Goal: Communication & Community: Answer question/provide support

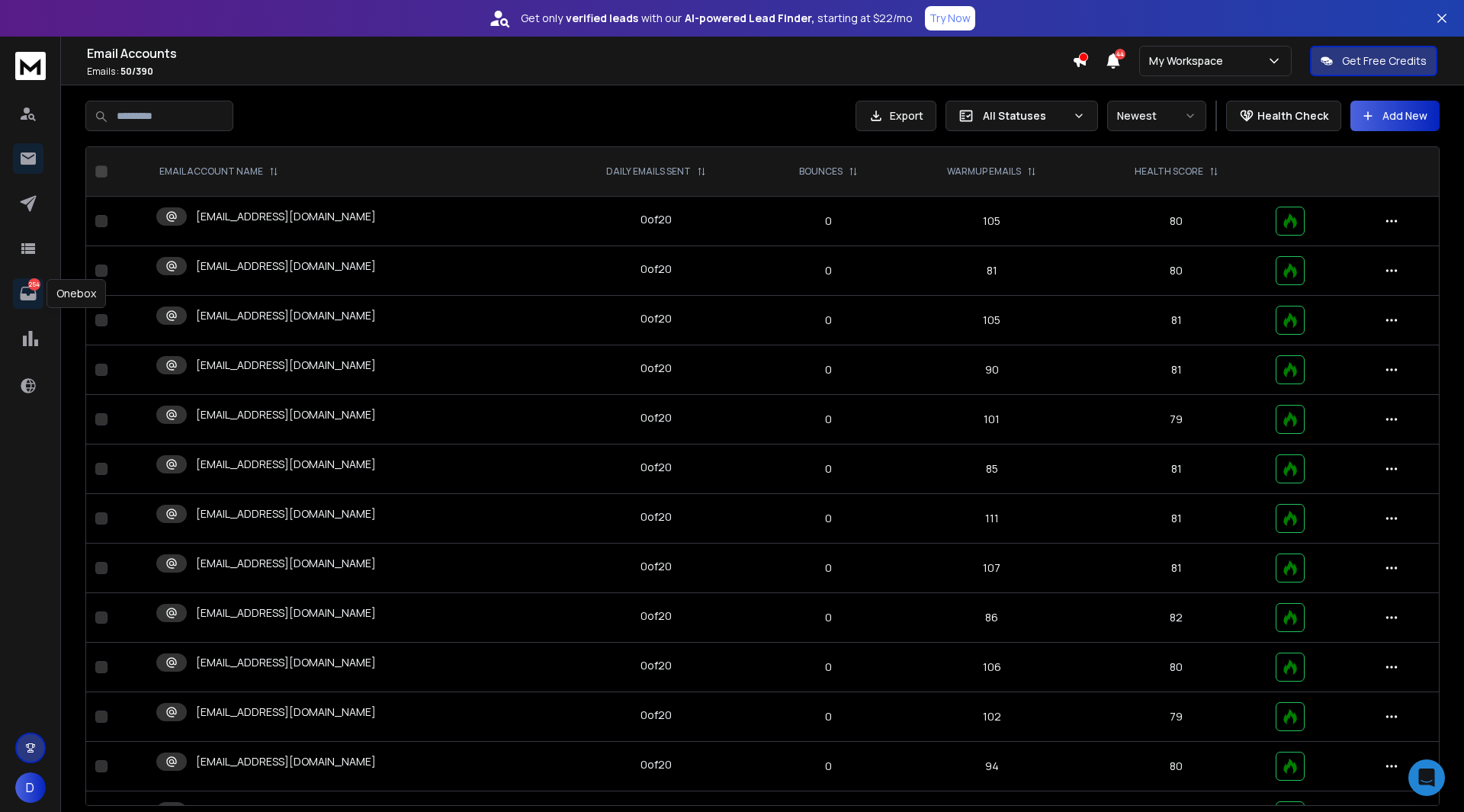
click at [31, 285] on p "254" at bounding box center [35, 285] width 12 height 12
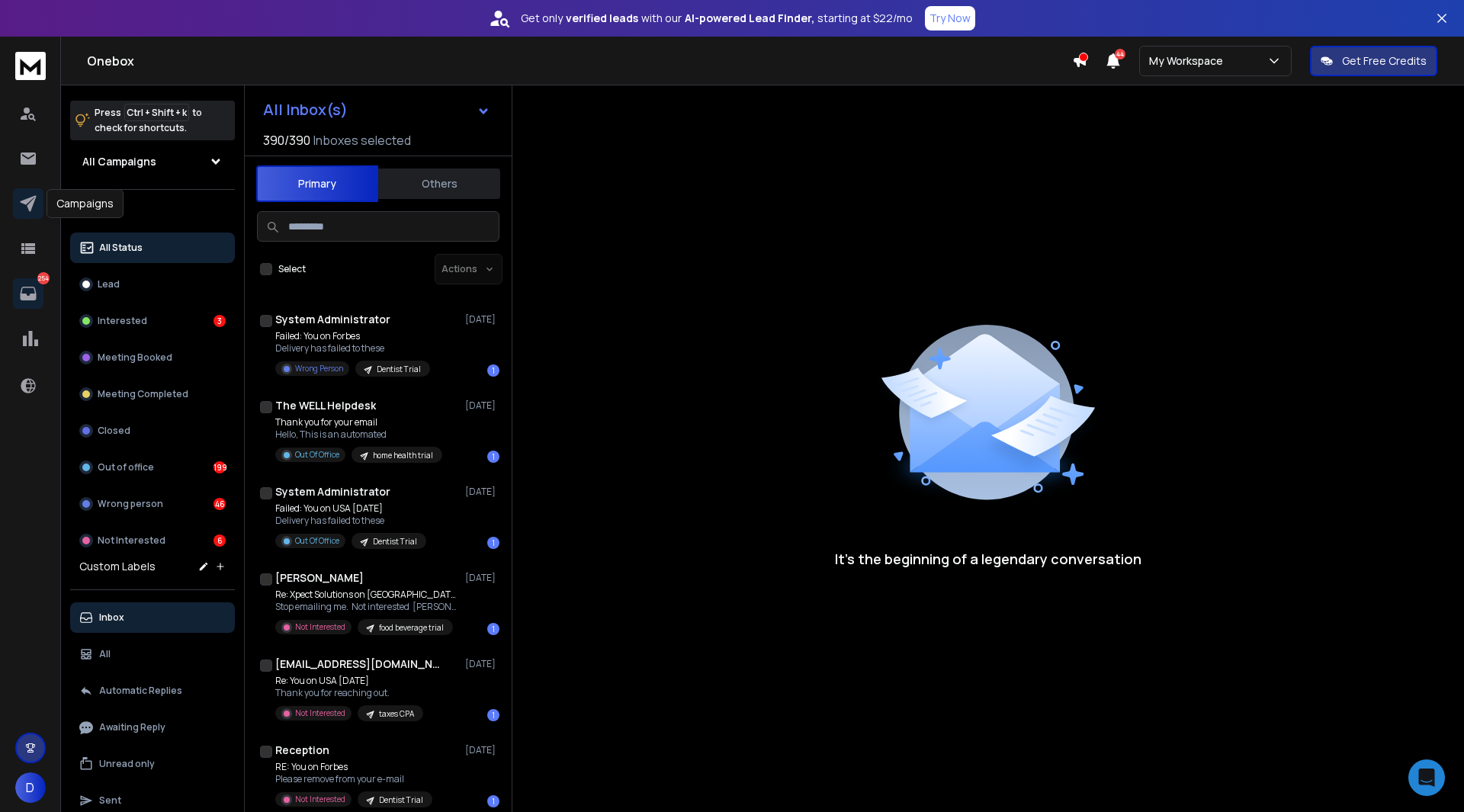
click at [29, 211] on icon at bounding box center [28, 203] width 18 height 18
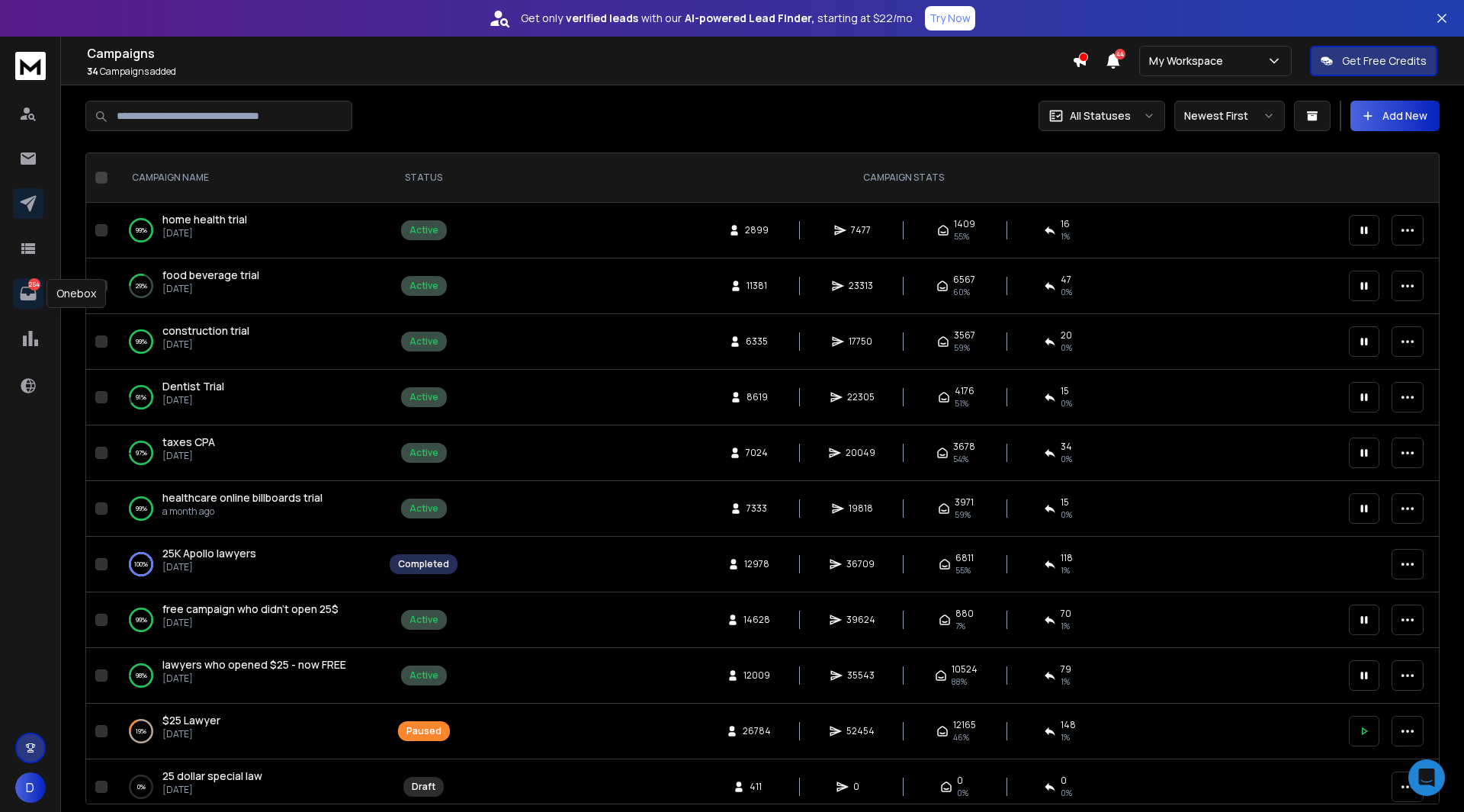
click at [34, 289] on p "254" at bounding box center [35, 285] width 12 height 12
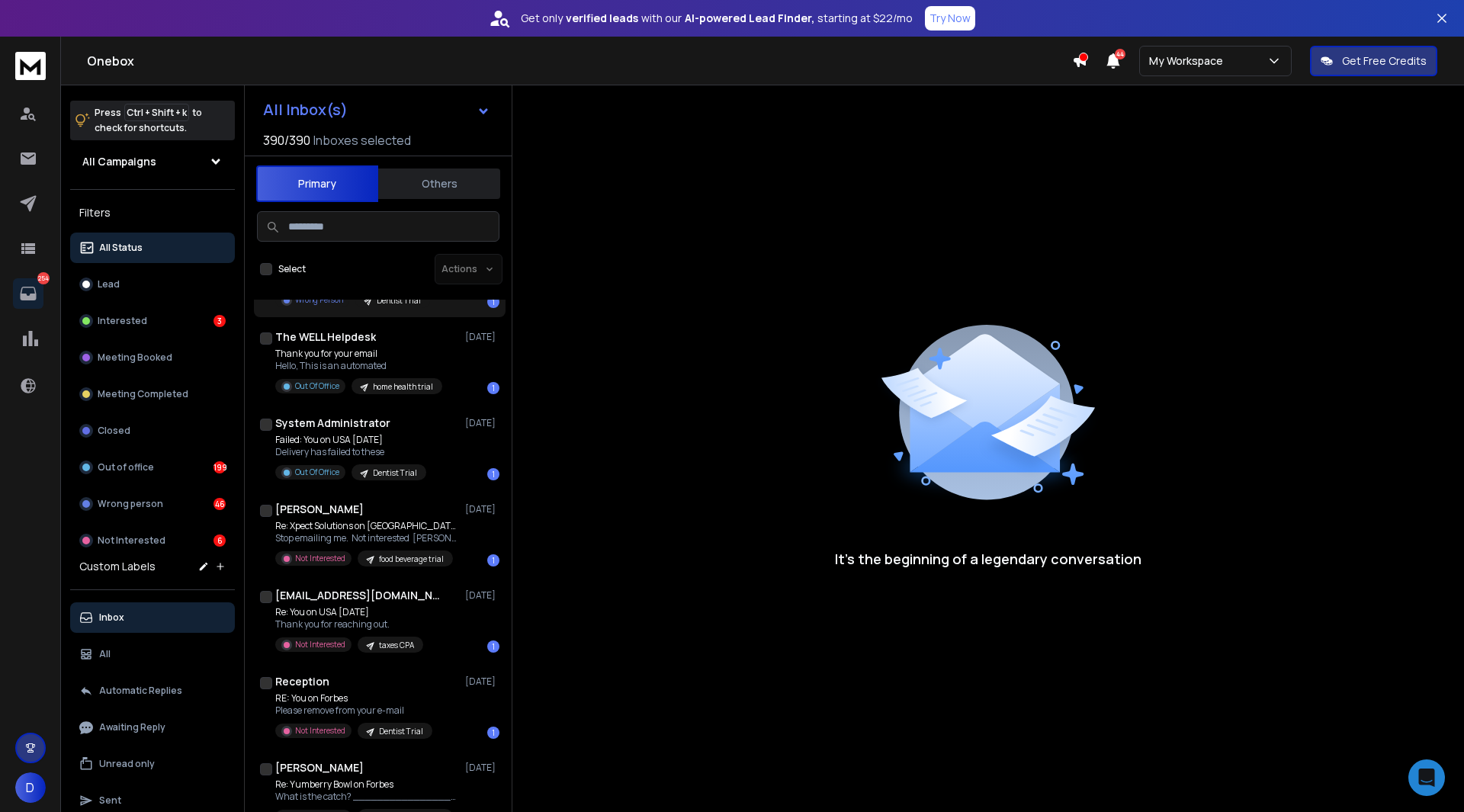
scroll to position [68, 0]
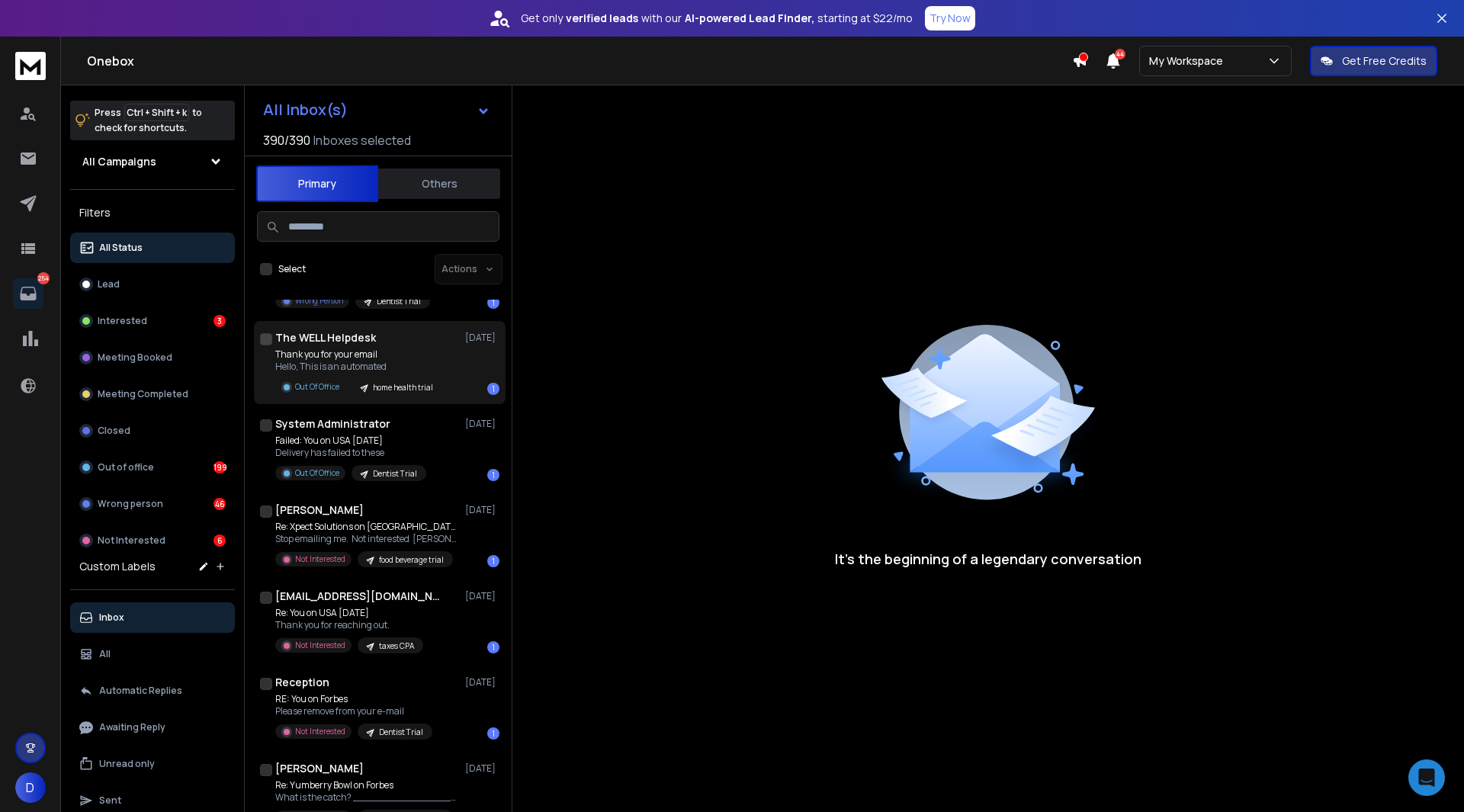
click at [424, 362] on p "Hello, This is an automated" at bounding box center [358, 367] width 167 height 12
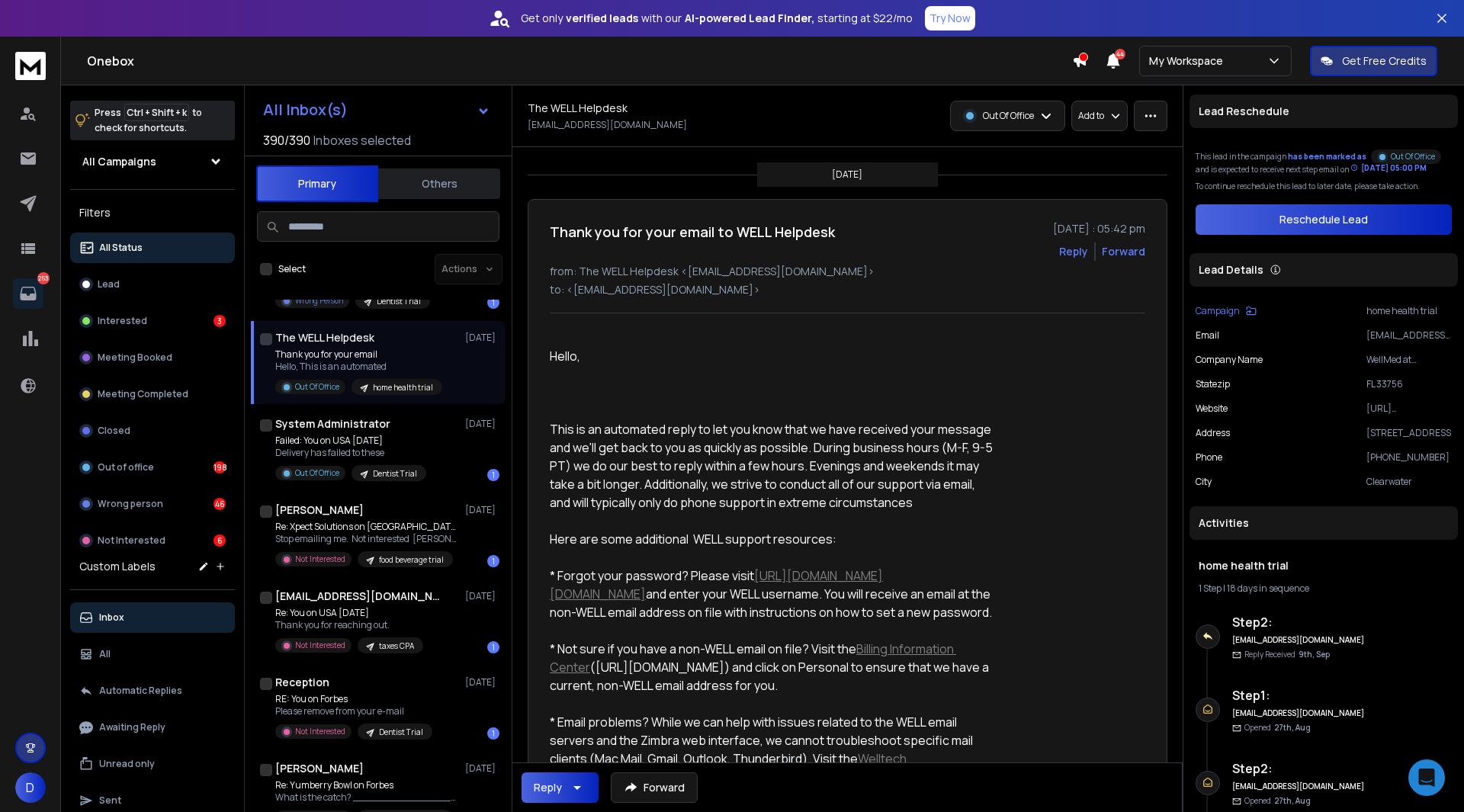
click at [1145, 119] on icon "button" at bounding box center [1151, 116] width 14 height 14
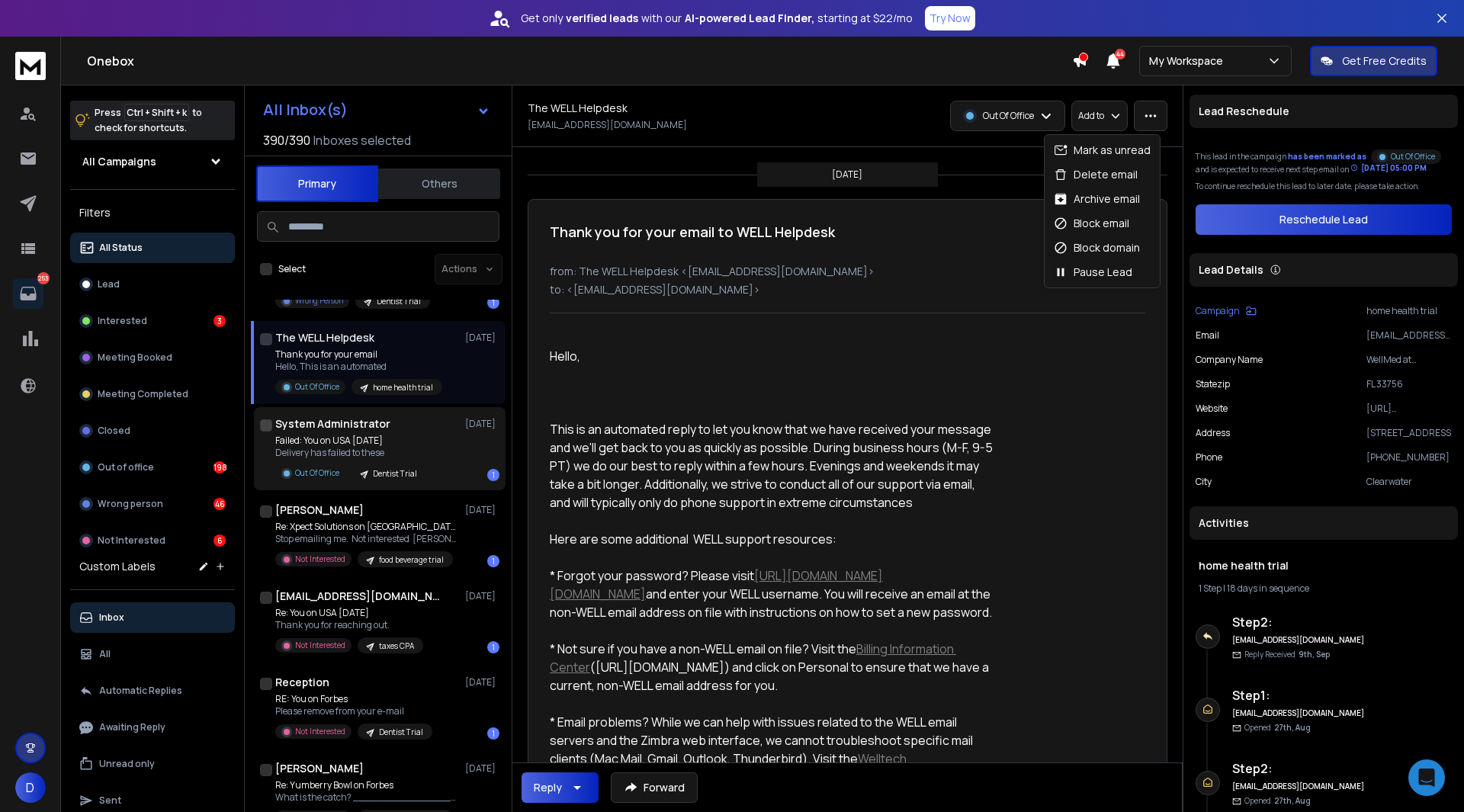
click at [365, 417] on h1 "System Administrator" at bounding box center [332, 424] width 115 height 16
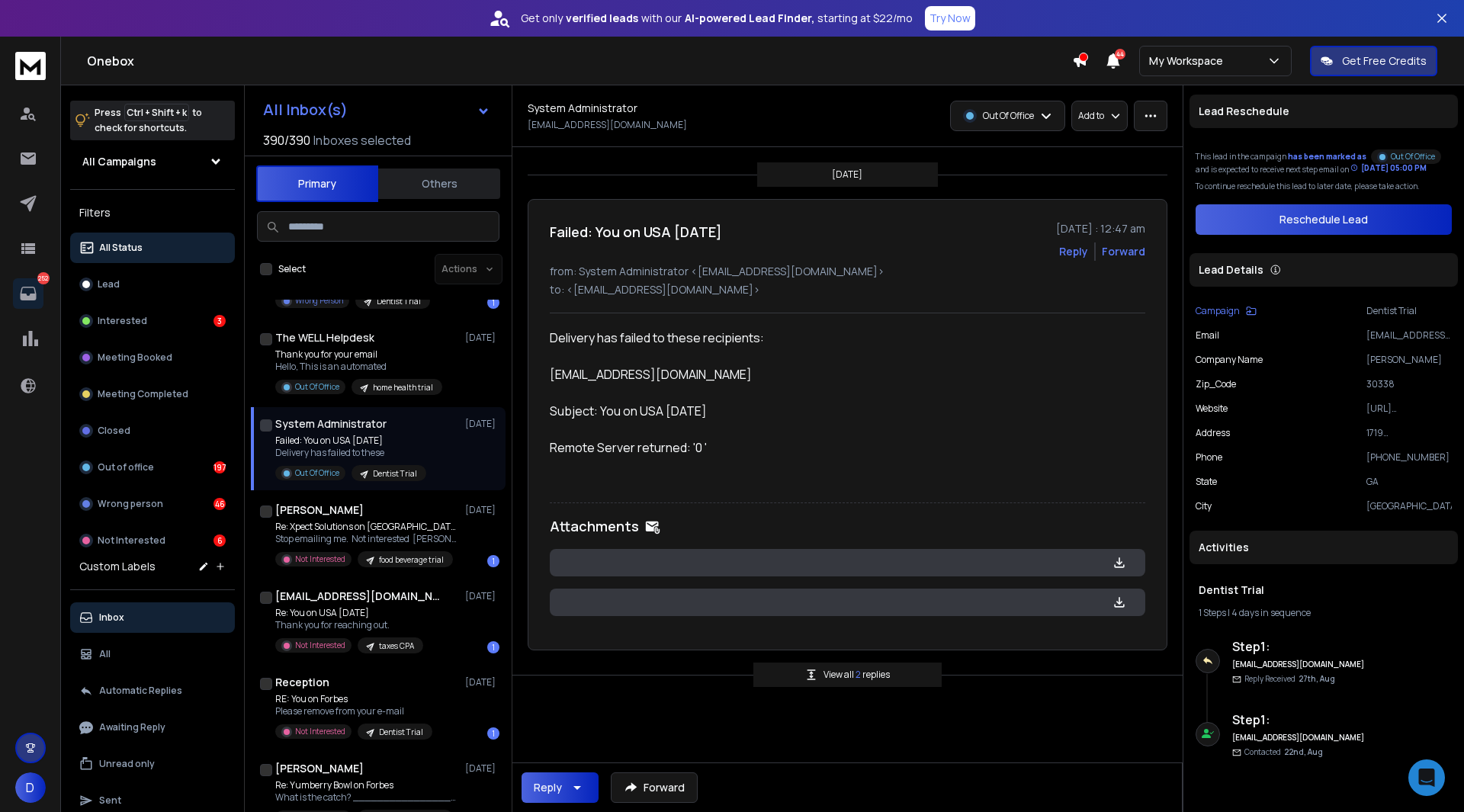
click at [266, 427] on button "button" at bounding box center [266, 425] width 12 height 12
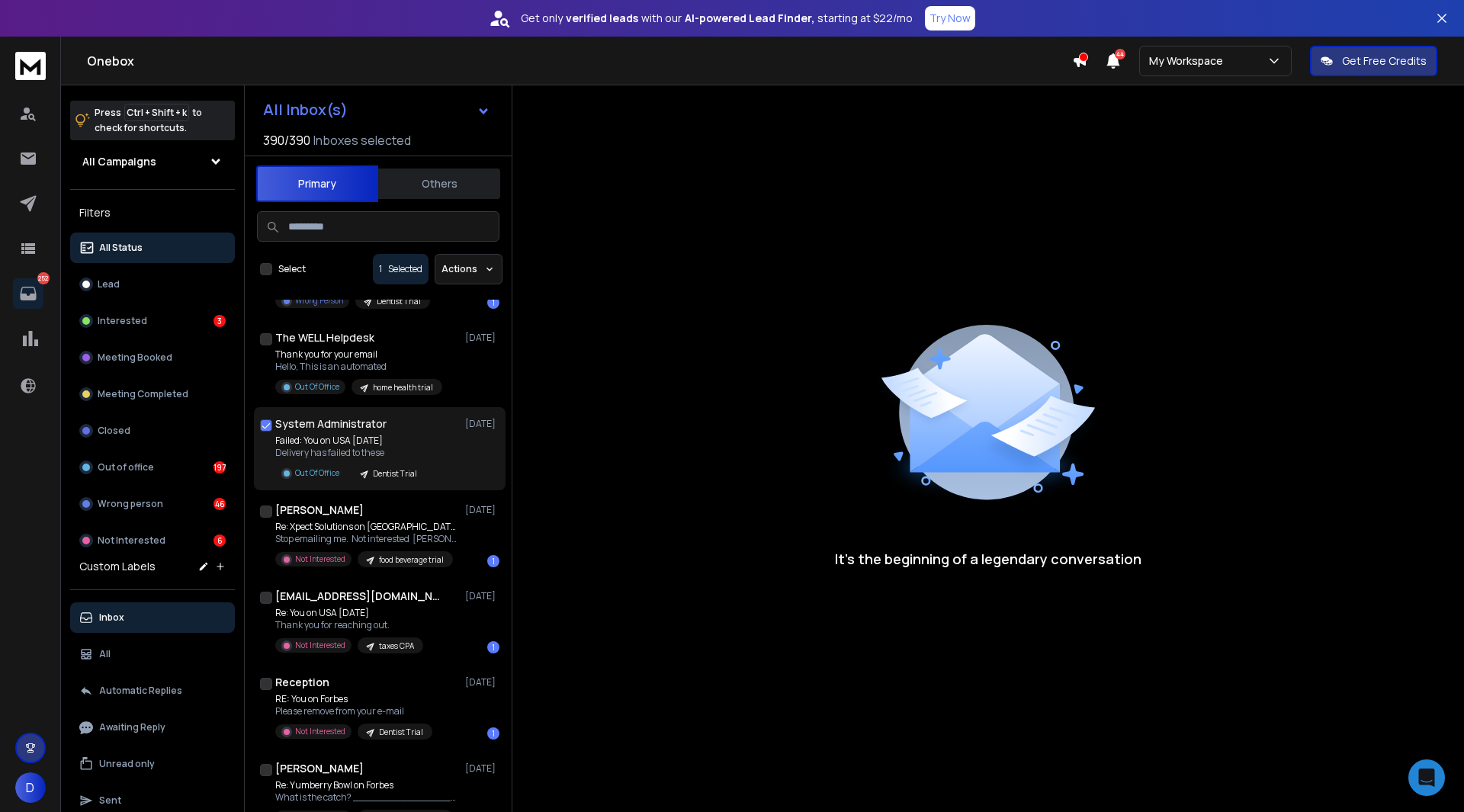
click at [266, 427] on button "button" at bounding box center [266, 425] width 12 height 12
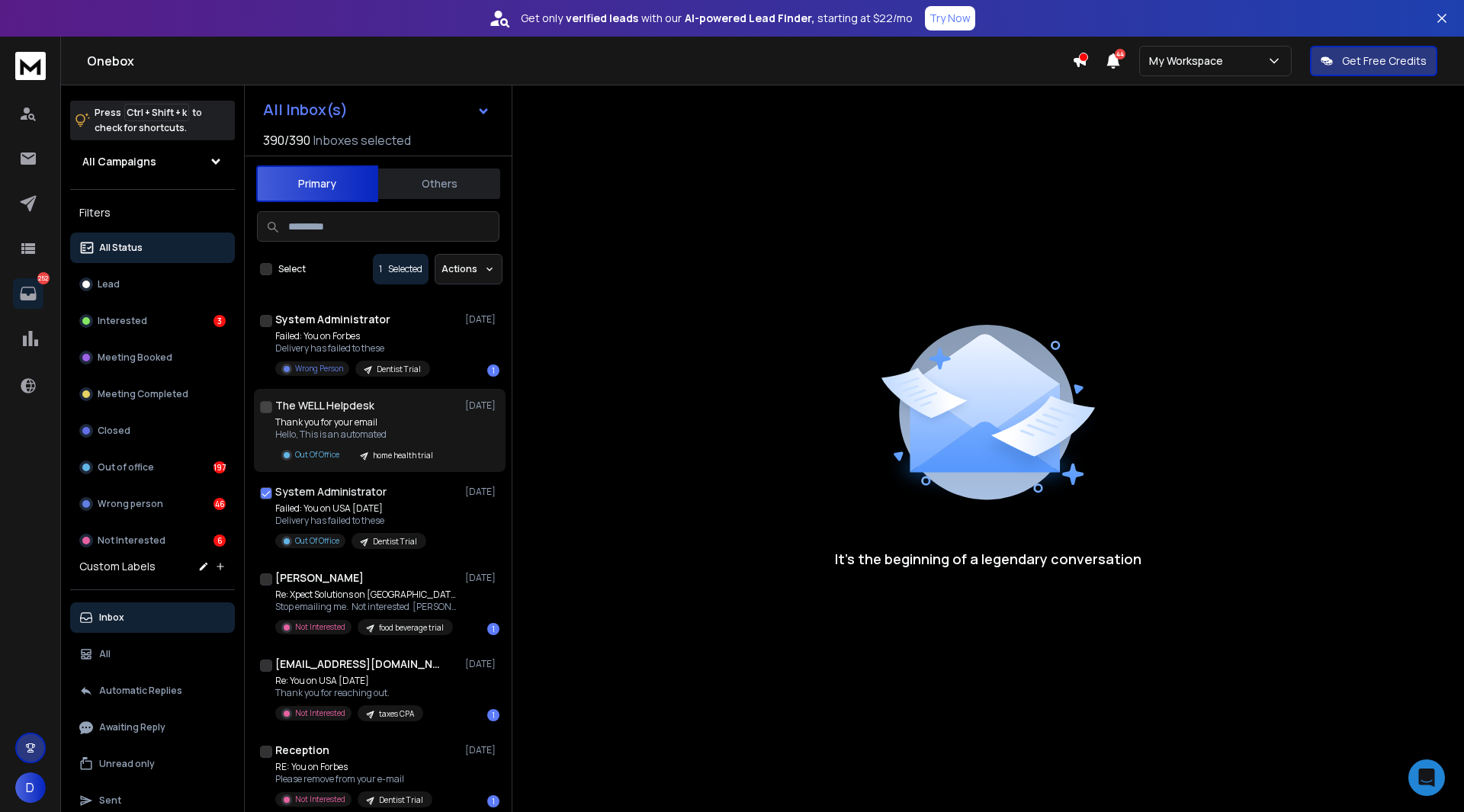
click at [265, 404] on button "button" at bounding box center [266, 407] width 12 height 12
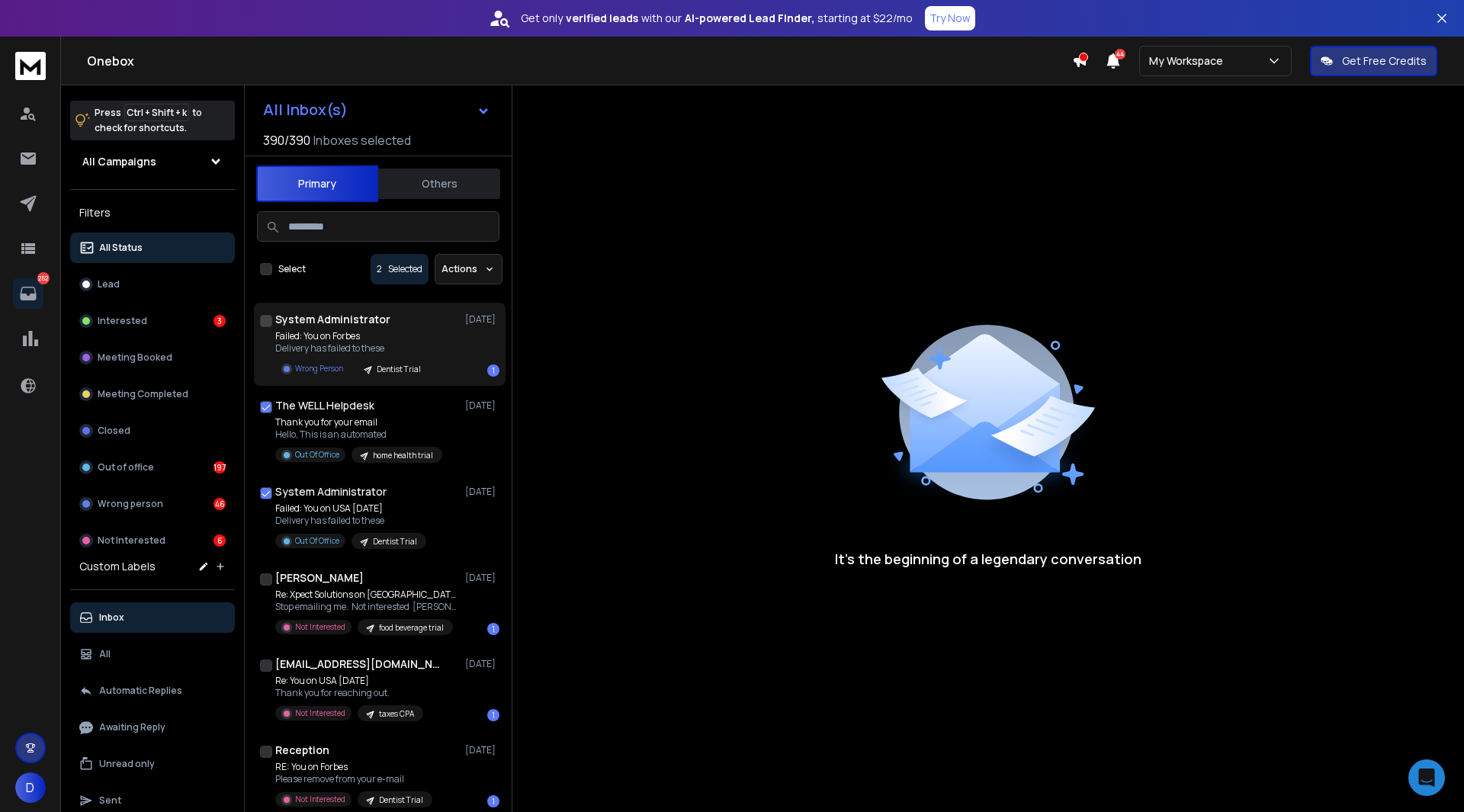
click at [266, 323] on button "button" at bounding box center [266, 321] width 12 height 12
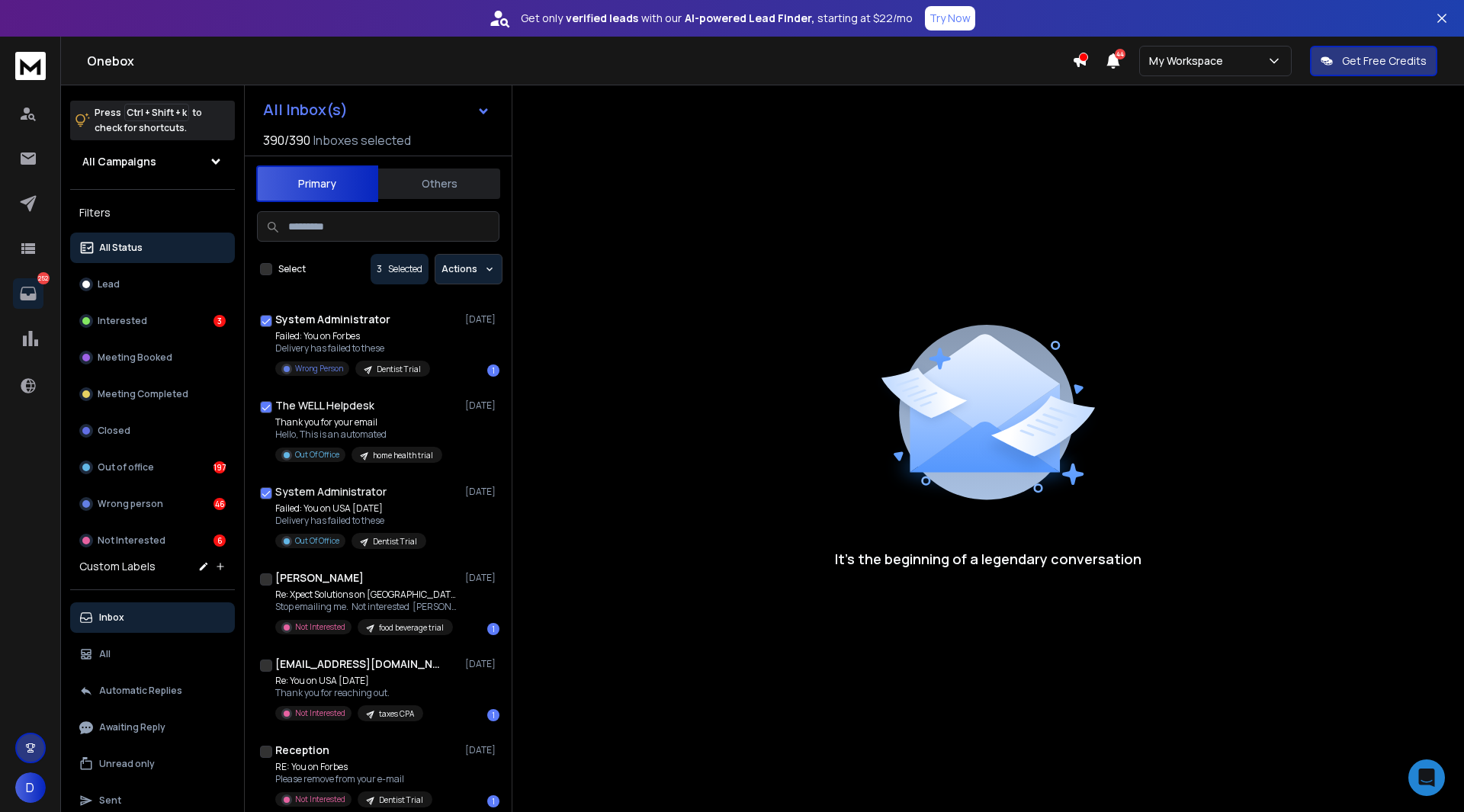
click at [460, 272] on p "Actions" at bounding box center [459, 269] width 36 height 12
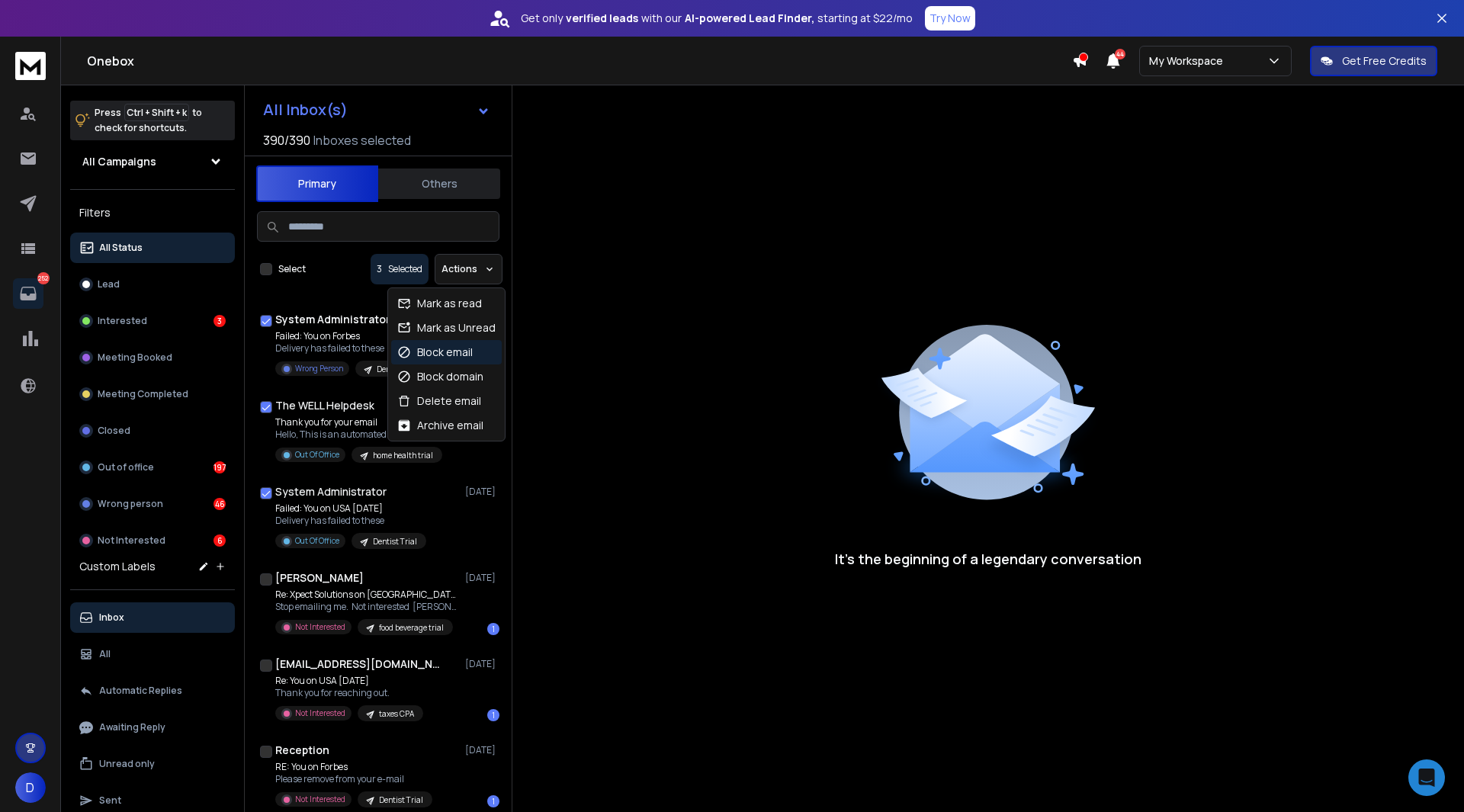
click at [462, 350] on div "Block email" at bounding box center [435, 352] width 75 height 16
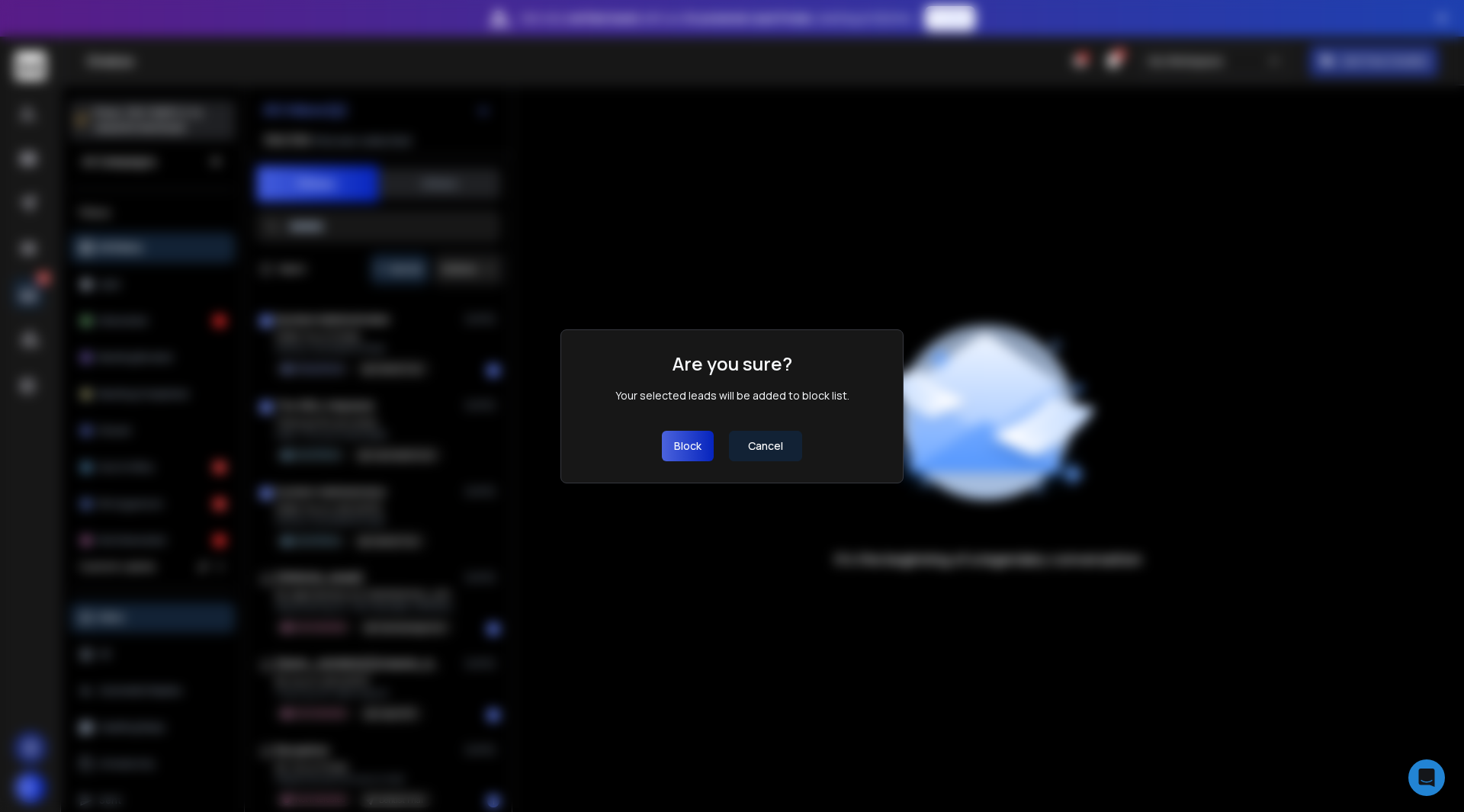
click at [669, 439] on button "Block" at bounding box center [688, 445] width 52 height 30
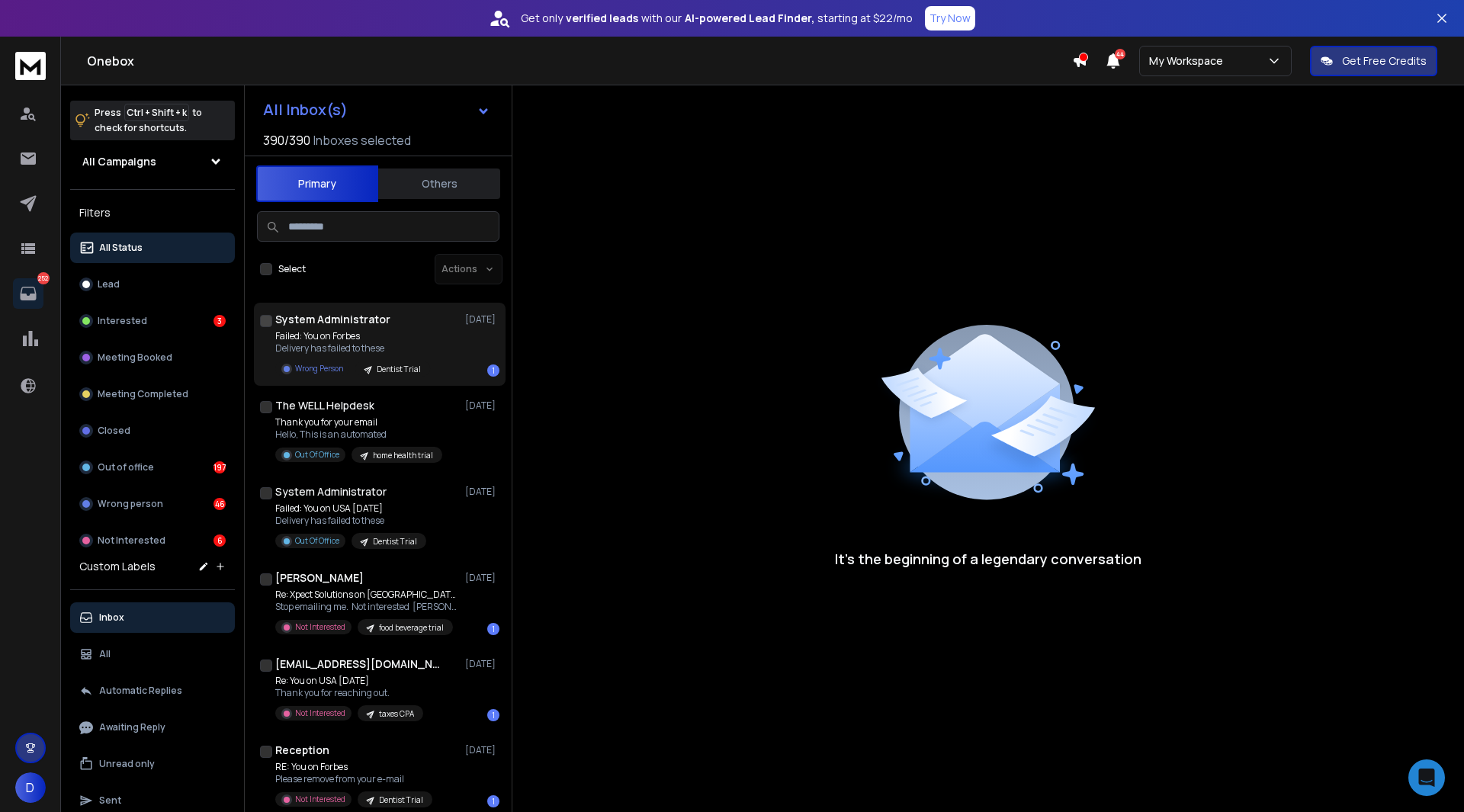
click at [269, 325] on button "button" at bounding box center [266, 321] width 12 height 12
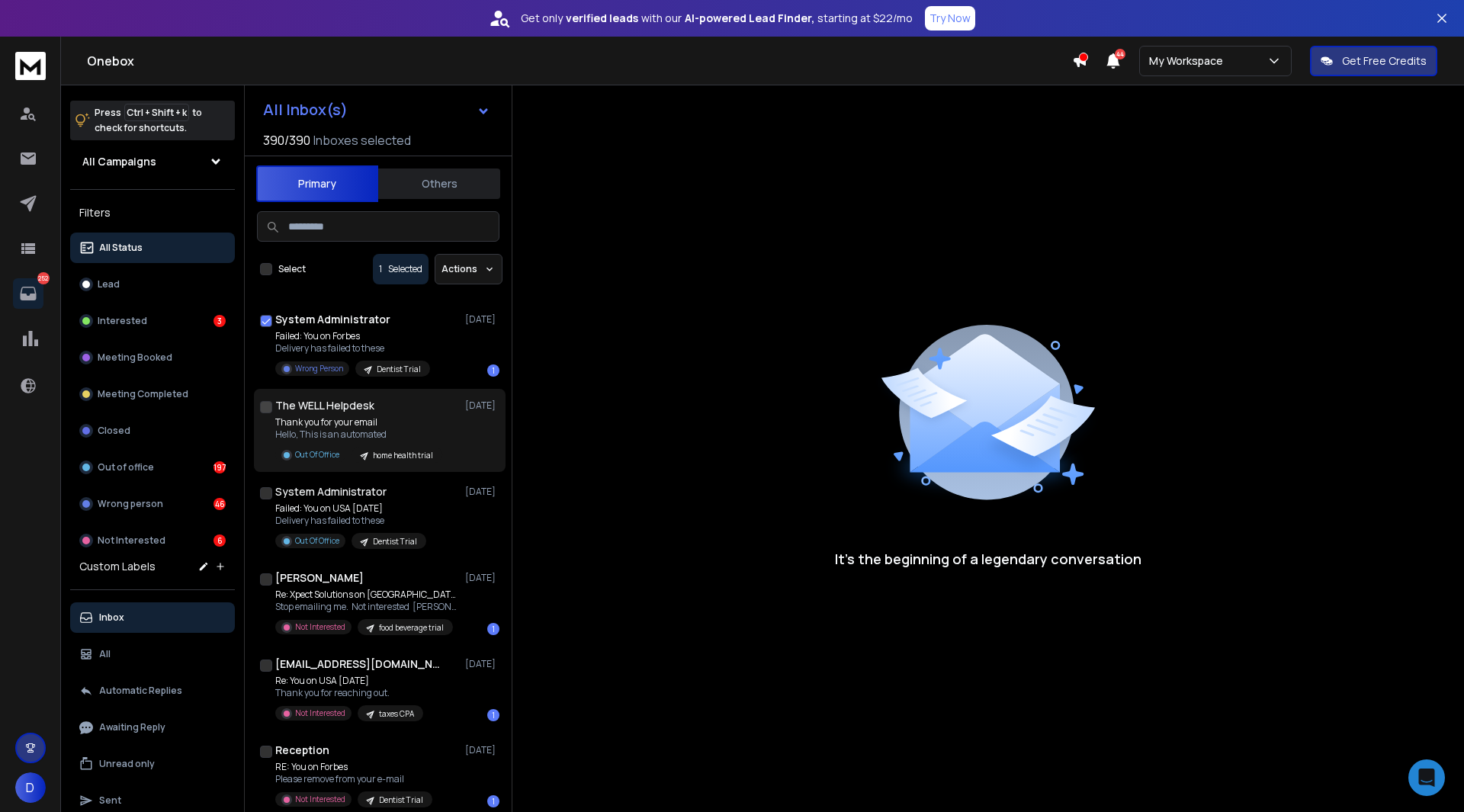
click at [271, 398] on div "The WELL Helpdesk [DATE] Thank you for your email Hello, This is an automated O…" at bounding box center [380, 430] width 252 height 83
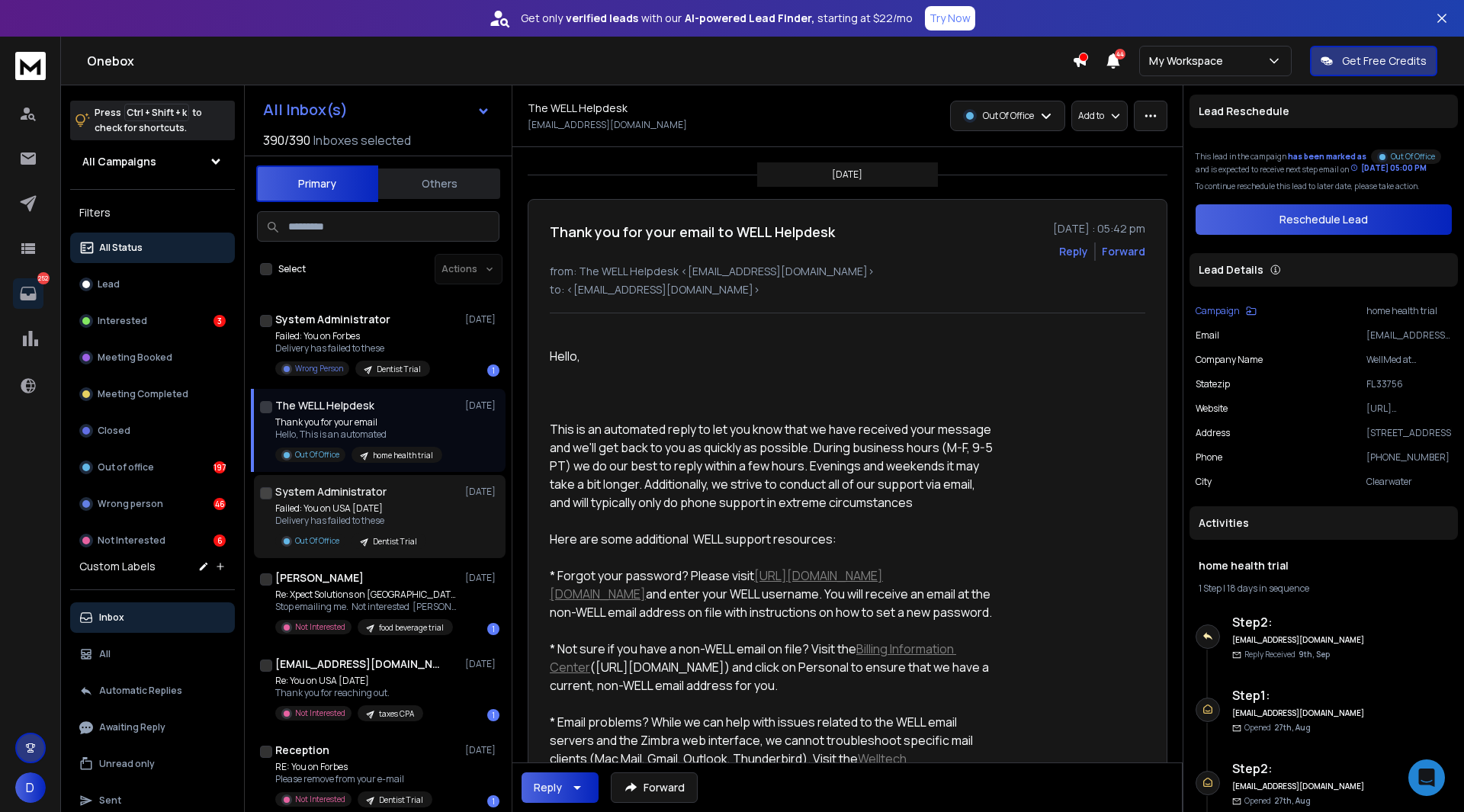
click at [264, 497] on button "button" at bounding box center [266, 493] width 12 height 12
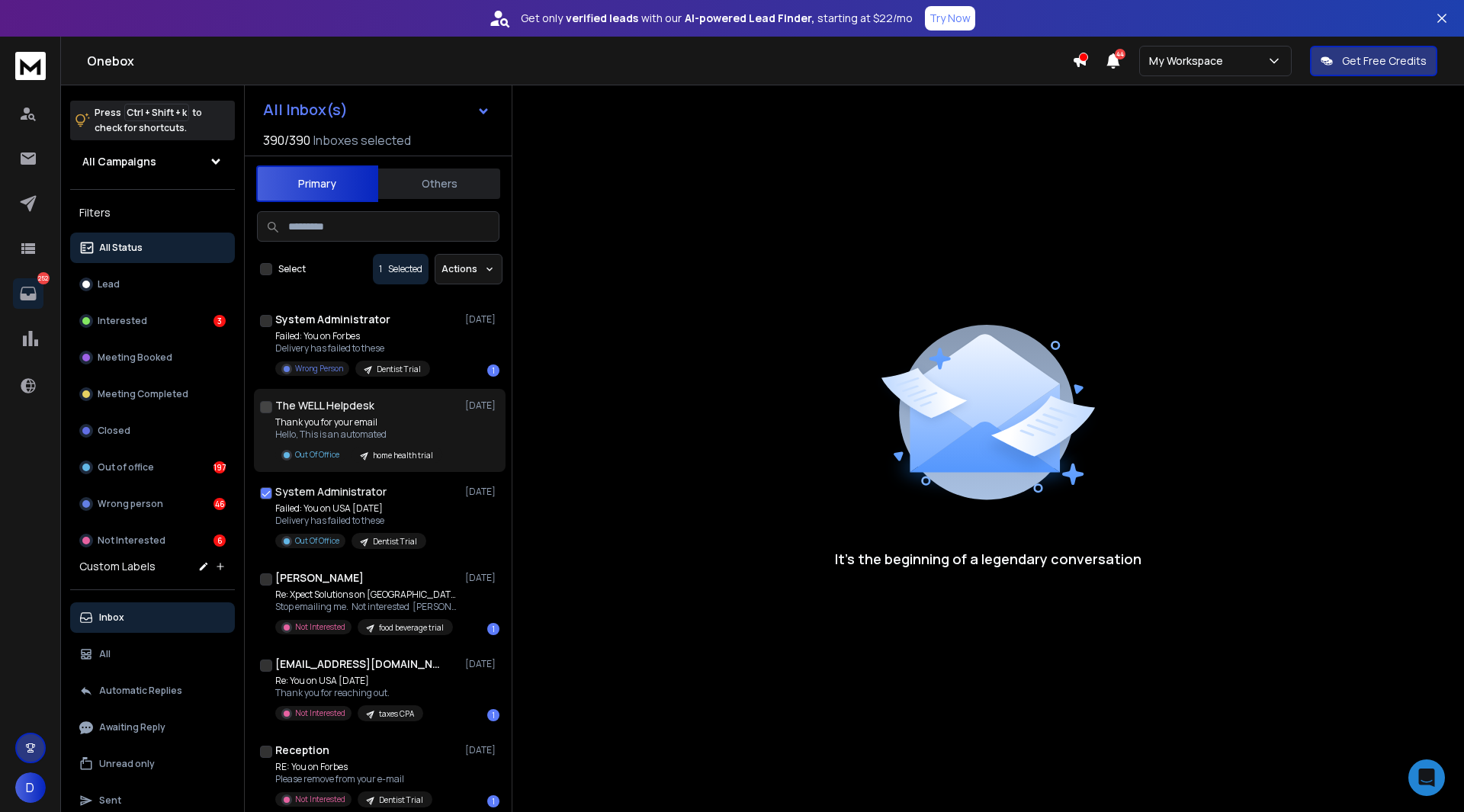
click at [267, 409] on button "button" at bounding box center [266, 407] width 12 height 12
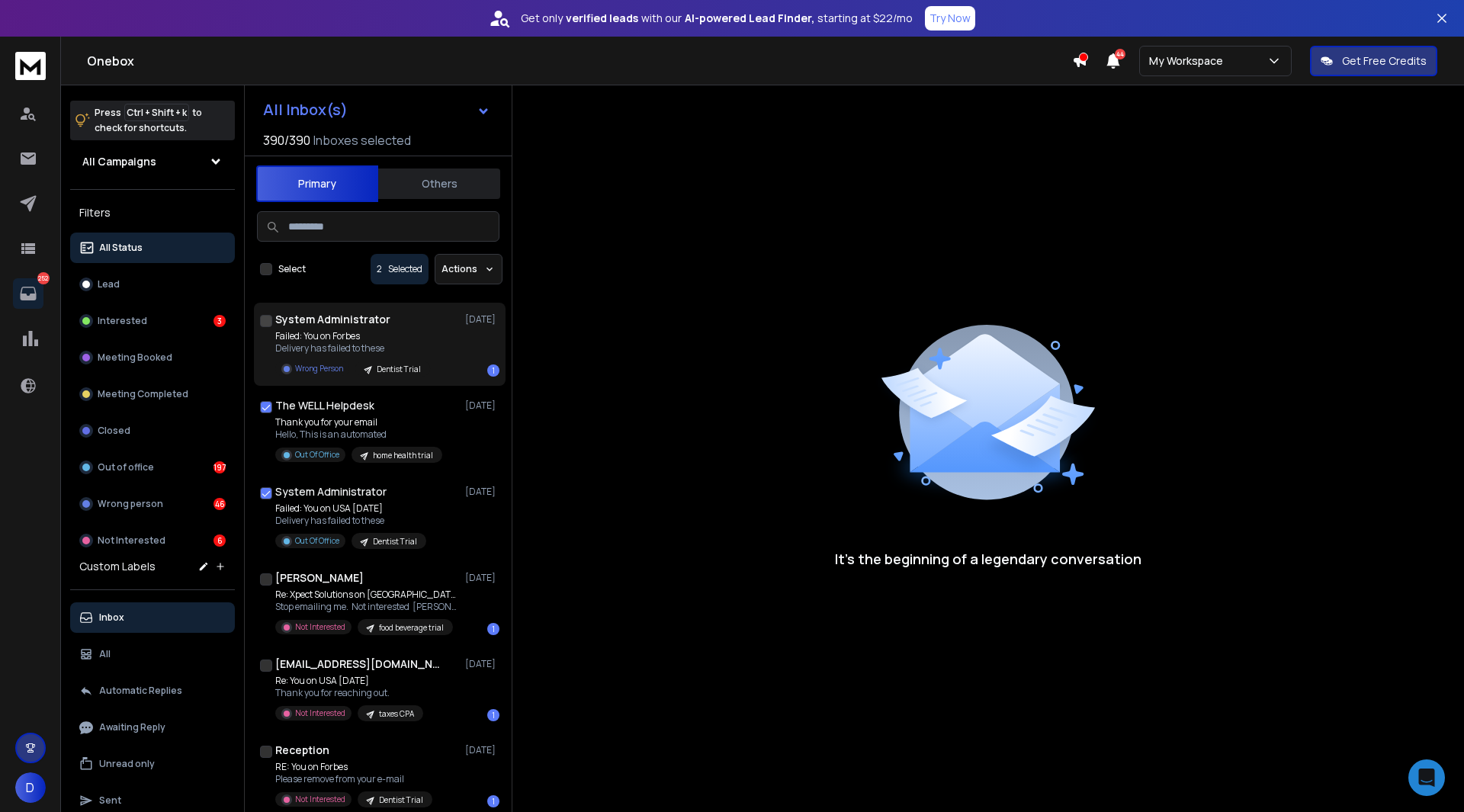
click at [267, 318] on button "button" at bounding box center [266, 321] width 12 height 12
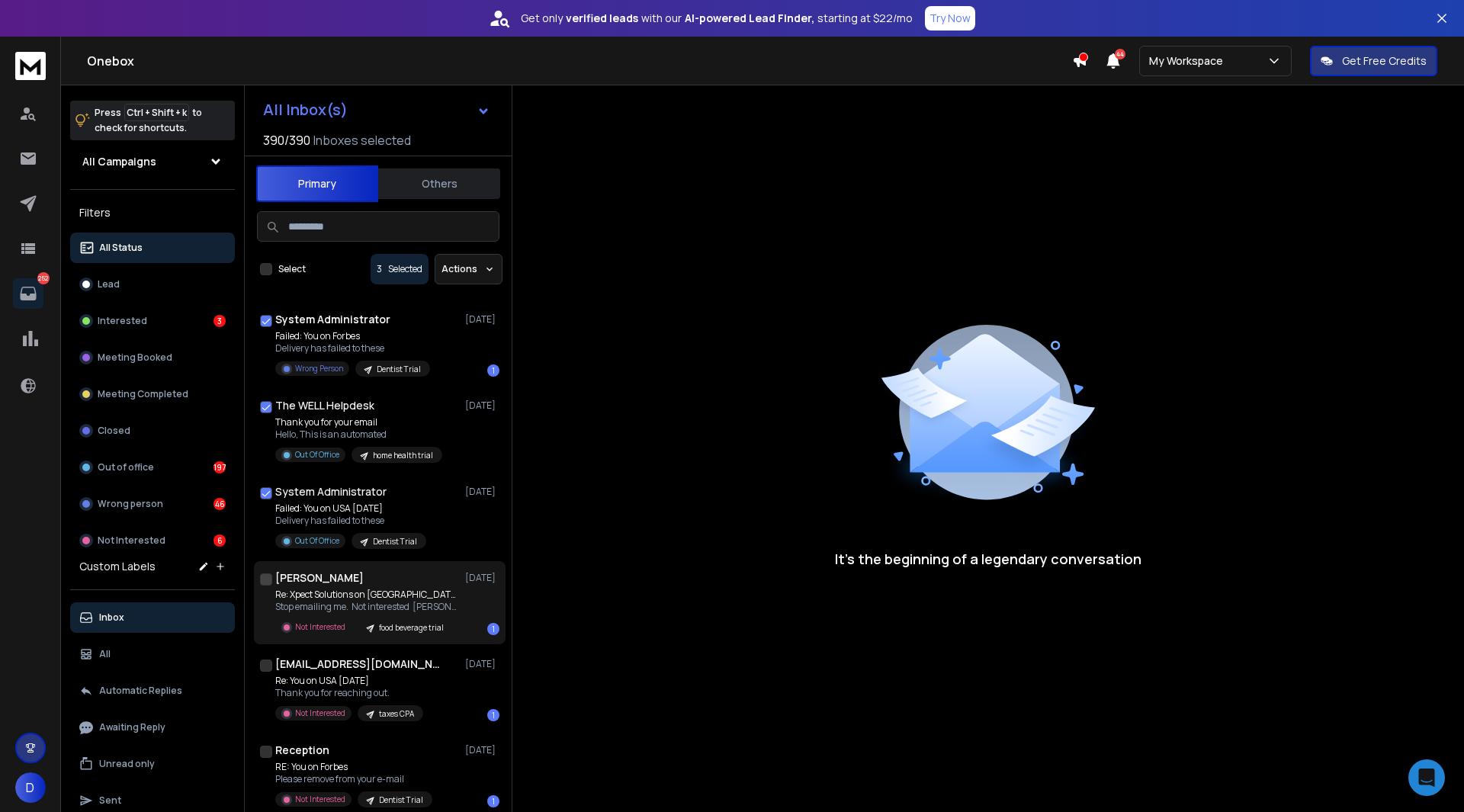
click at [266, 582] on button "button" at bounding box center [266, 580] width 12 height 12
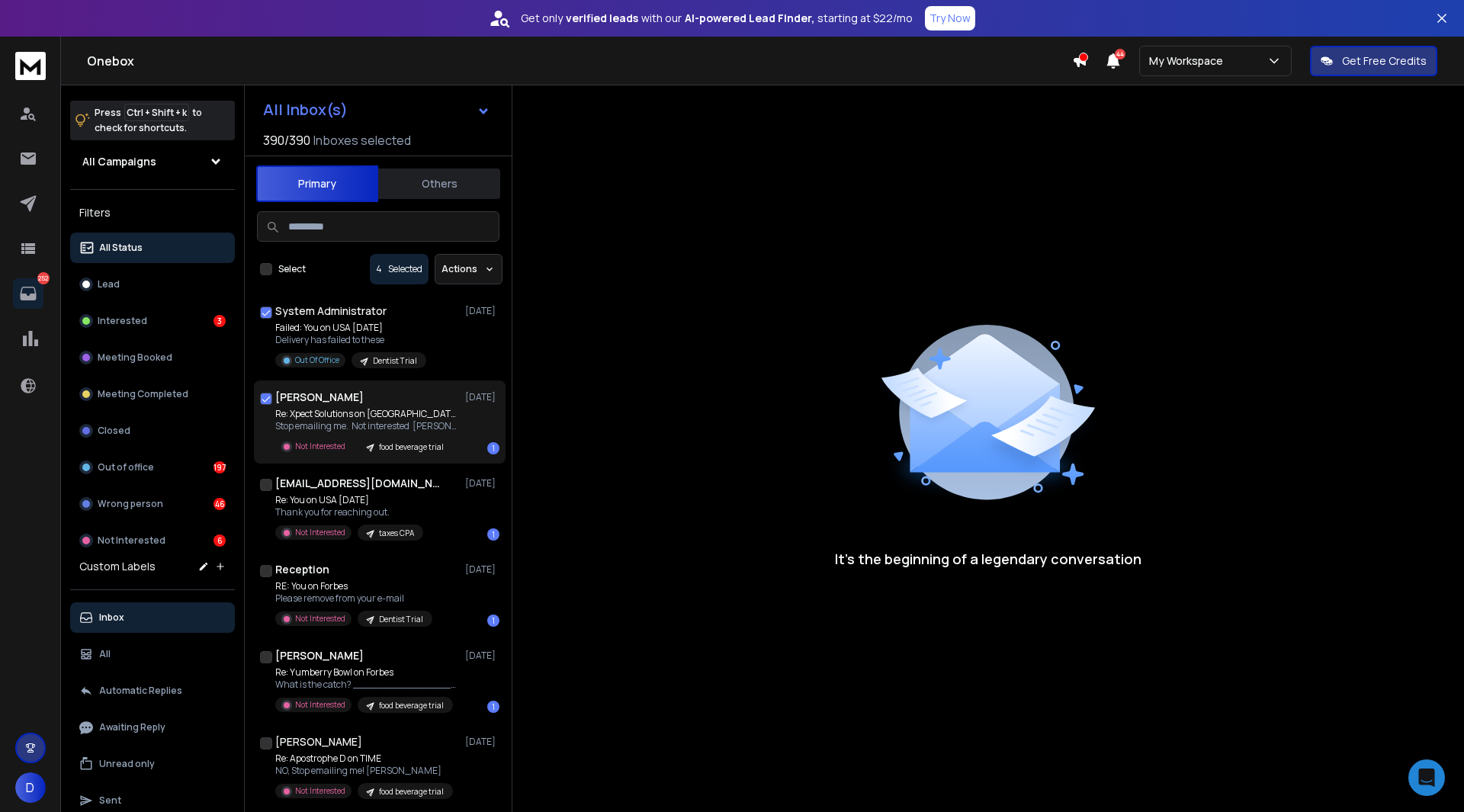
scroll to position [192, 0]
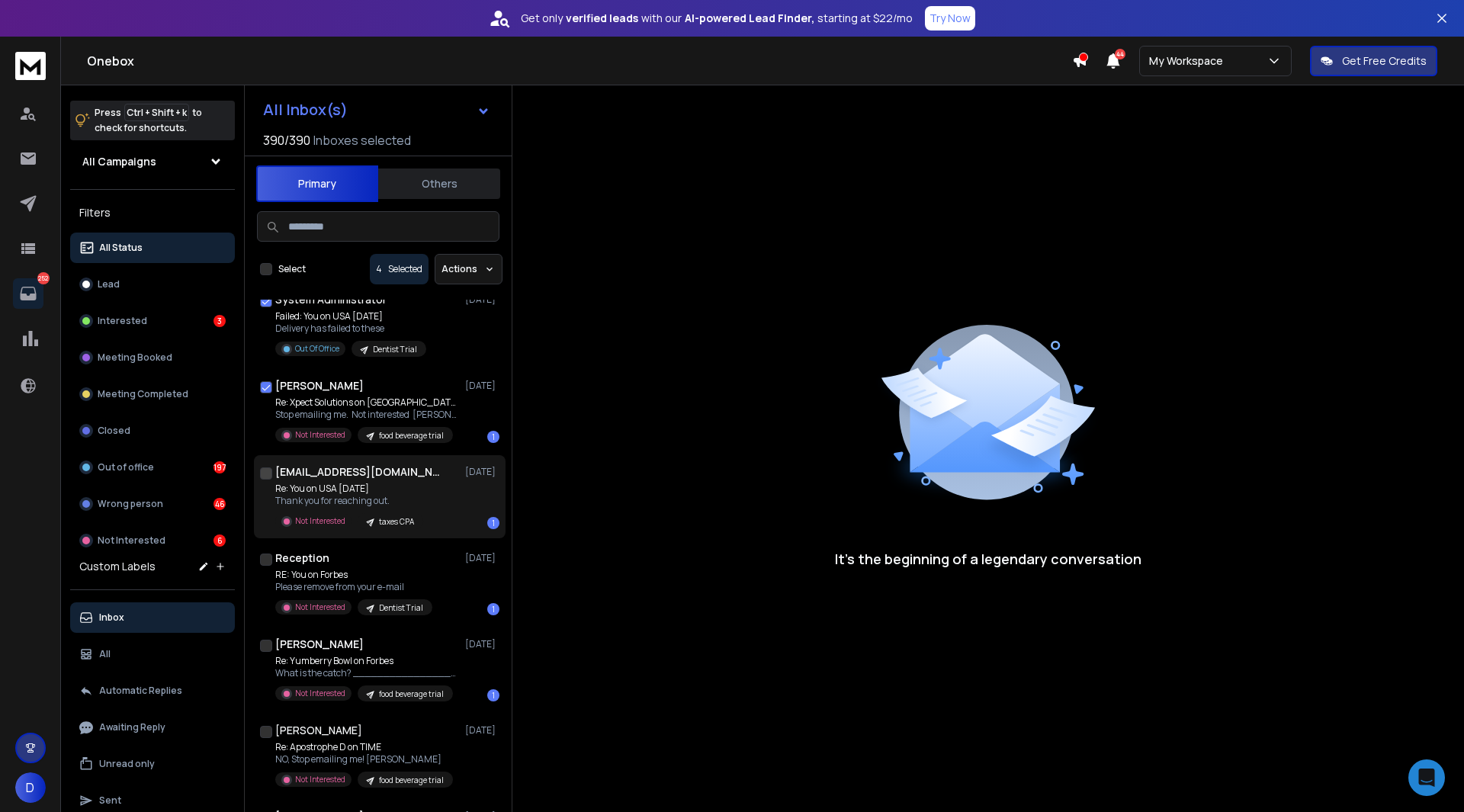
click at [266, 475] on button "button" at bounding box center [266, 474] width 12 height 12
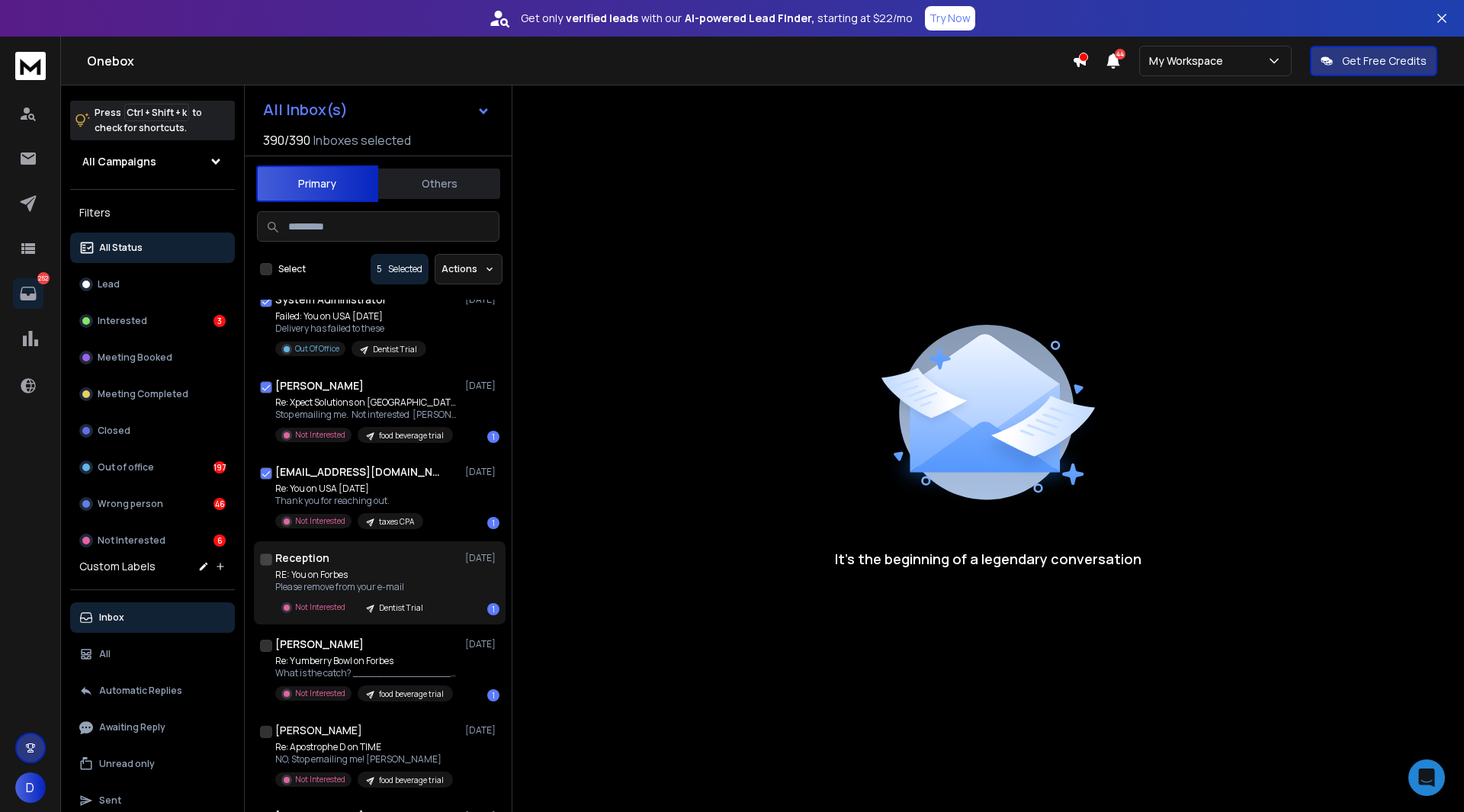
click at [267, 560] on button "button" at bounding box center [266, 560] width 12 height 12
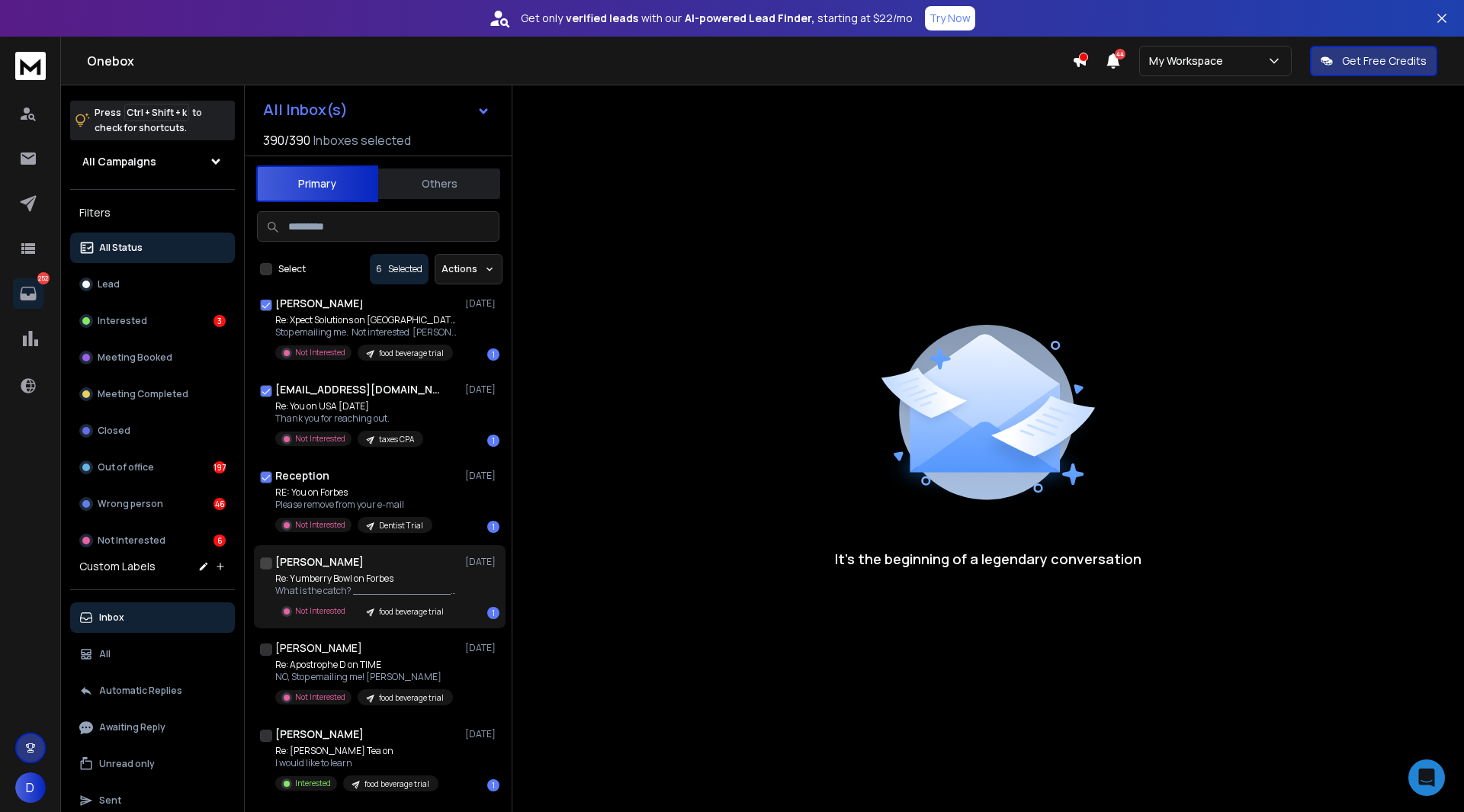
scroll to position [272, 0]
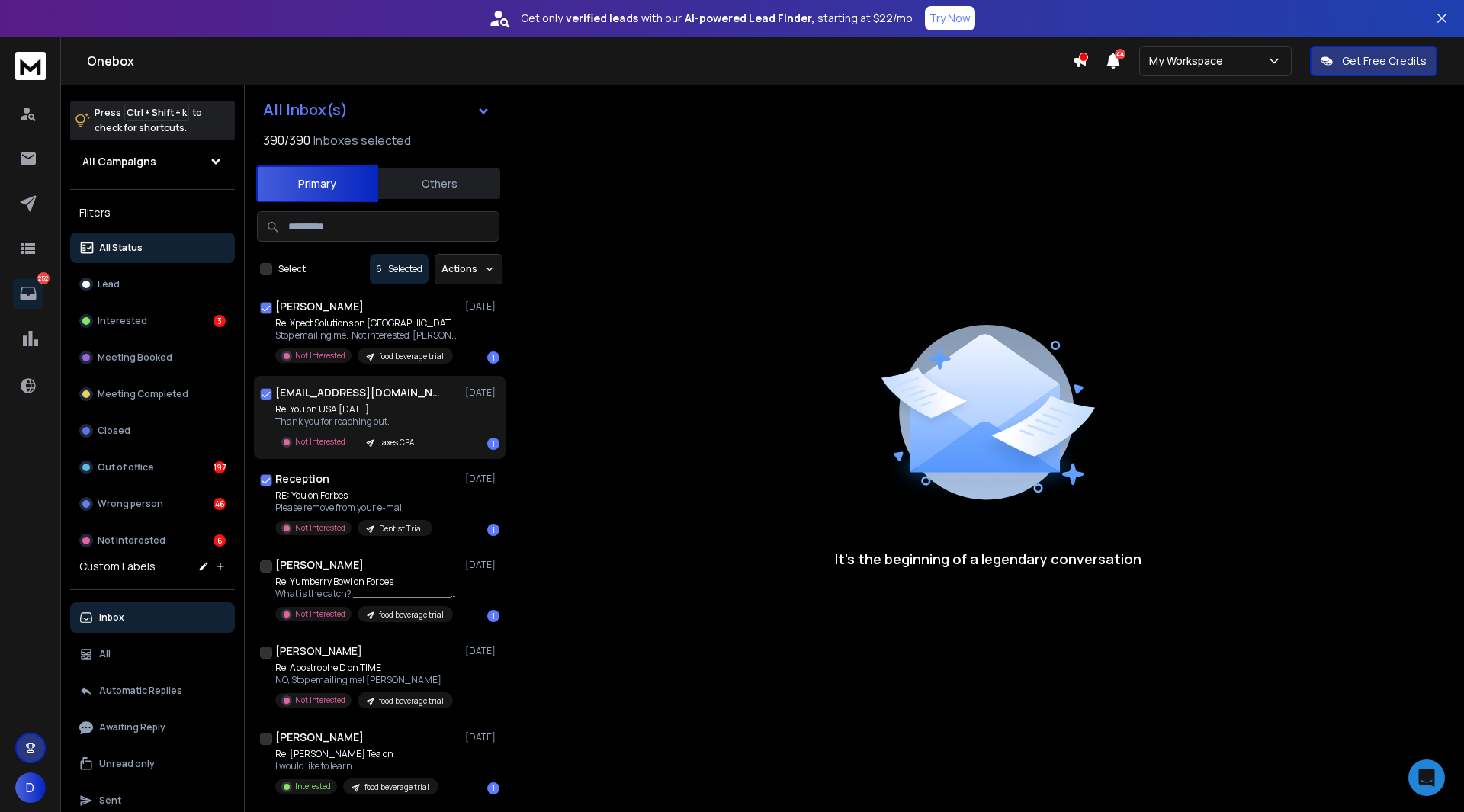
click at [266, 396] on button "button" at bounding box center [266, 394] width 12 height 12
click at [317, 413] on p "Re: You on USA [DATE]" at bounding box center [349, 409] width 148 height 12
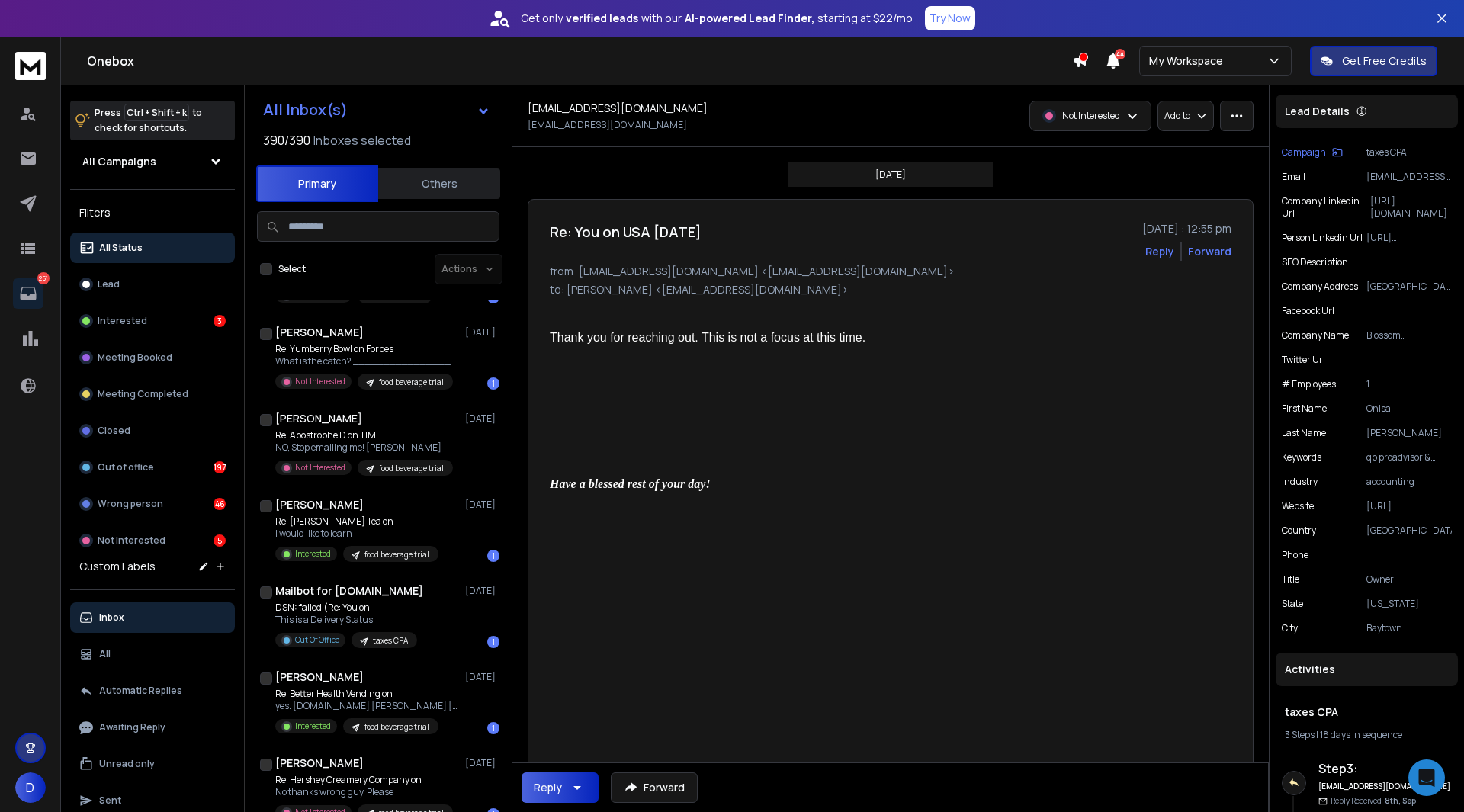
scroll to position [519, 0]
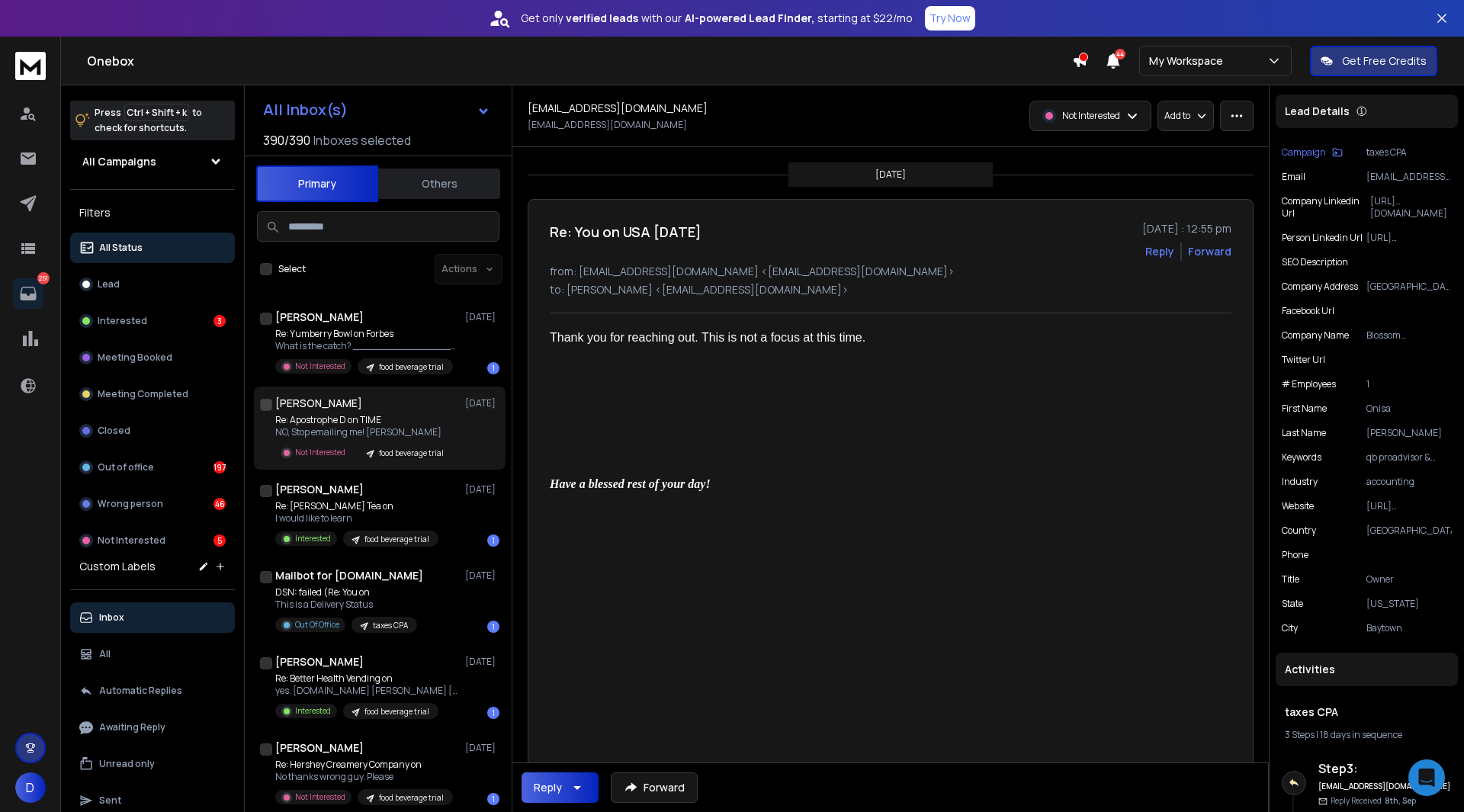
click at [267, 406] on button "button" at bounding box center [266, 405] width 12 height 12
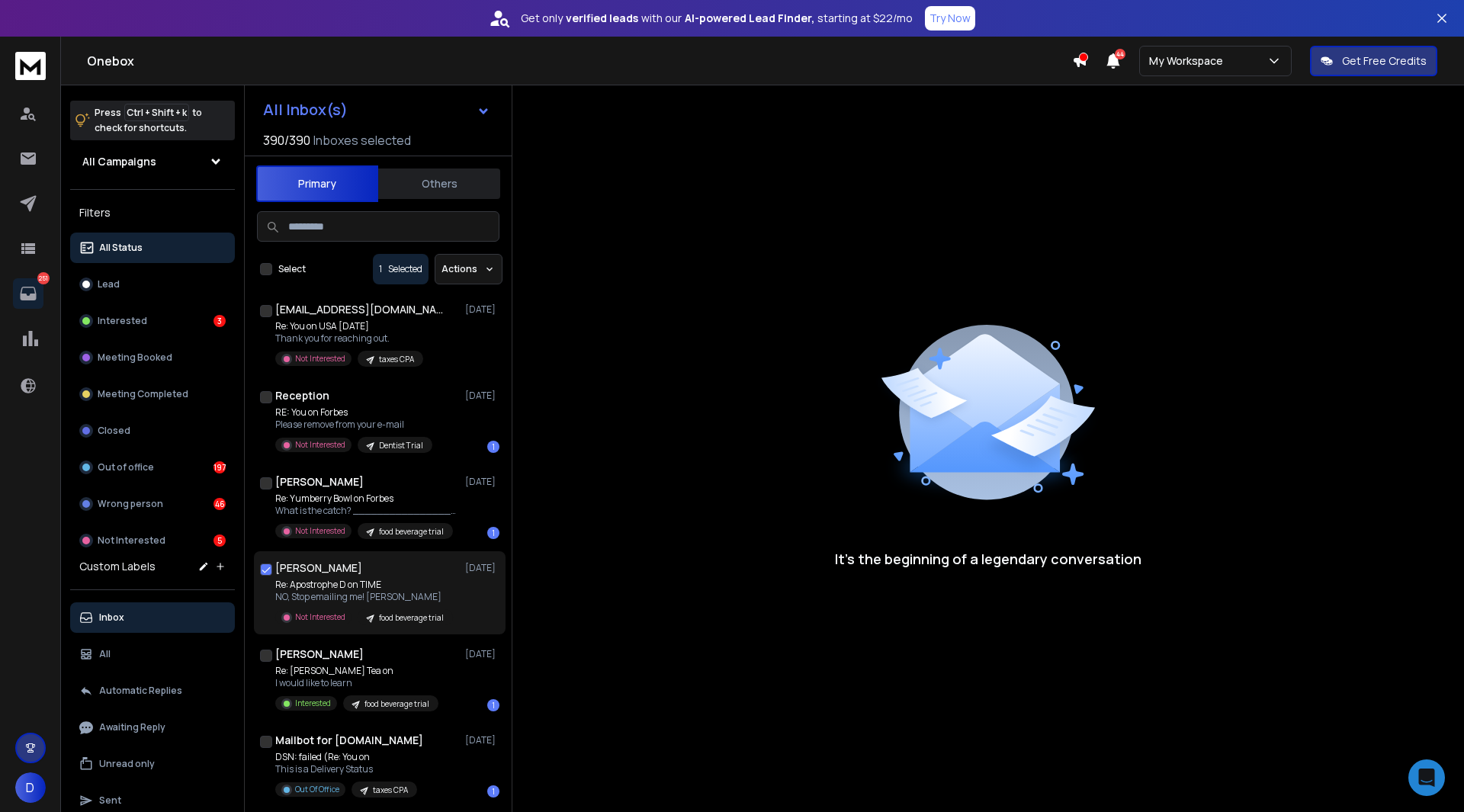
scroll to position [336, 0]
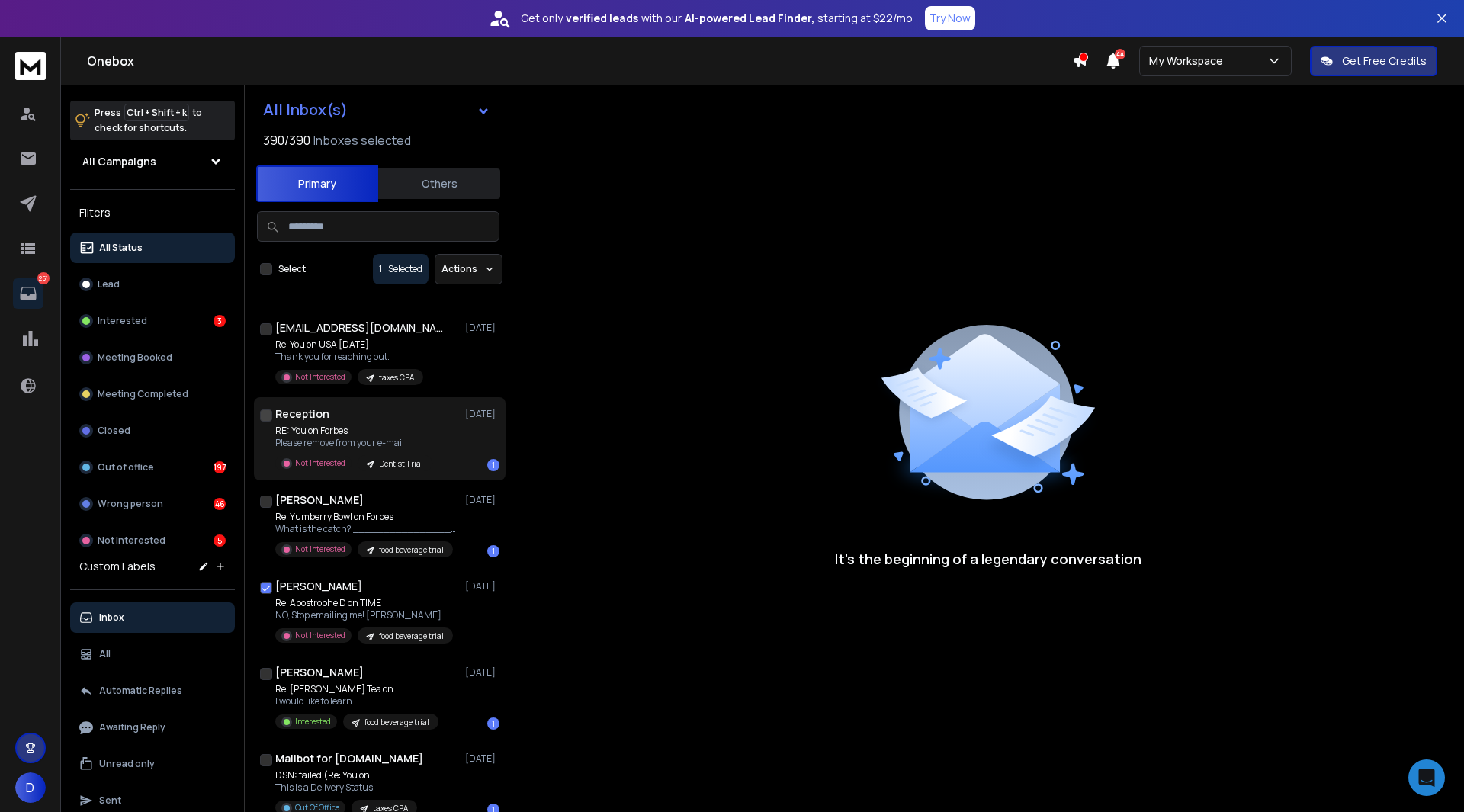
click at [268, 415] on button "button" at bounding box center [266, 416] width 12 height 12
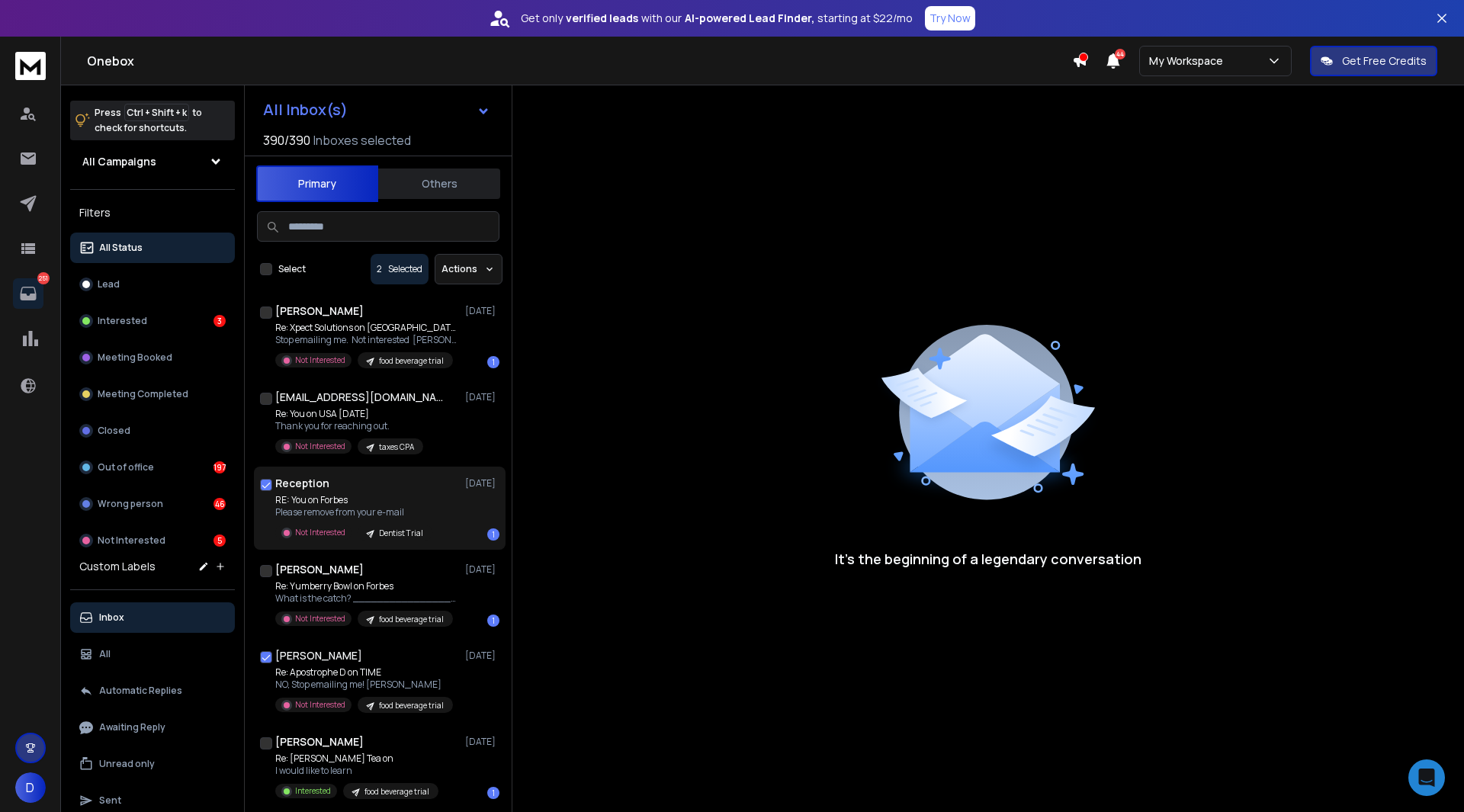
scroll to position [264, 0]
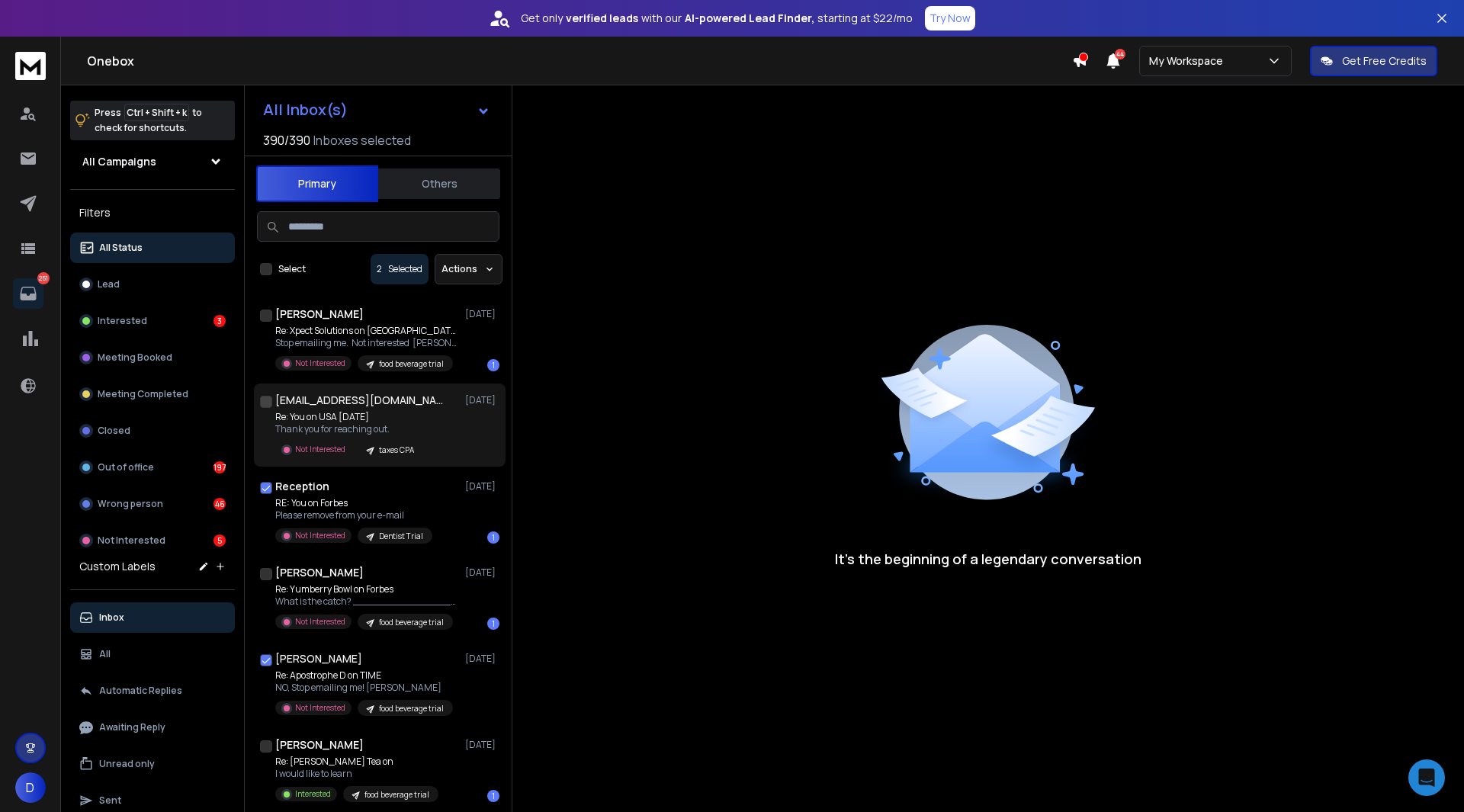
click at [266, 406] on button "button" at bounding box center [266, 402] width 12 height 12
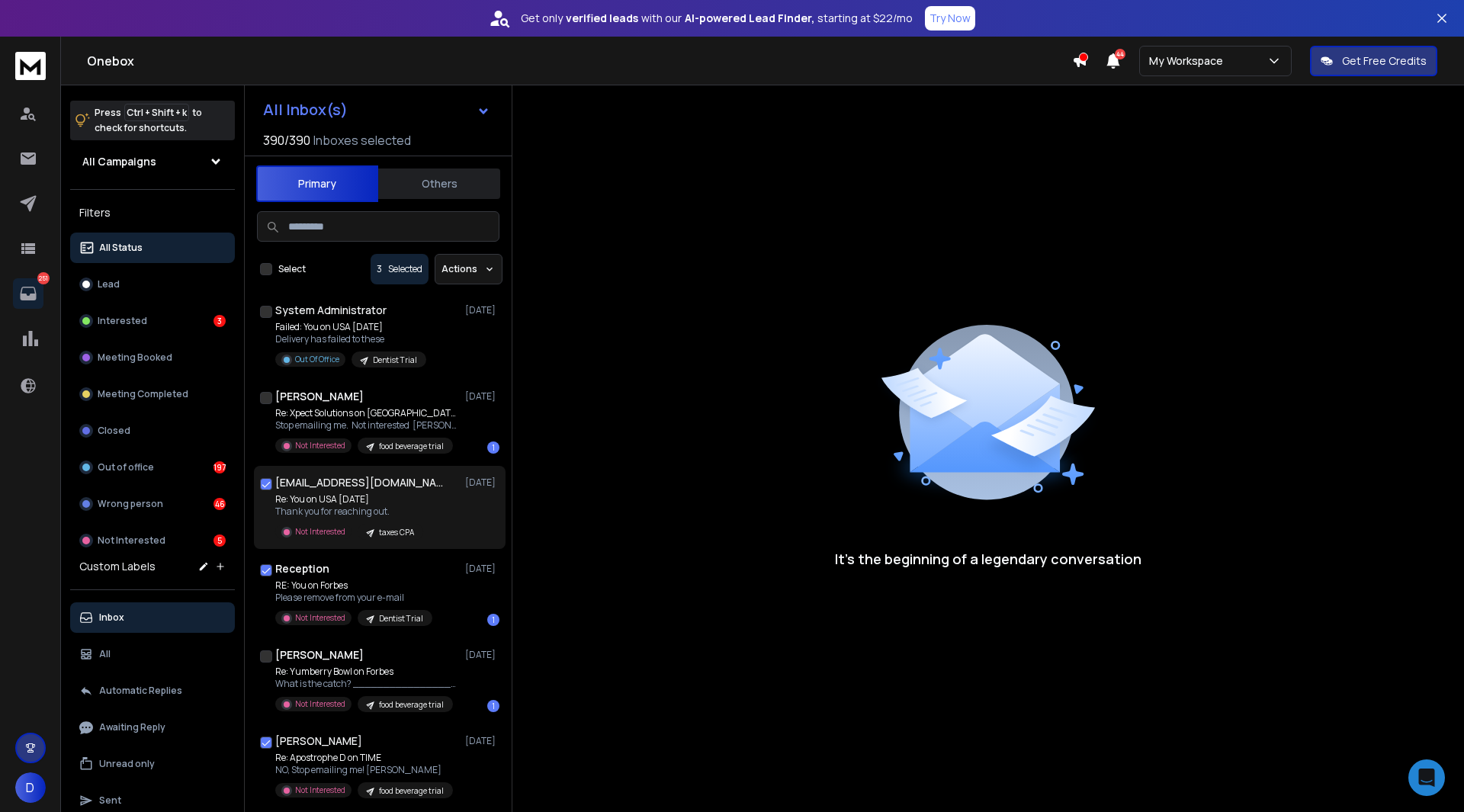
scroll to position [180, 0]
click at [266, 406] on div at bounding box center [266, 422] width 12 height 59
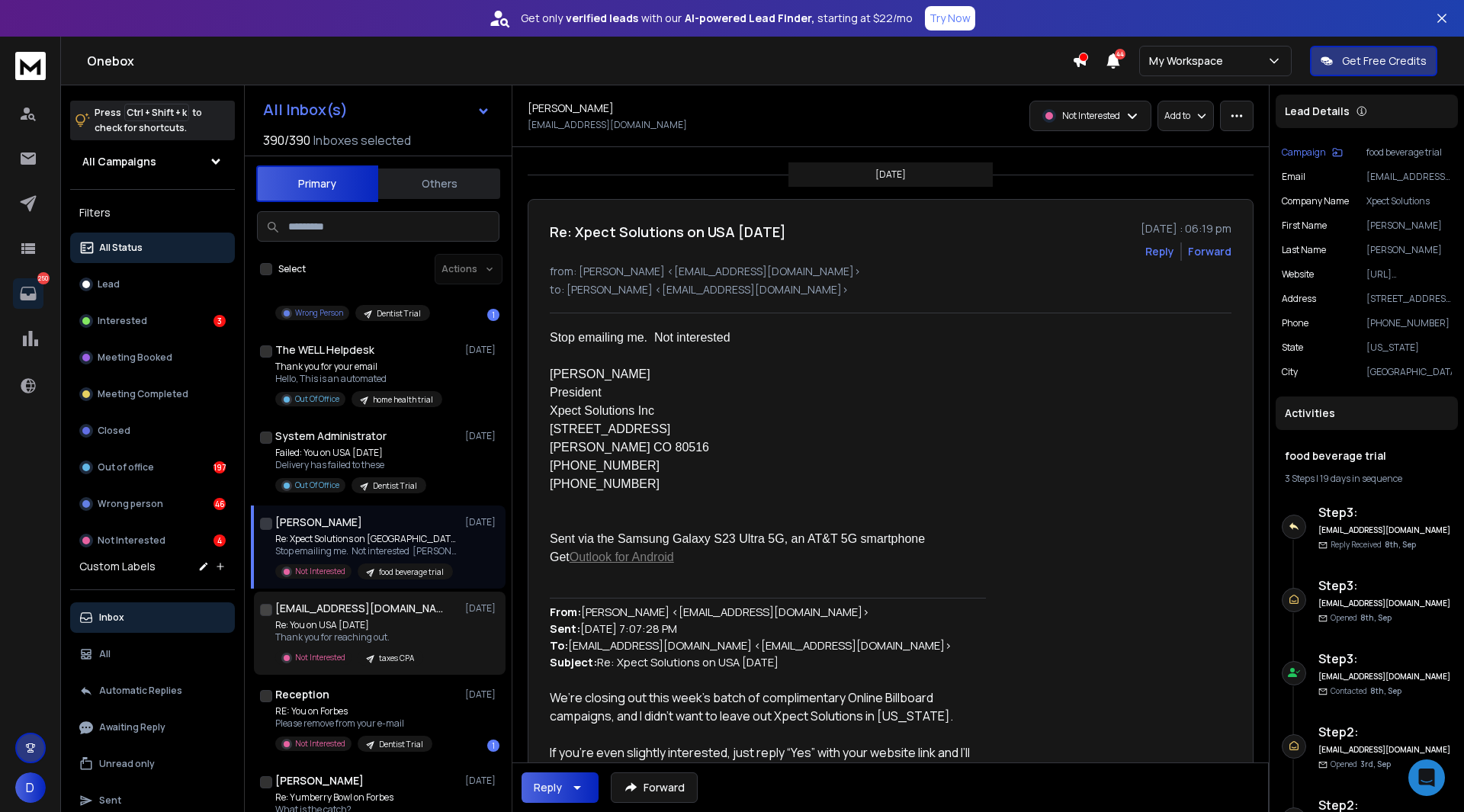
scroll to position [54, 0]
click at [266, 406] on div "The WELL Helpdesk [DATE] Thank you for your email Hello, This is an automated O…" at bounding box center [380, 377] width 252 height 83
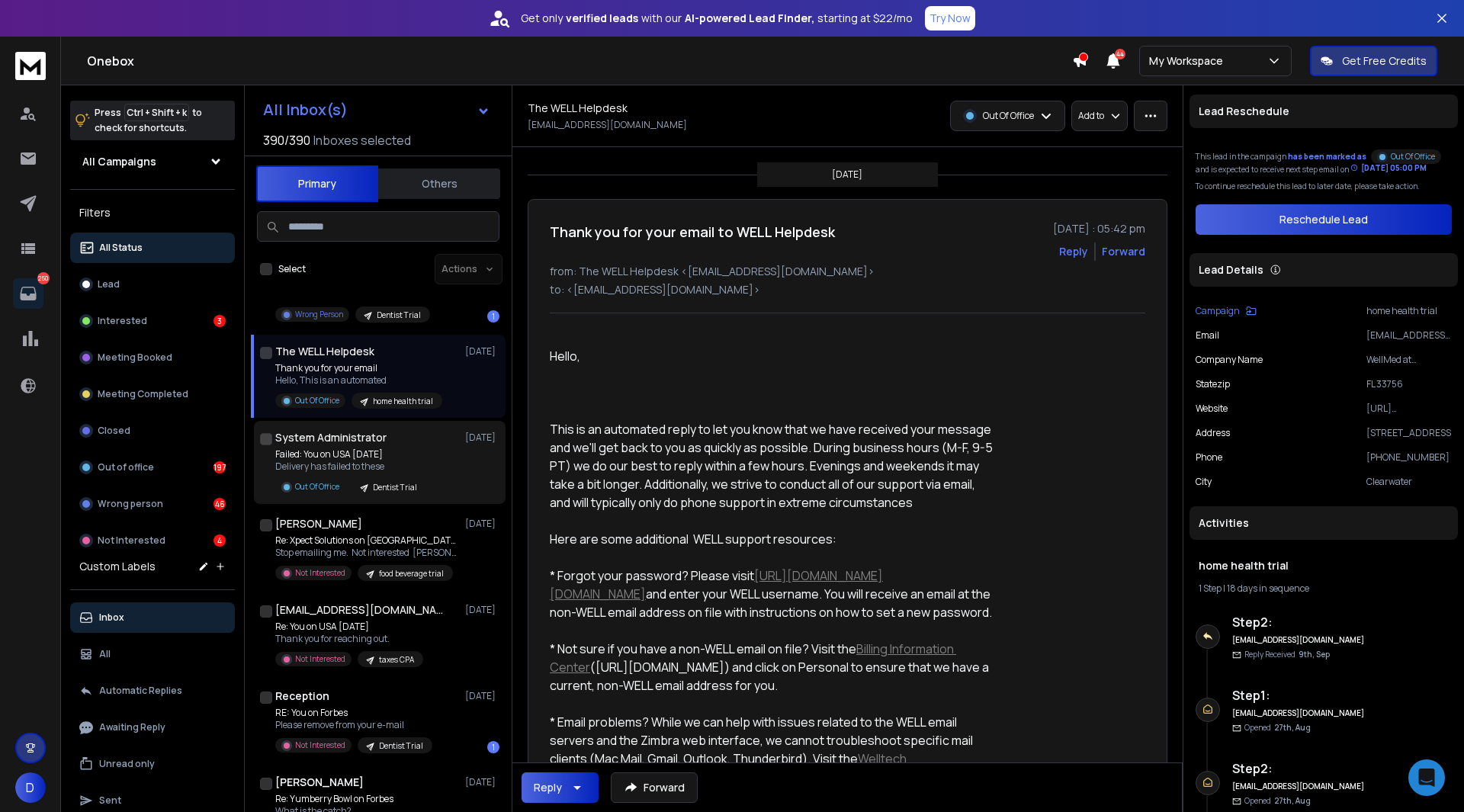
click at [267, 442] on button "button" at bounding box center [266, 439] width 12 height 12
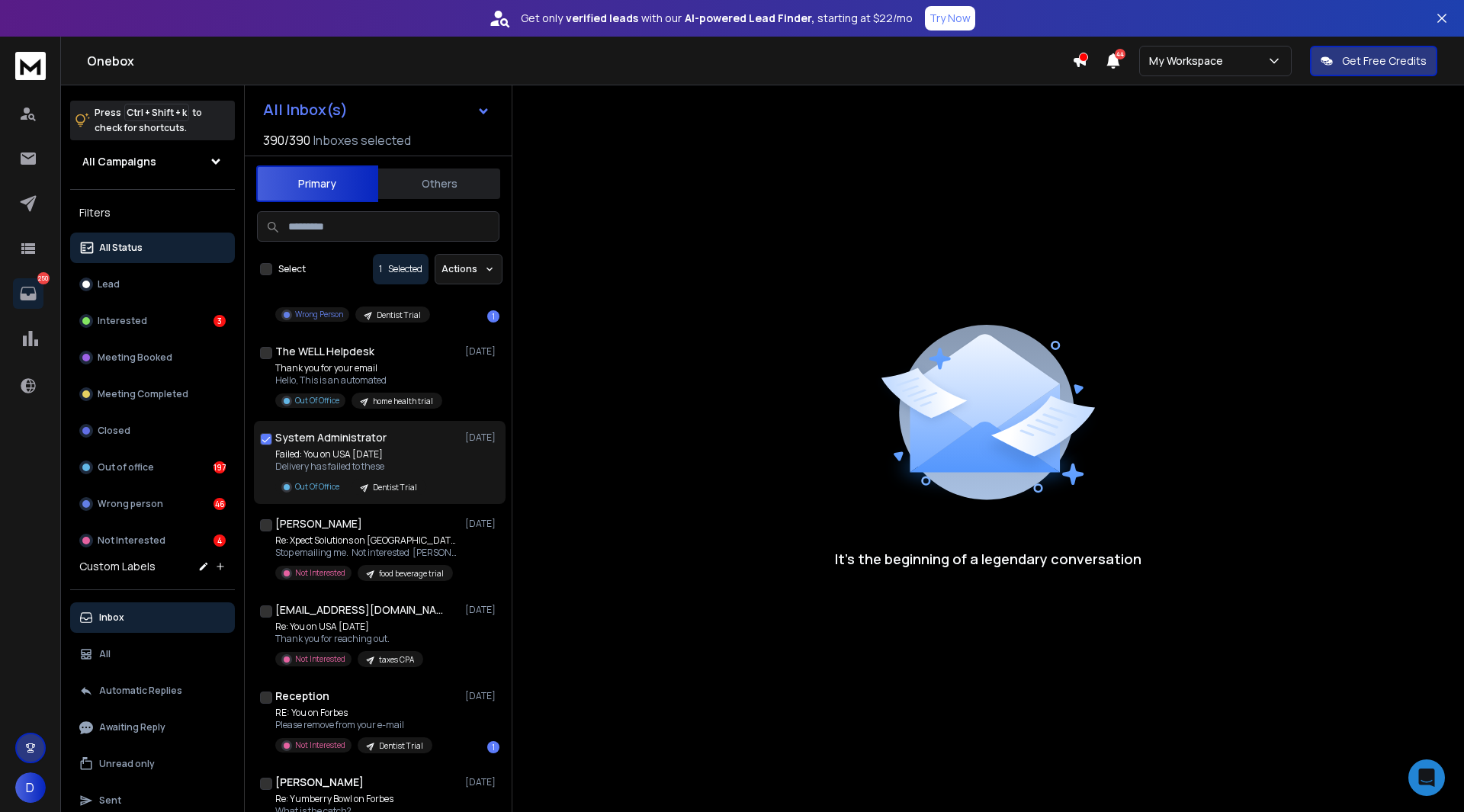
scroll to position [0, 0]
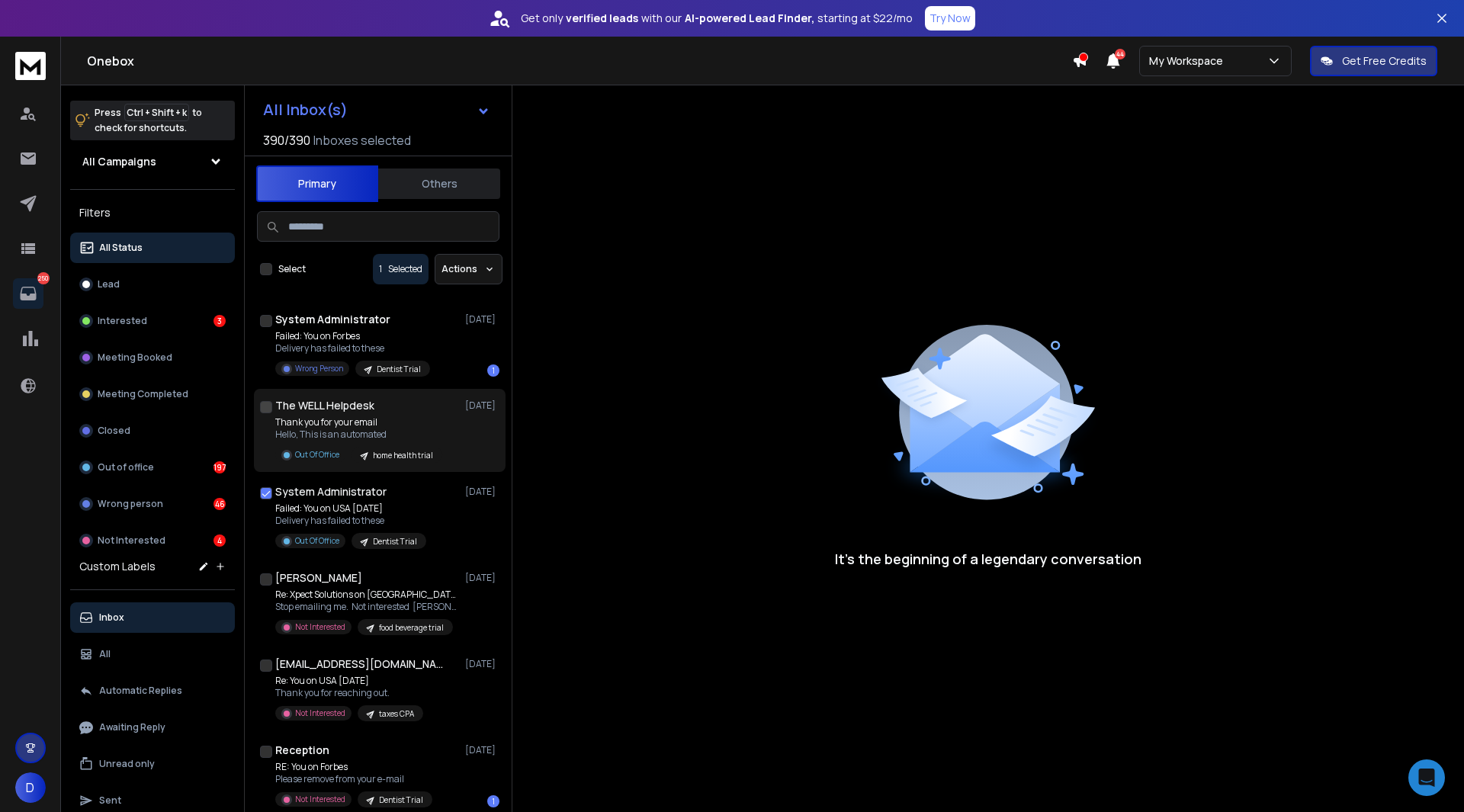
click at [267, 410] on button "button" at bounding box center [266, 407] width 12 height 12
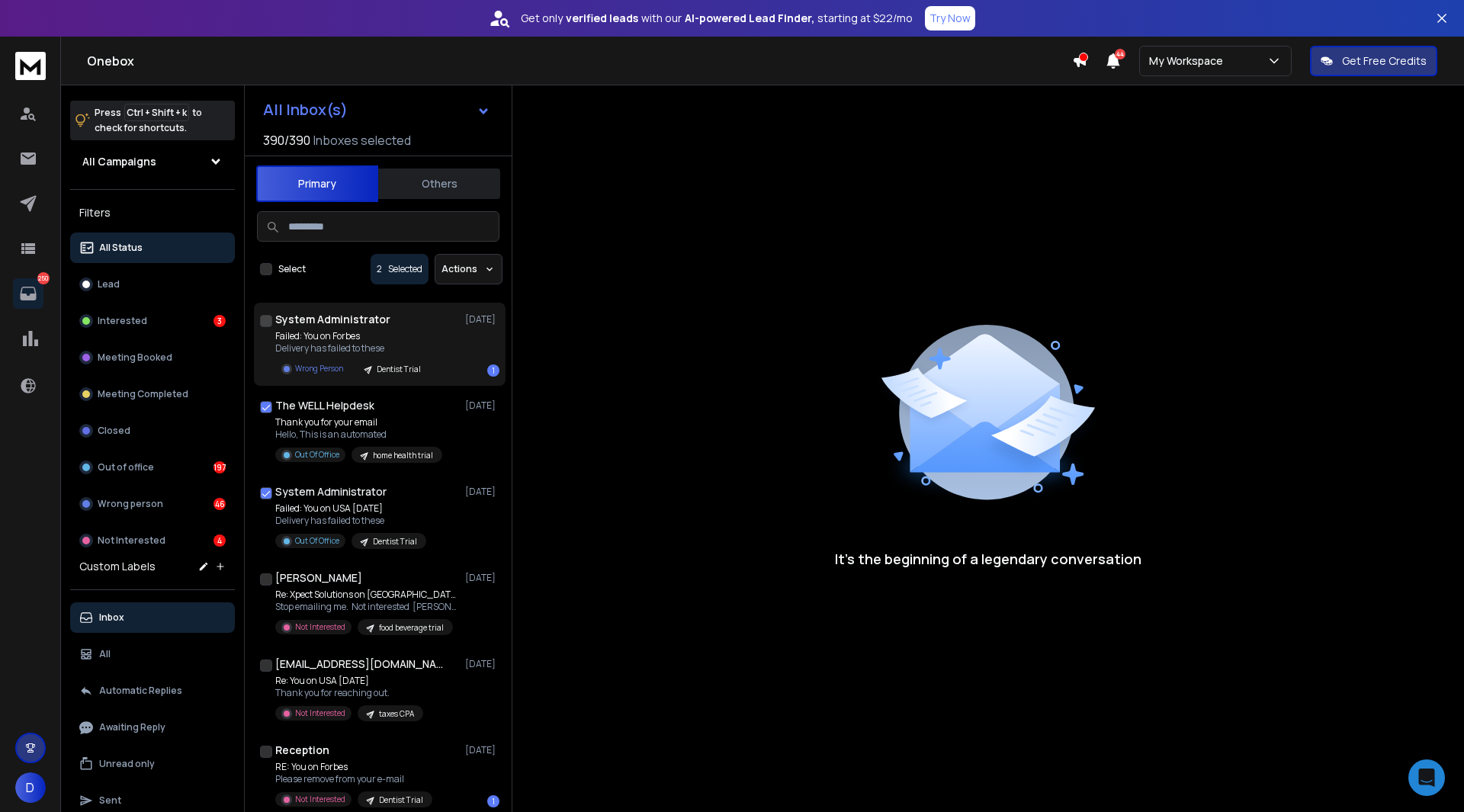
click at [264, 319] on button "button" at bounding box center [266, 321] width 12 height 12
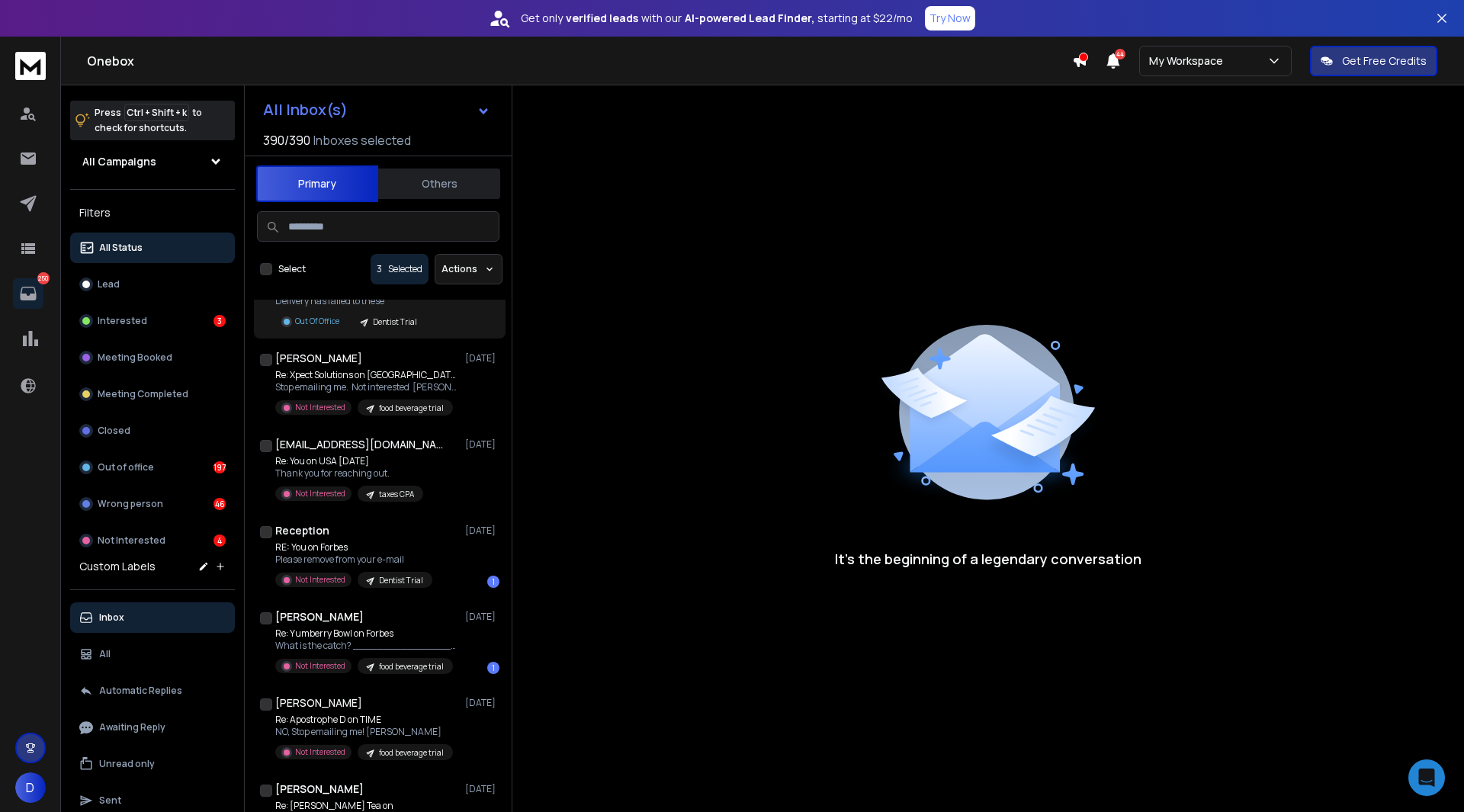
scroll to position [223, 0]
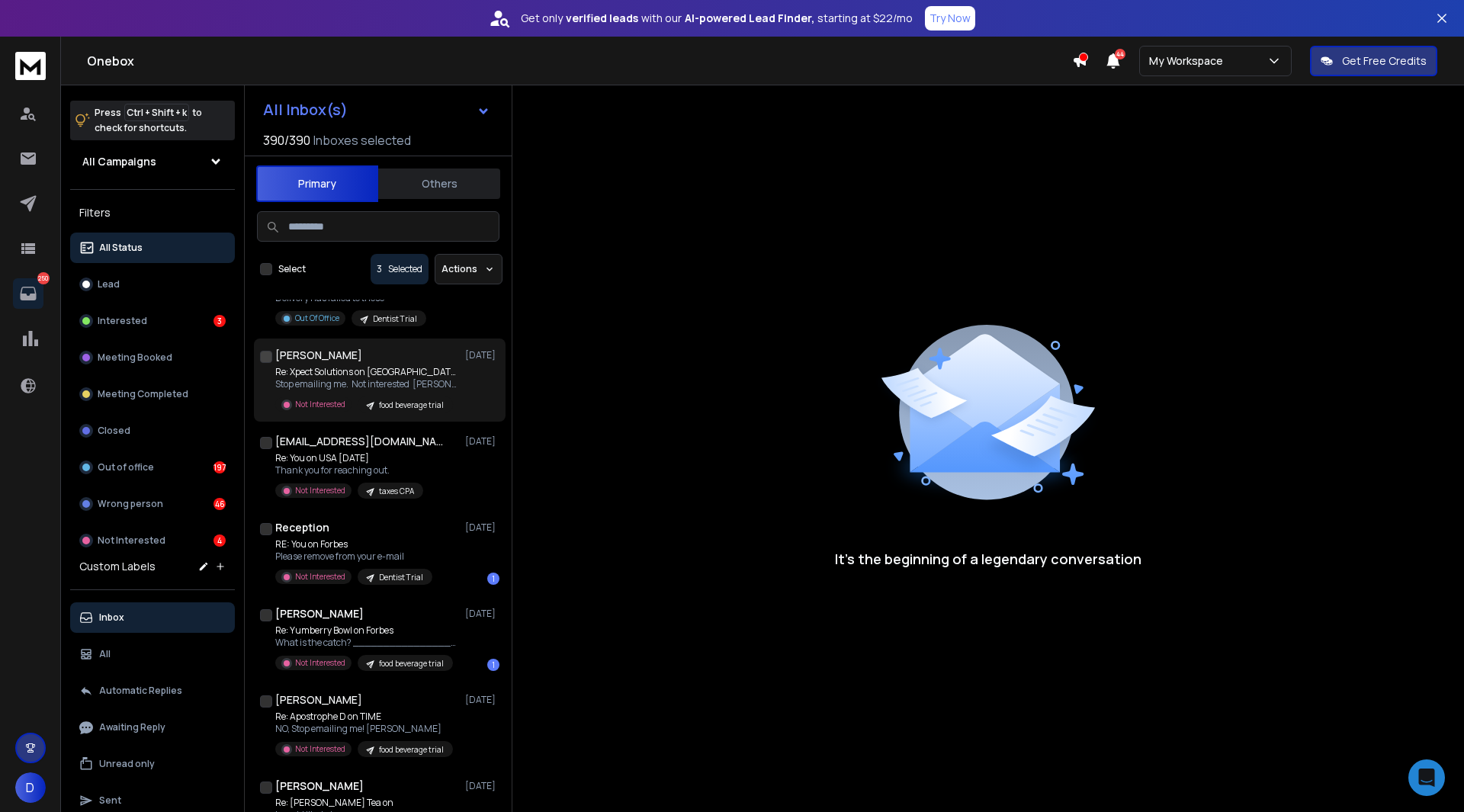
click at [267, 361] on button "button" at bounding box center [266, 357] width 12 height 12
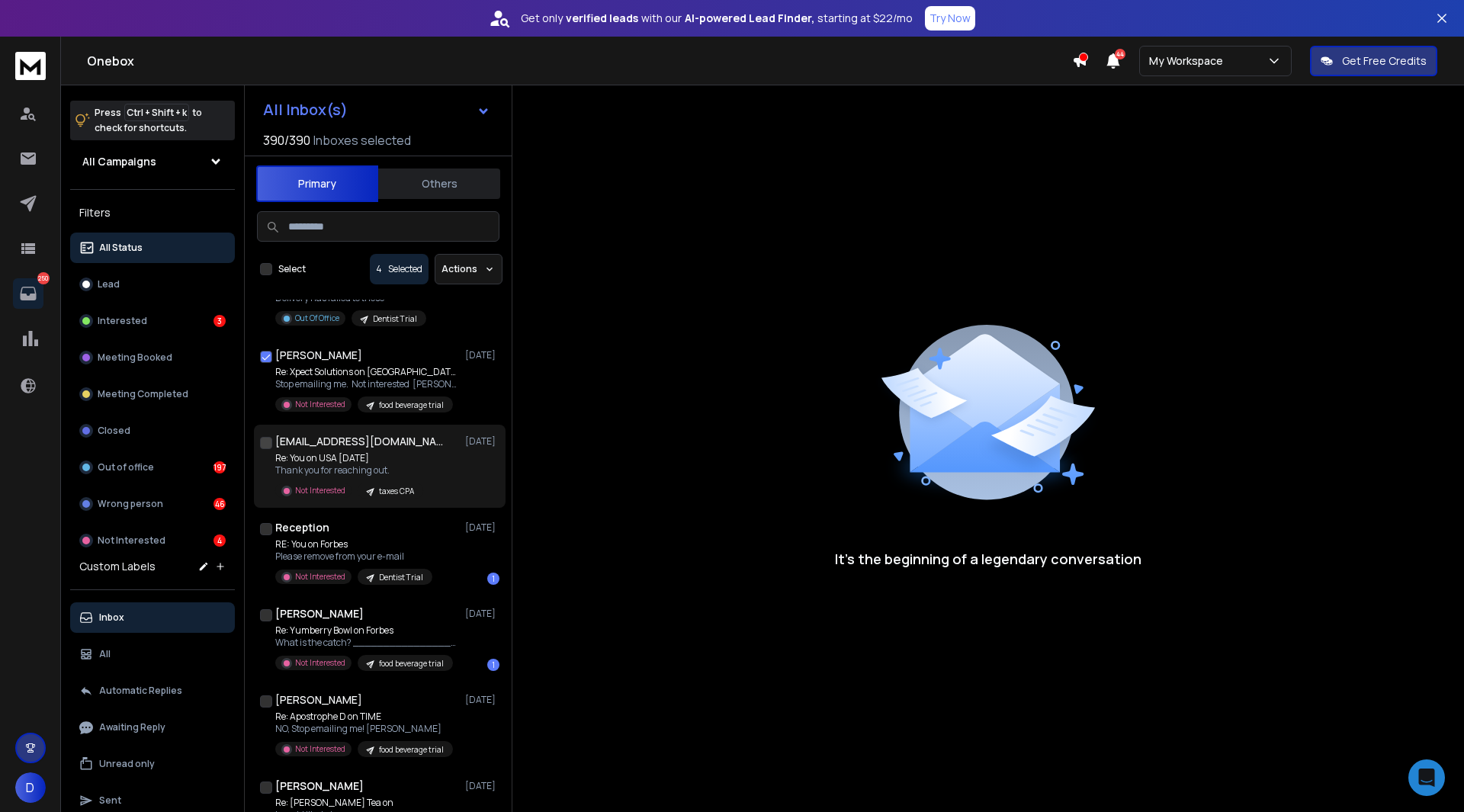
click at [266, 441] on button "button" at bounding box center [266, 442] width 12 height 12
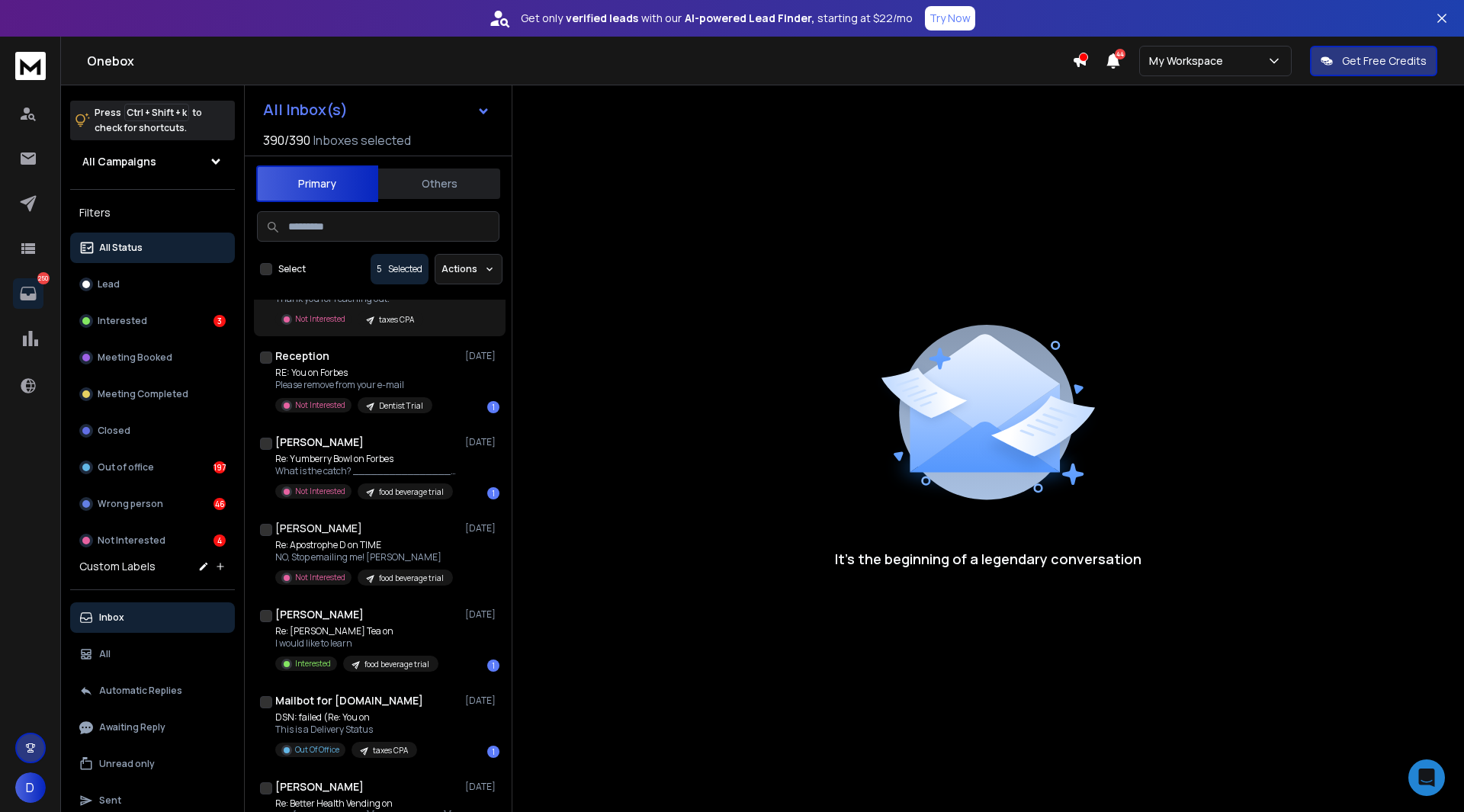
scroll to position [397, 0]
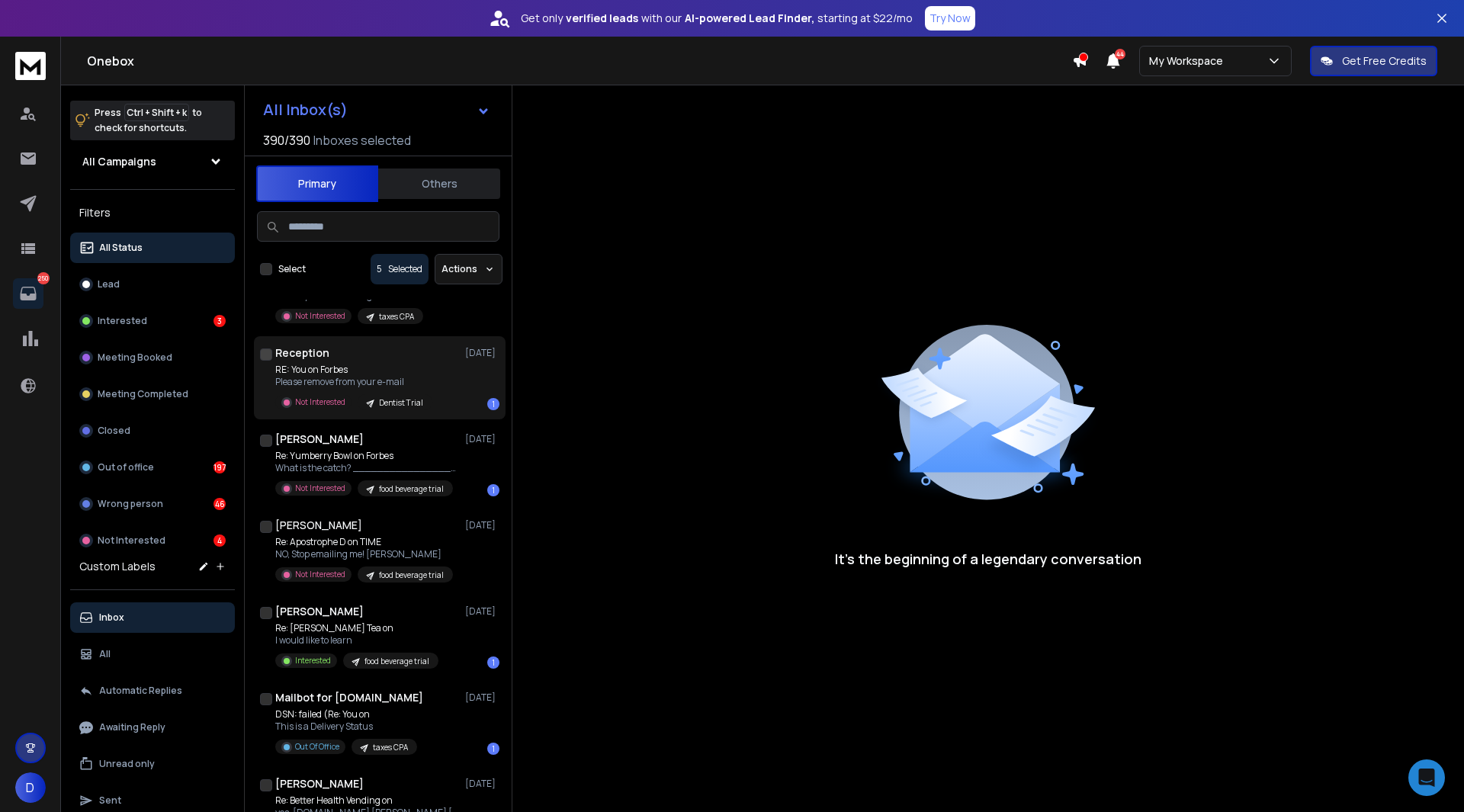
click at [267, 355] on button "button" at bounding box center [266, 355] width 12 height 12
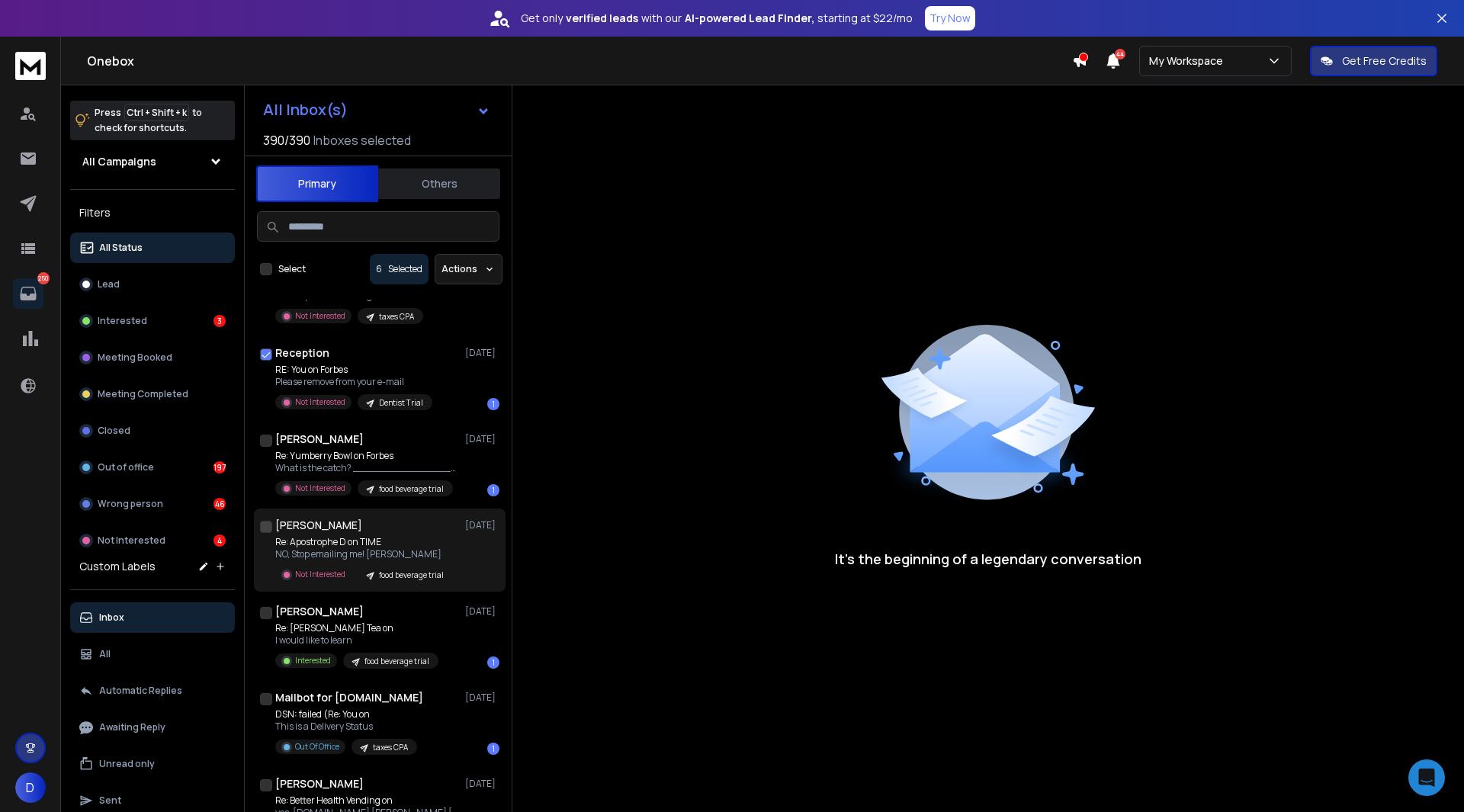
click at [267, 526] on button "button" at bounding box center [266, 527] width 12 height 12
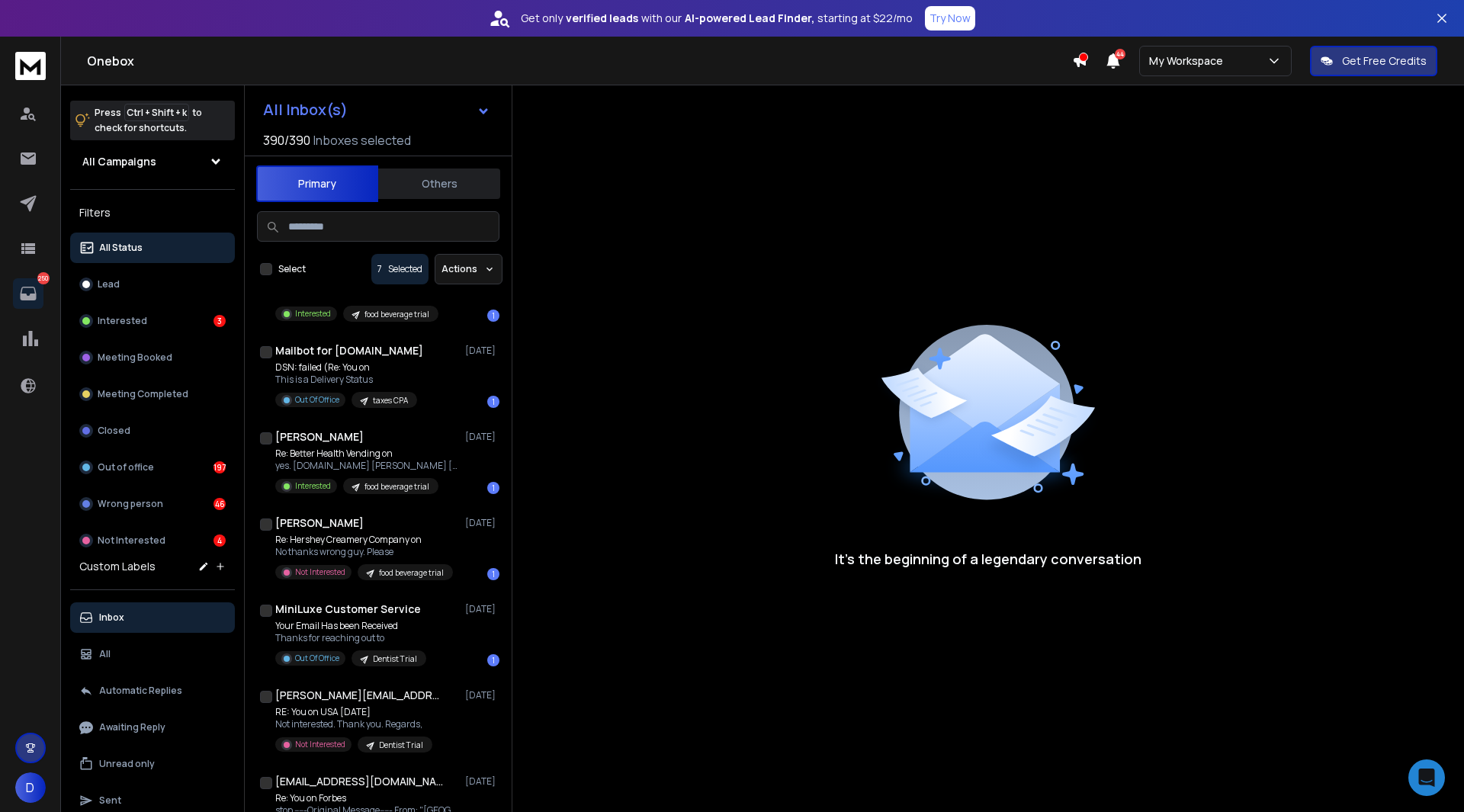
scroll to position [741, 0]
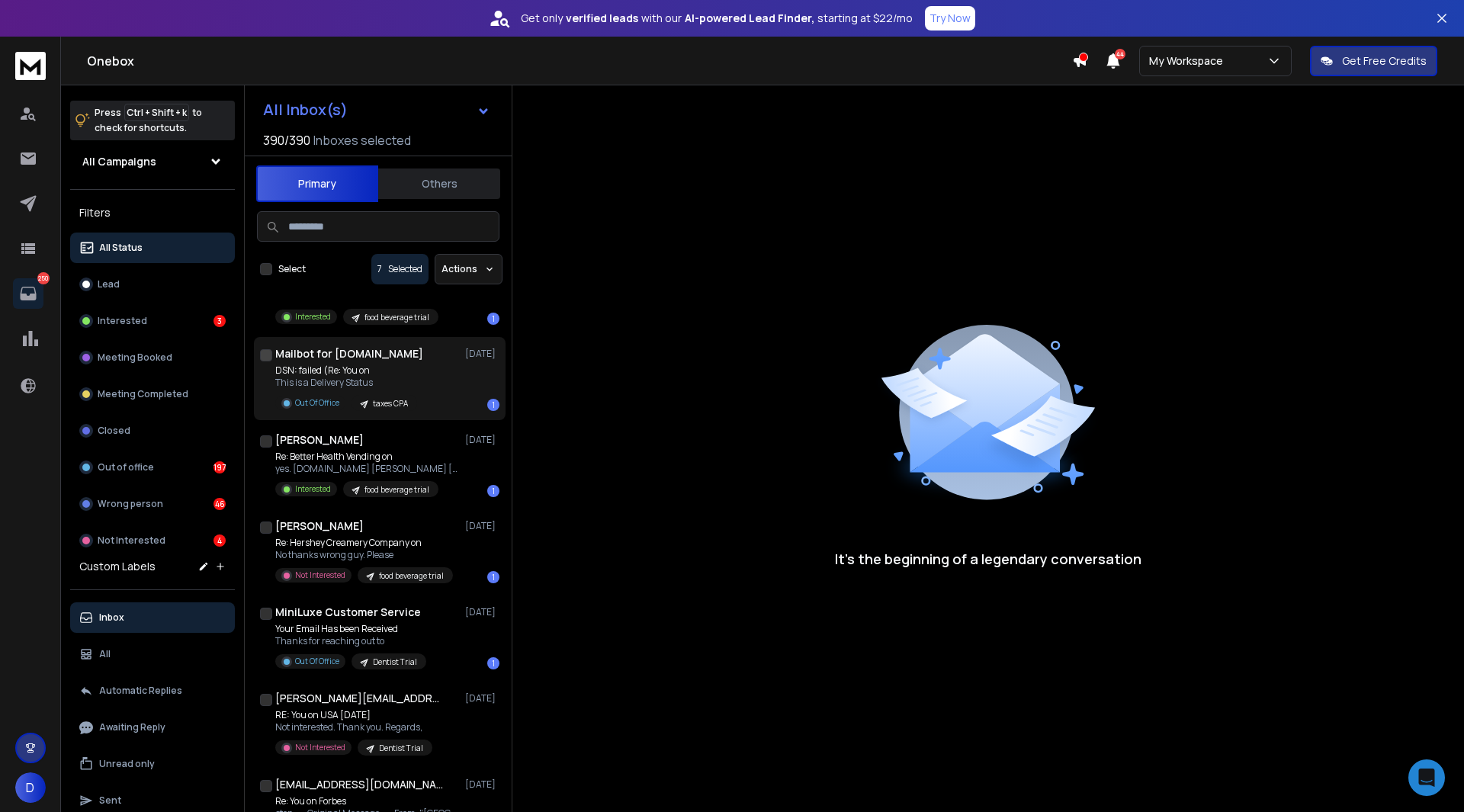
click at [267, 357] on button "button" at bounding box center [266, 355] width 12 height 12
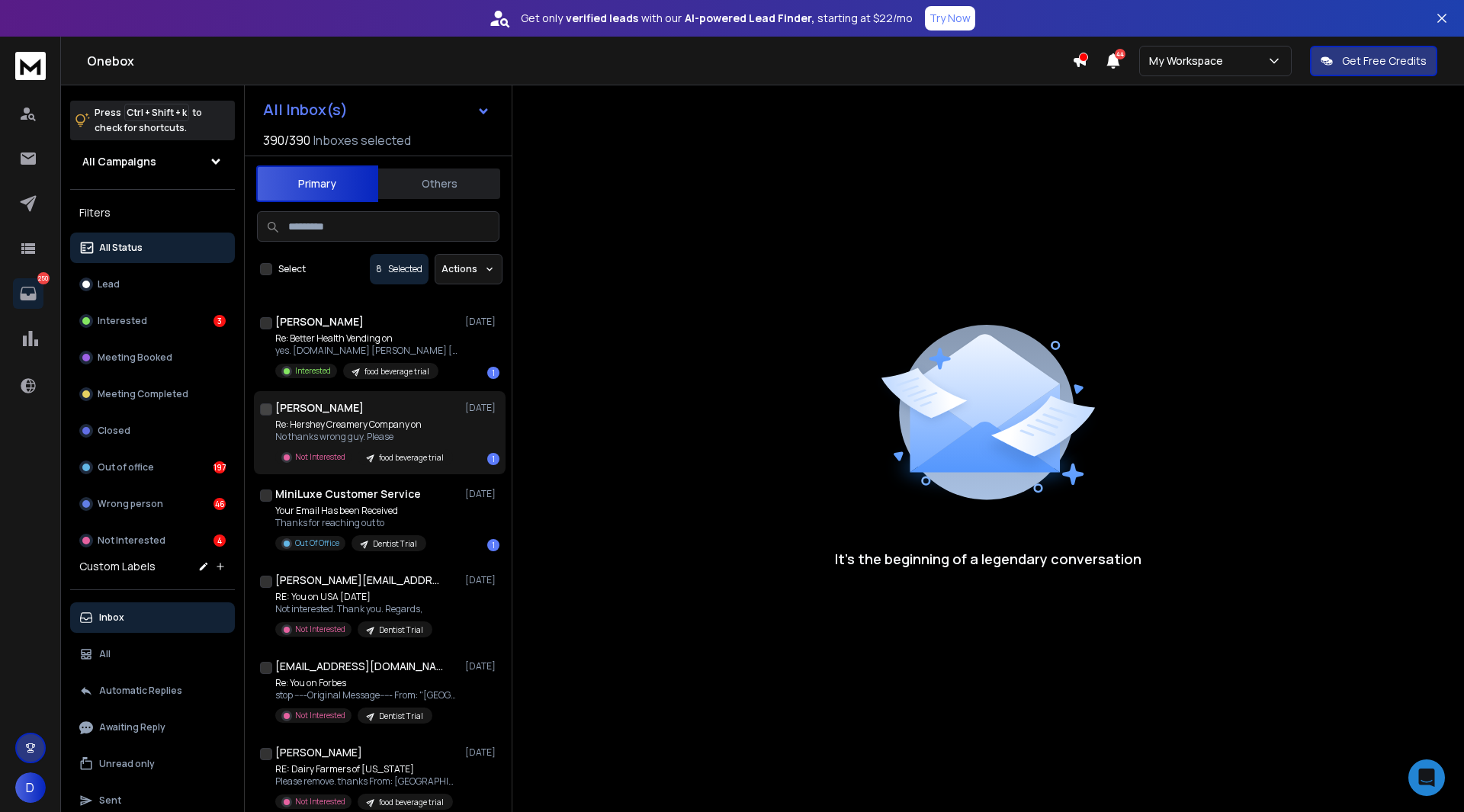
scroll to position [861, 0]
click at [264, 411] on button "button" at bounding box center [266, 408] width 12 height 12
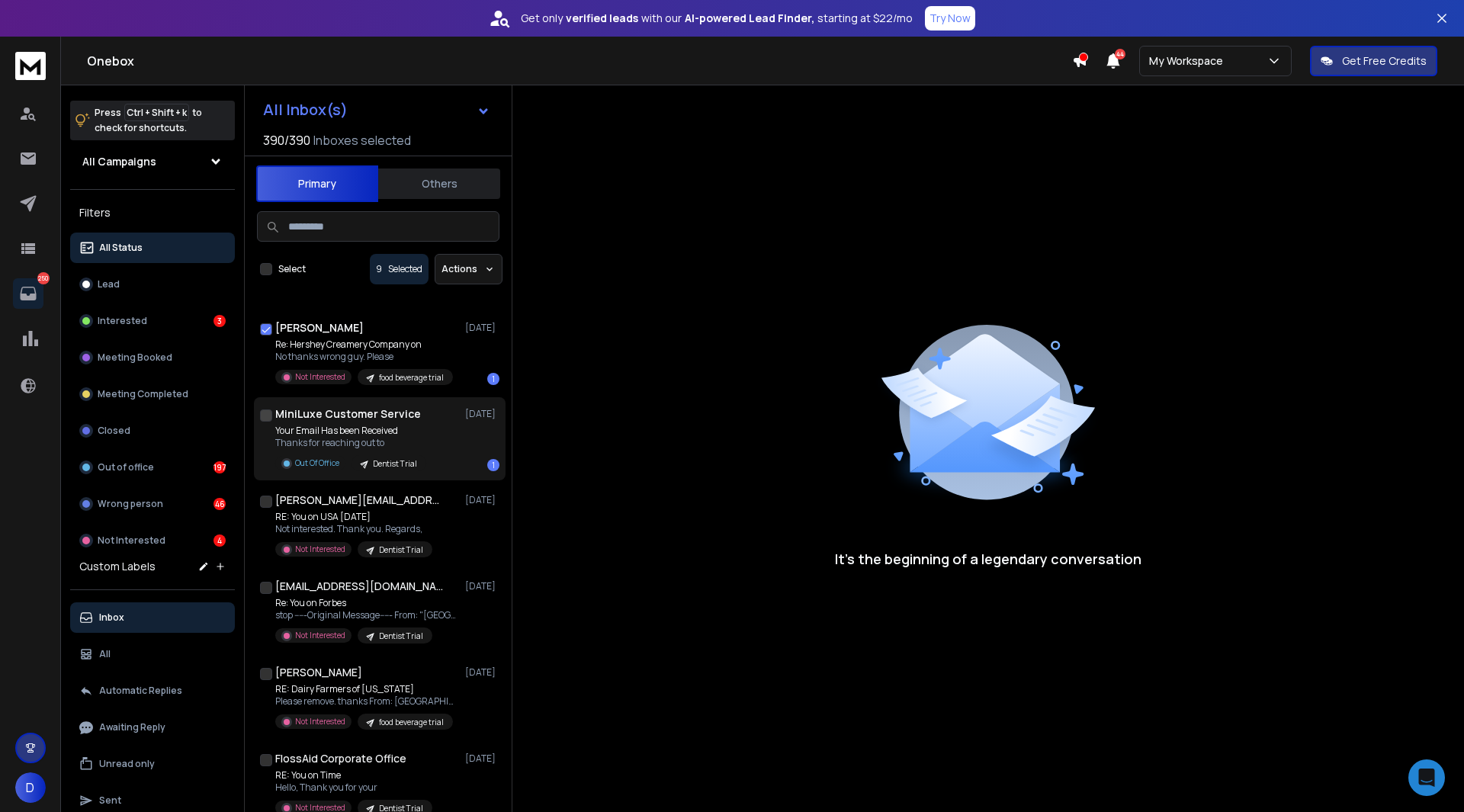
scroll to position [946, 0]
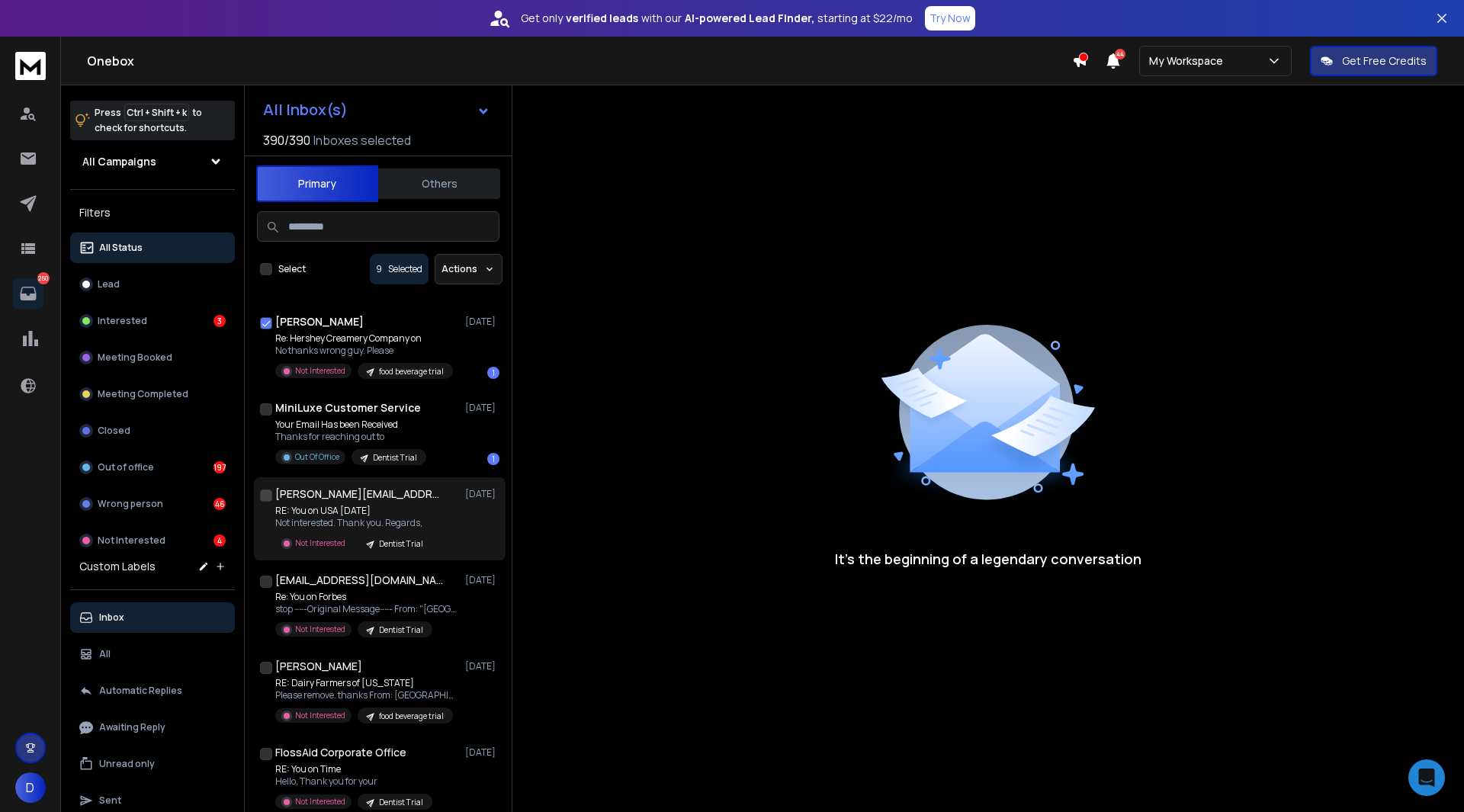
click at [266, 496] on button "button" at bounding box center [266, 495] width 12 height 12
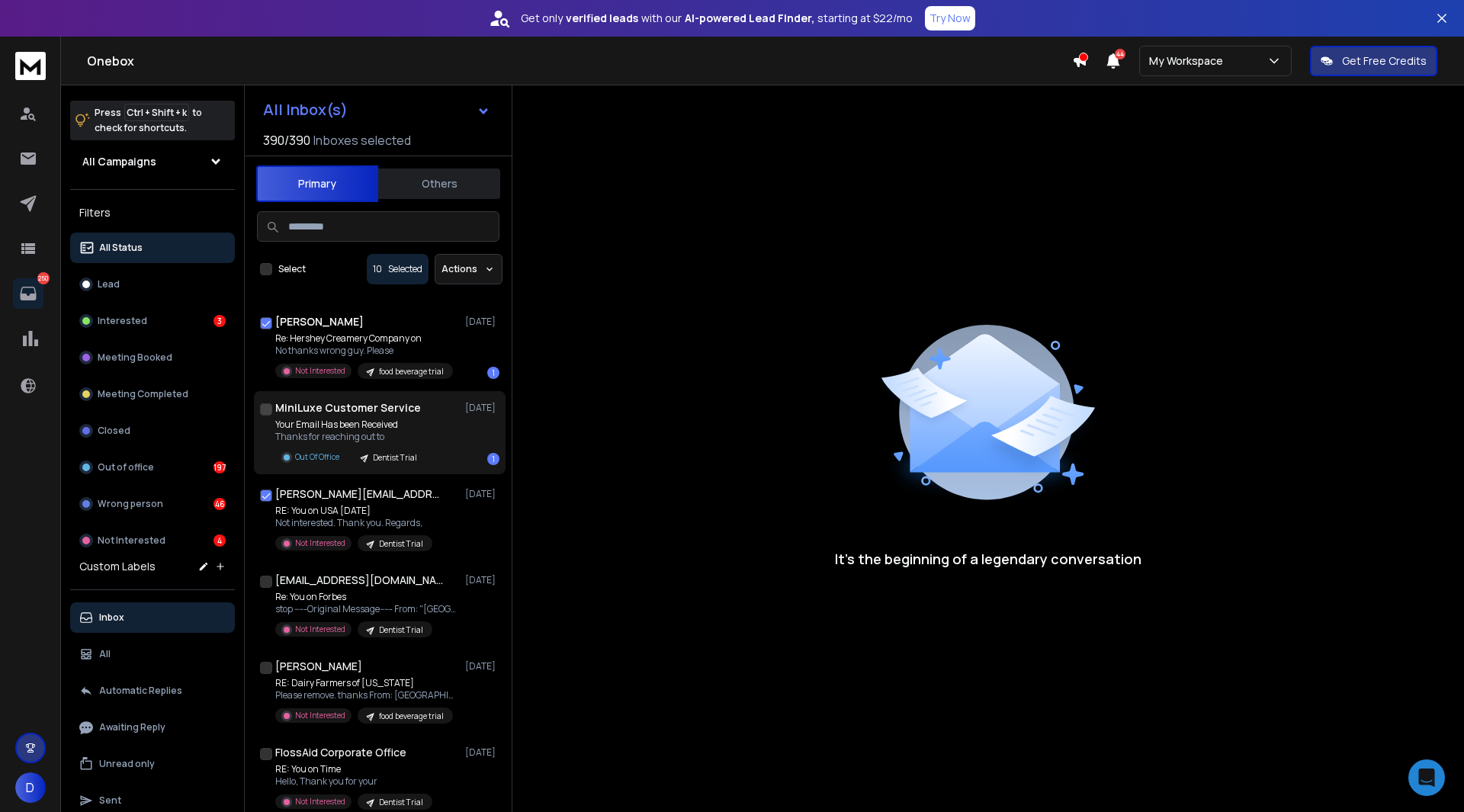
click at [266, 410] on button "button" at bounding box center [266, 409] width 12 height 12
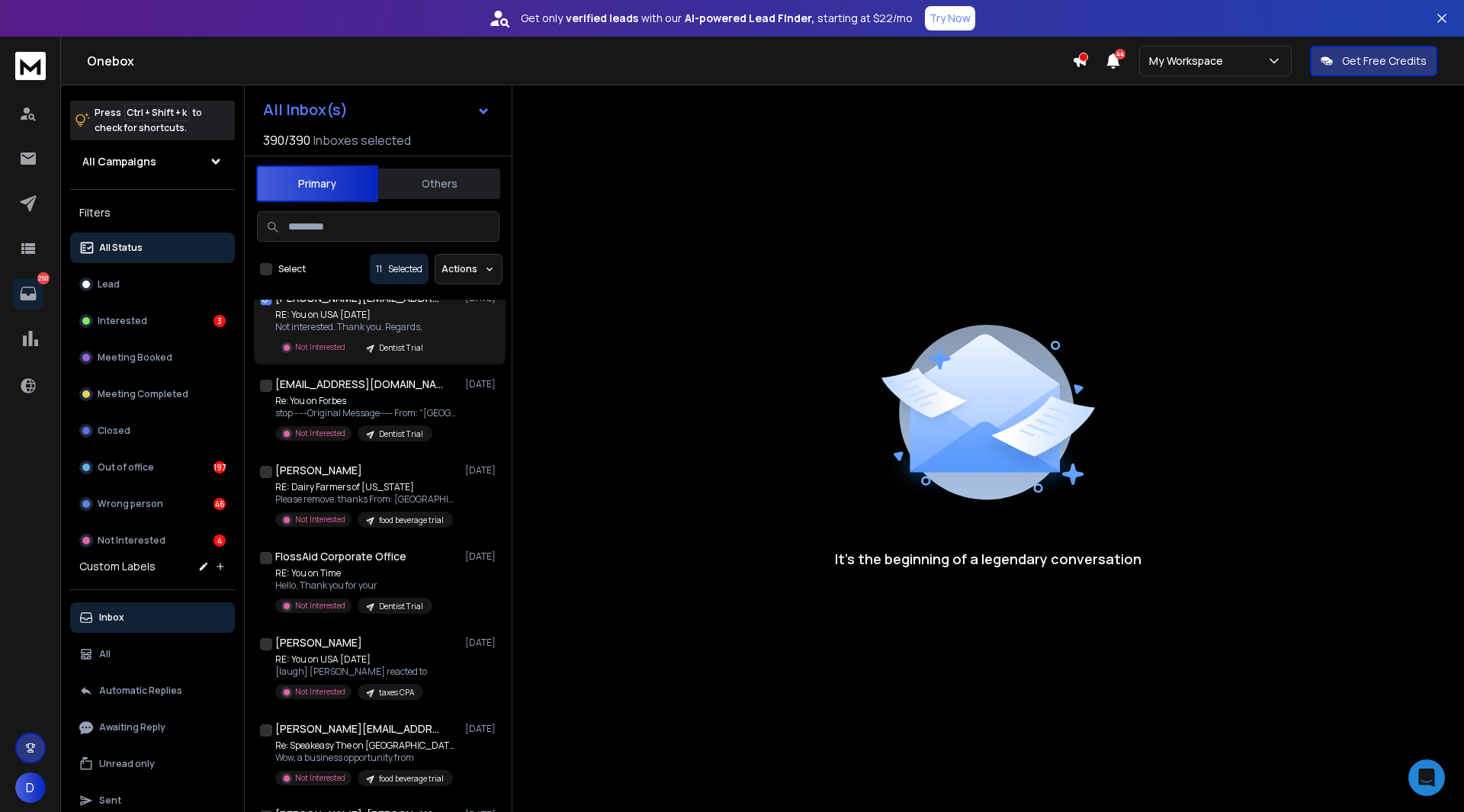
scroll to position [1170, 0]
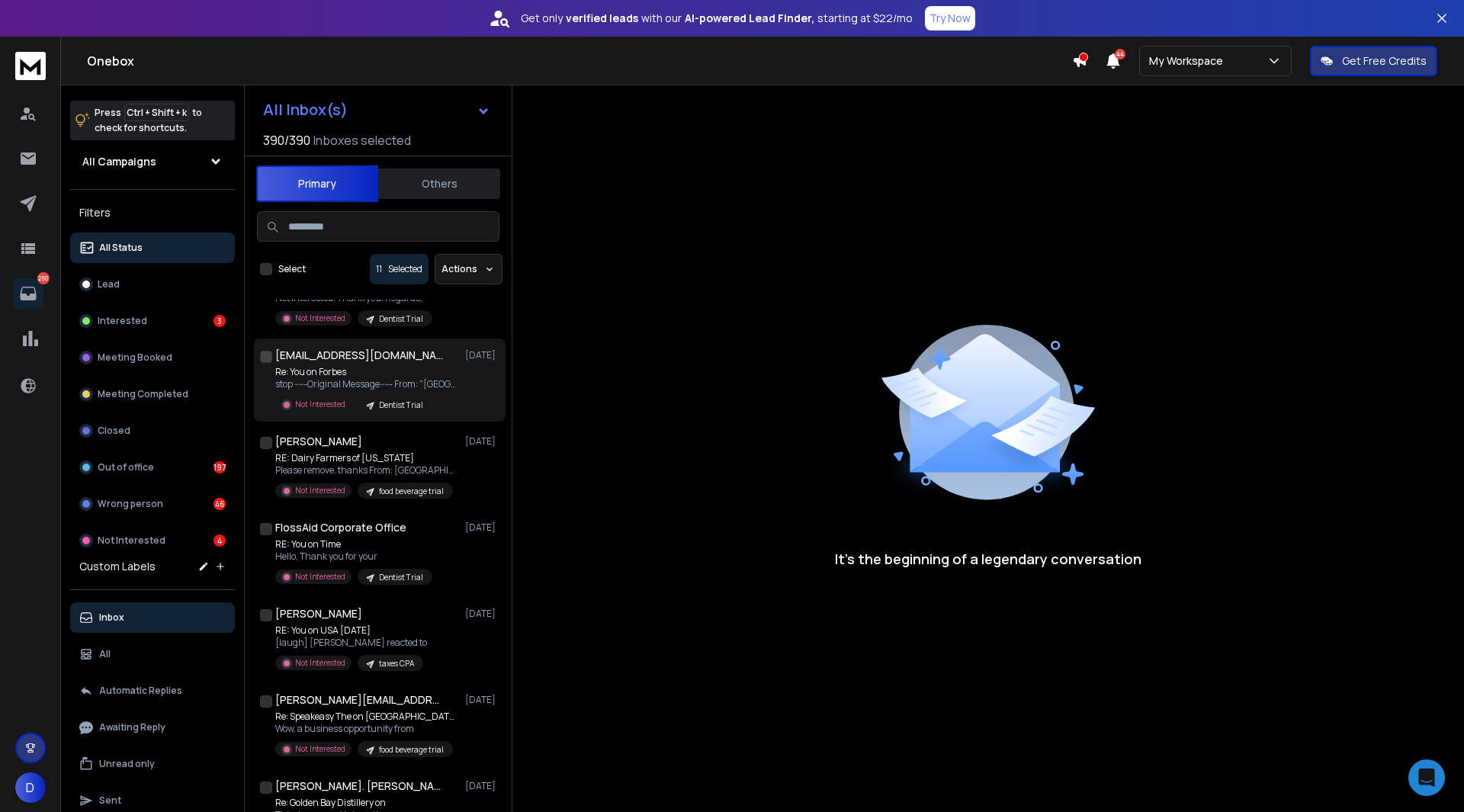
click at [267, 356] on button "button" at bounding box center [266, 357] width 12 height 12
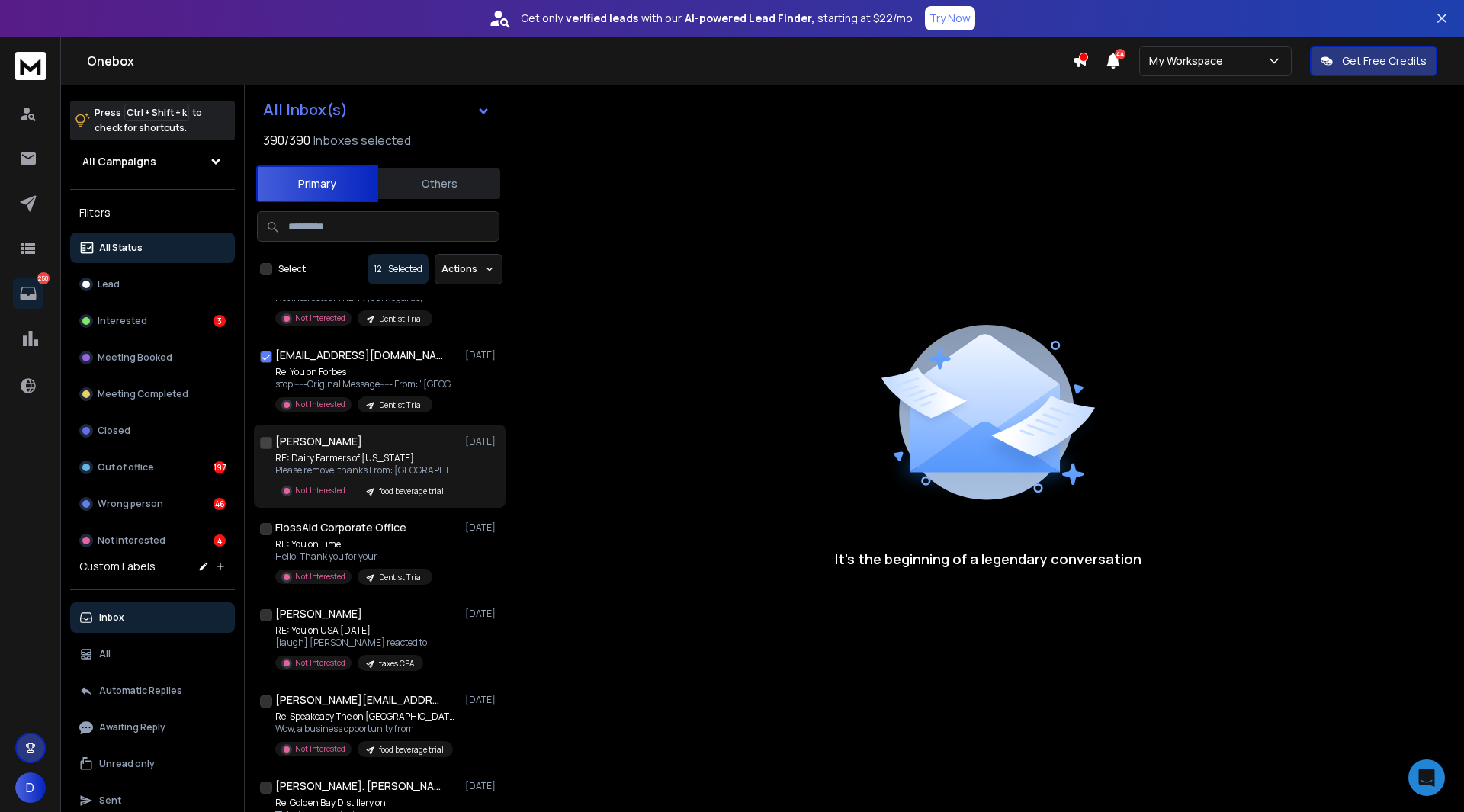
click at [266, 442] on button "button" at bounding box center [266, 442] width 12 height 12
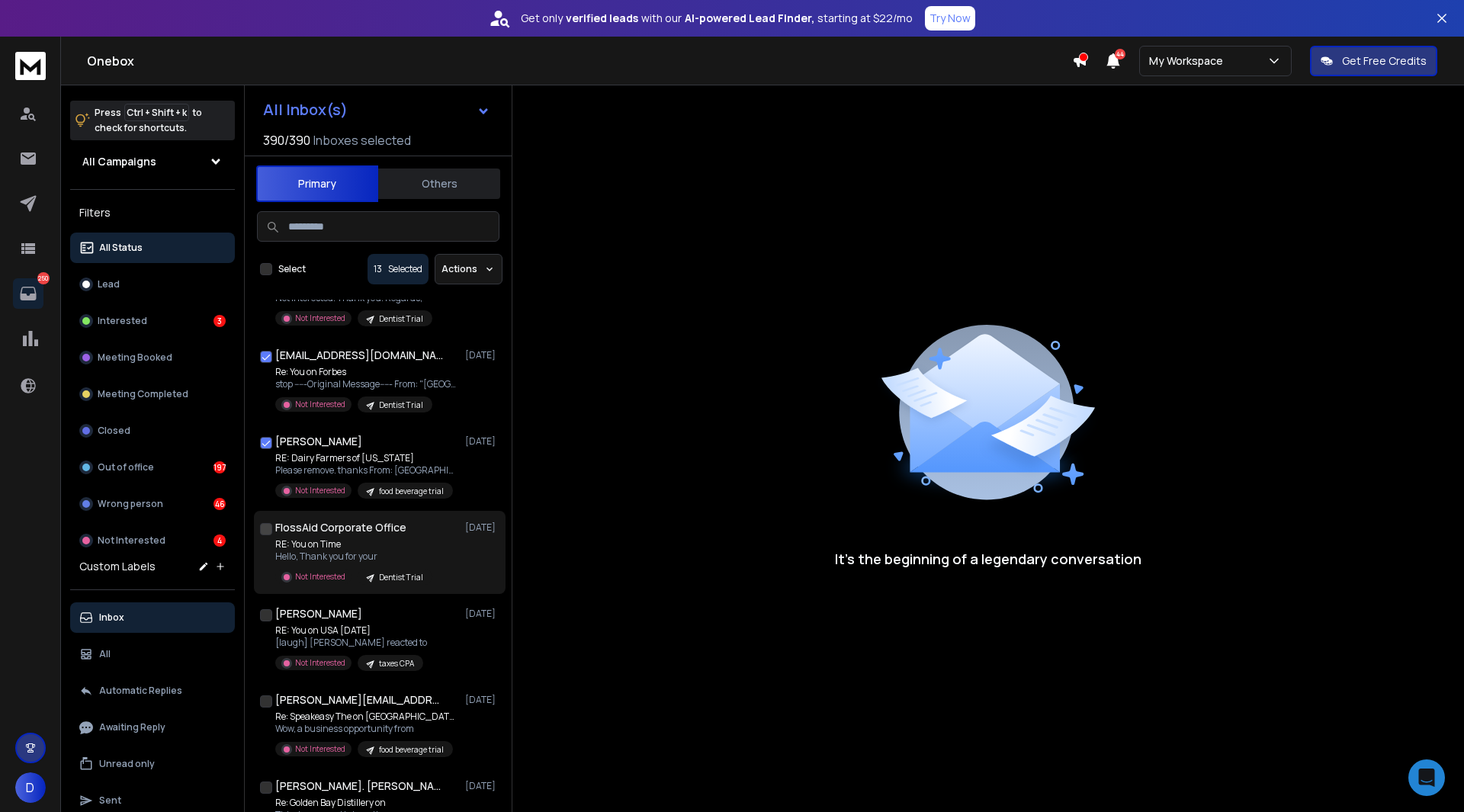
click at [267, 530] on button "button" at bounding box center [266, 529] width 12 height 12
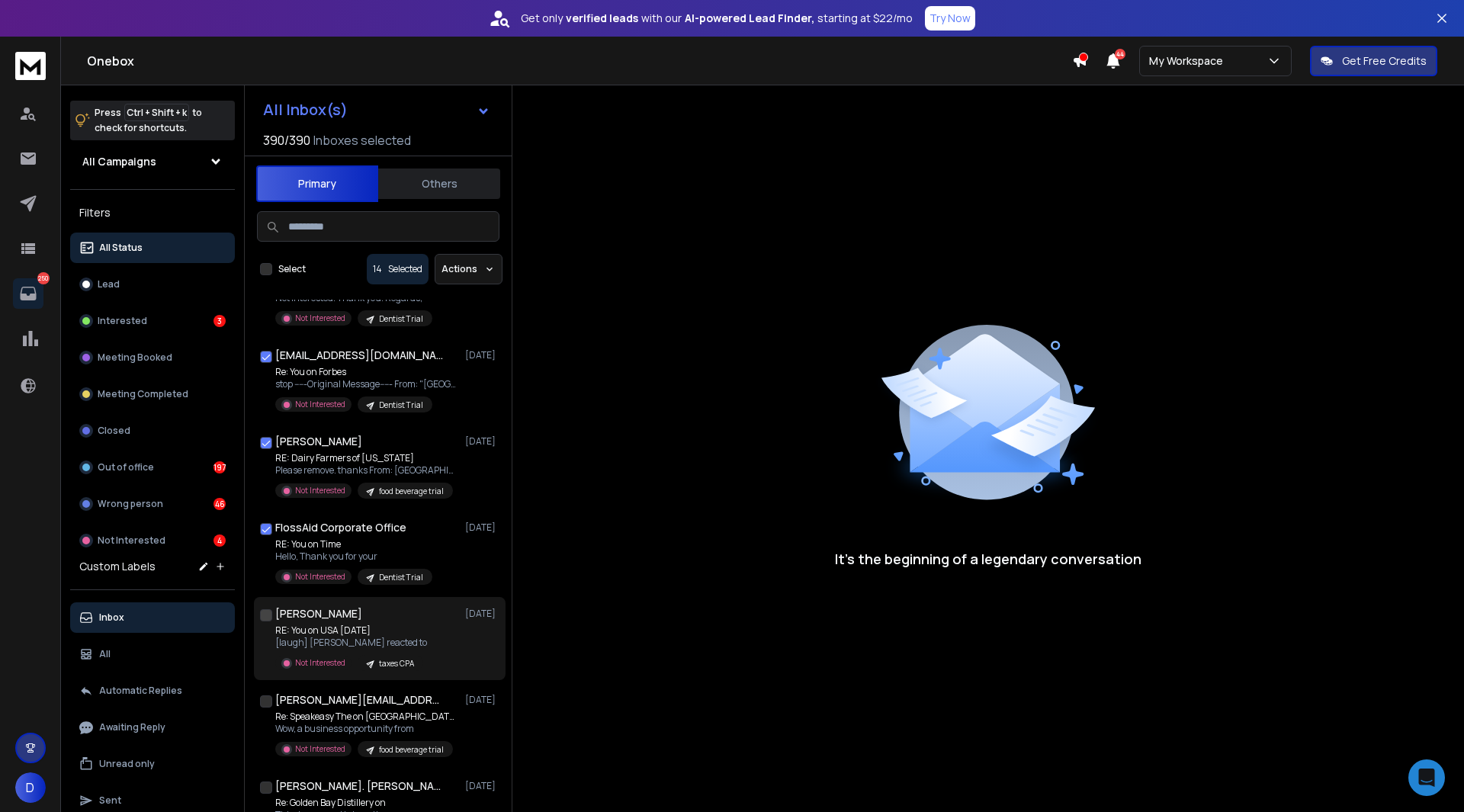
click at [266, 613] on button "button" at bounding box center [266, 615] width 12 height 12
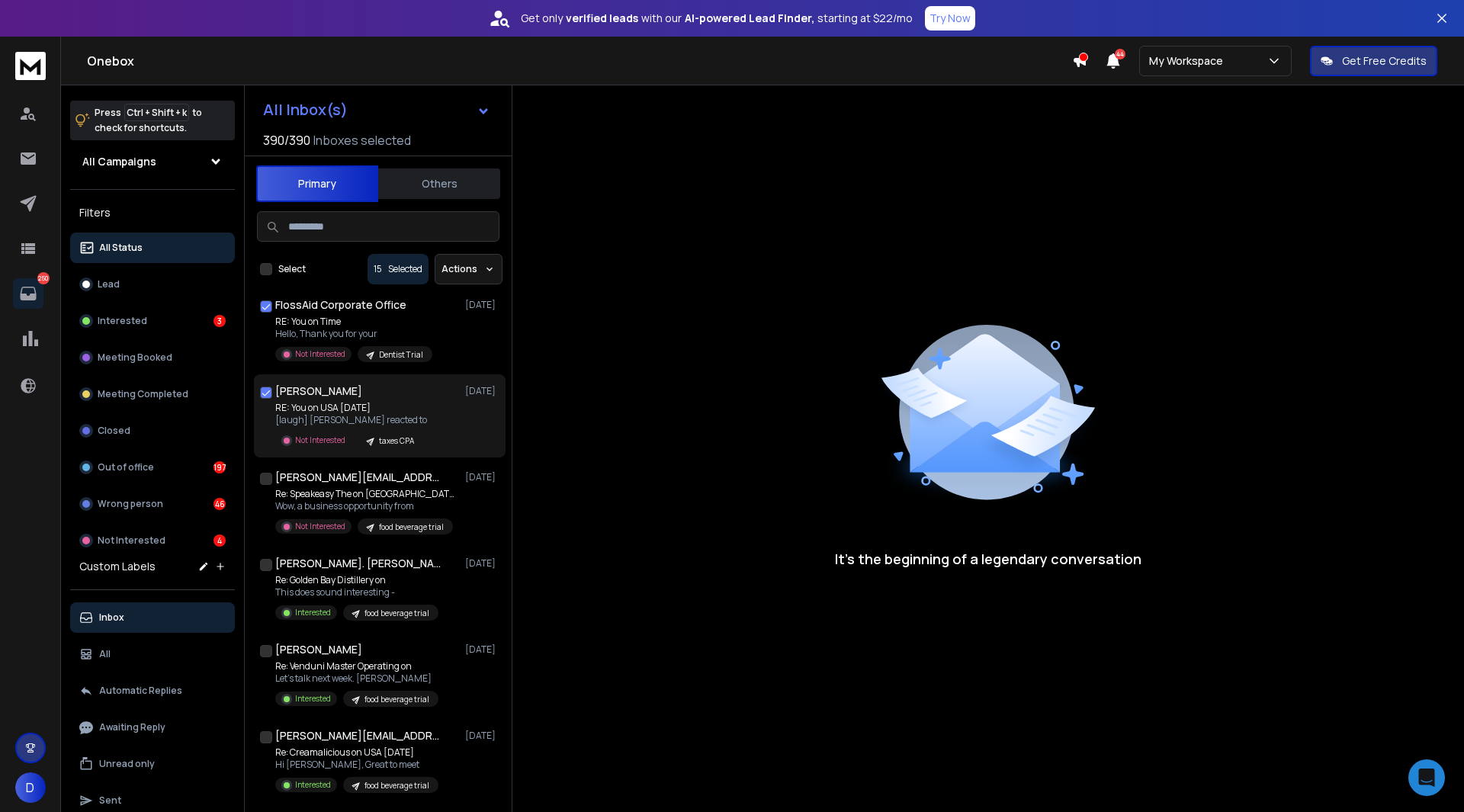
scroll to position [1398, 0]
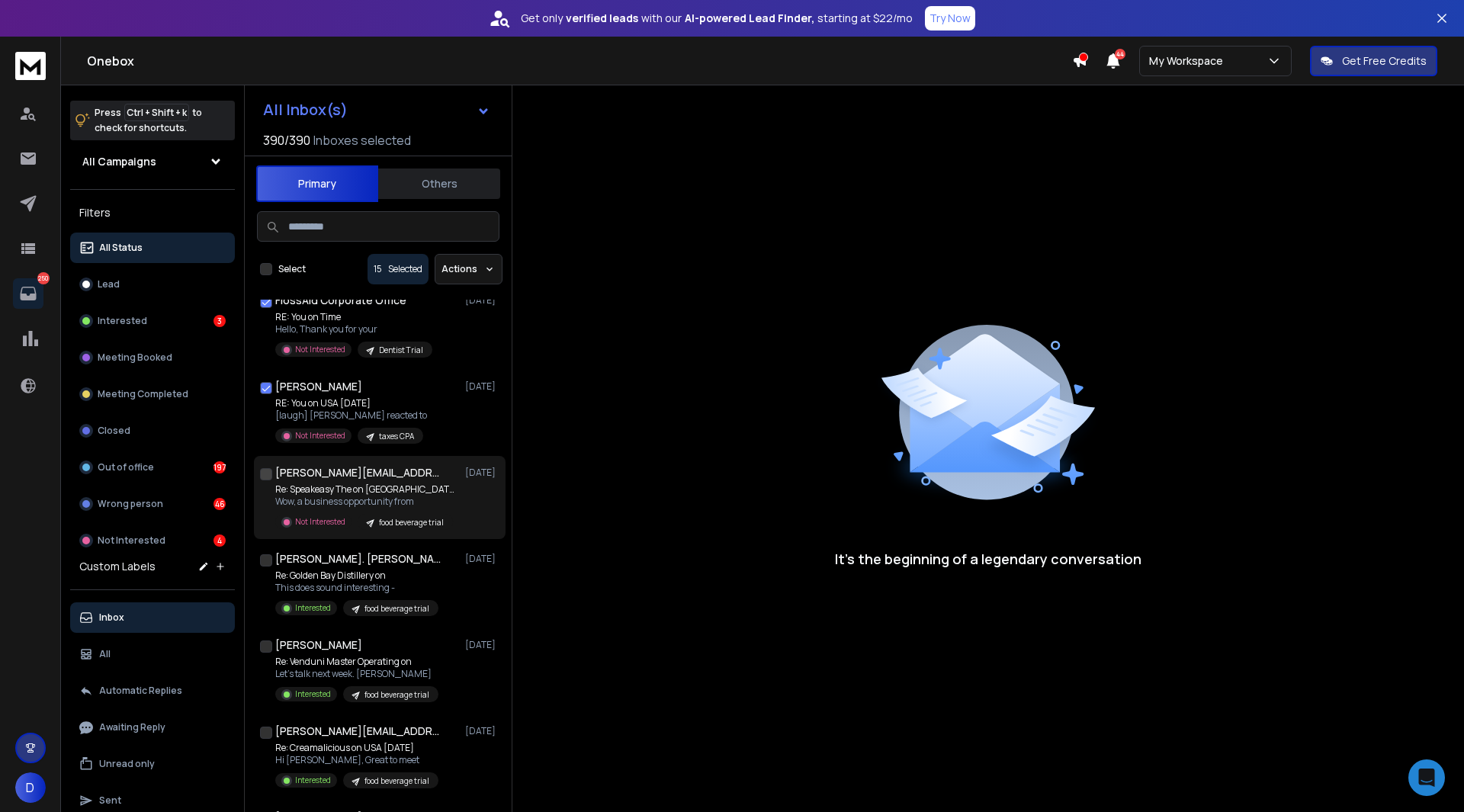
click at [265, 477] on button "button" at bounding box center [266, 474] width 12 height 12
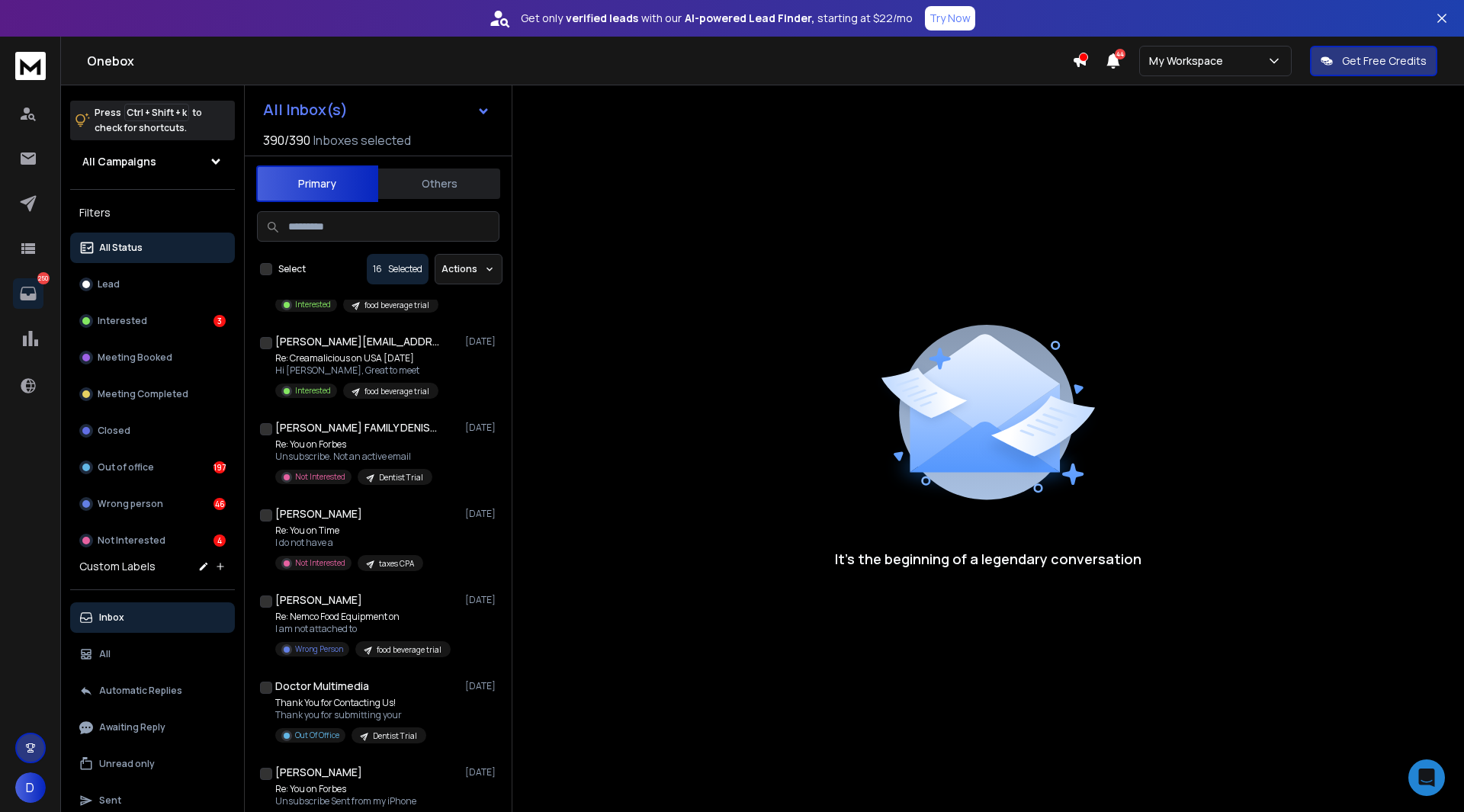
scroll to position [1795, 0]
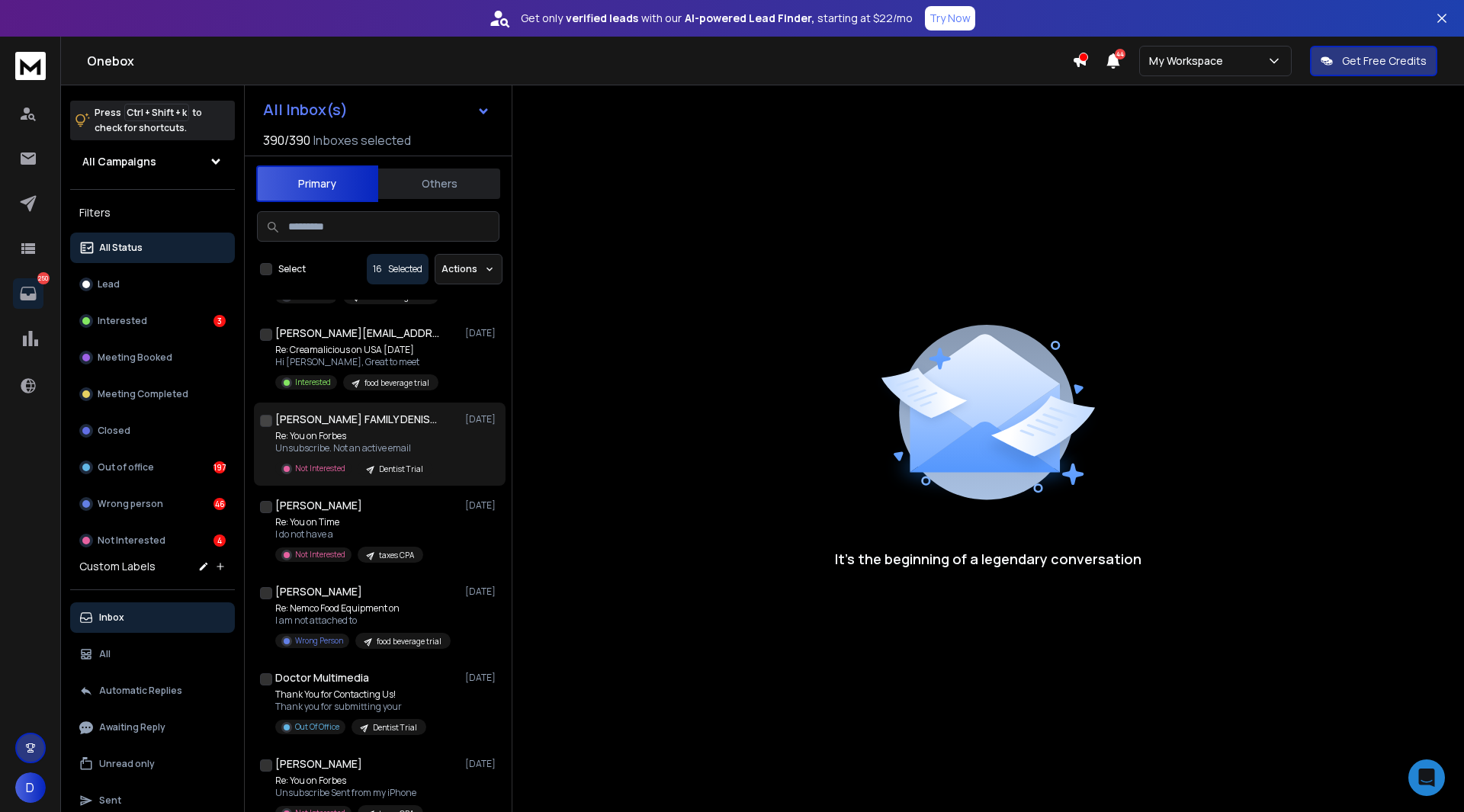
click at [266, 417] on button "button" at bounding box center [266, 421] width 12 height 12
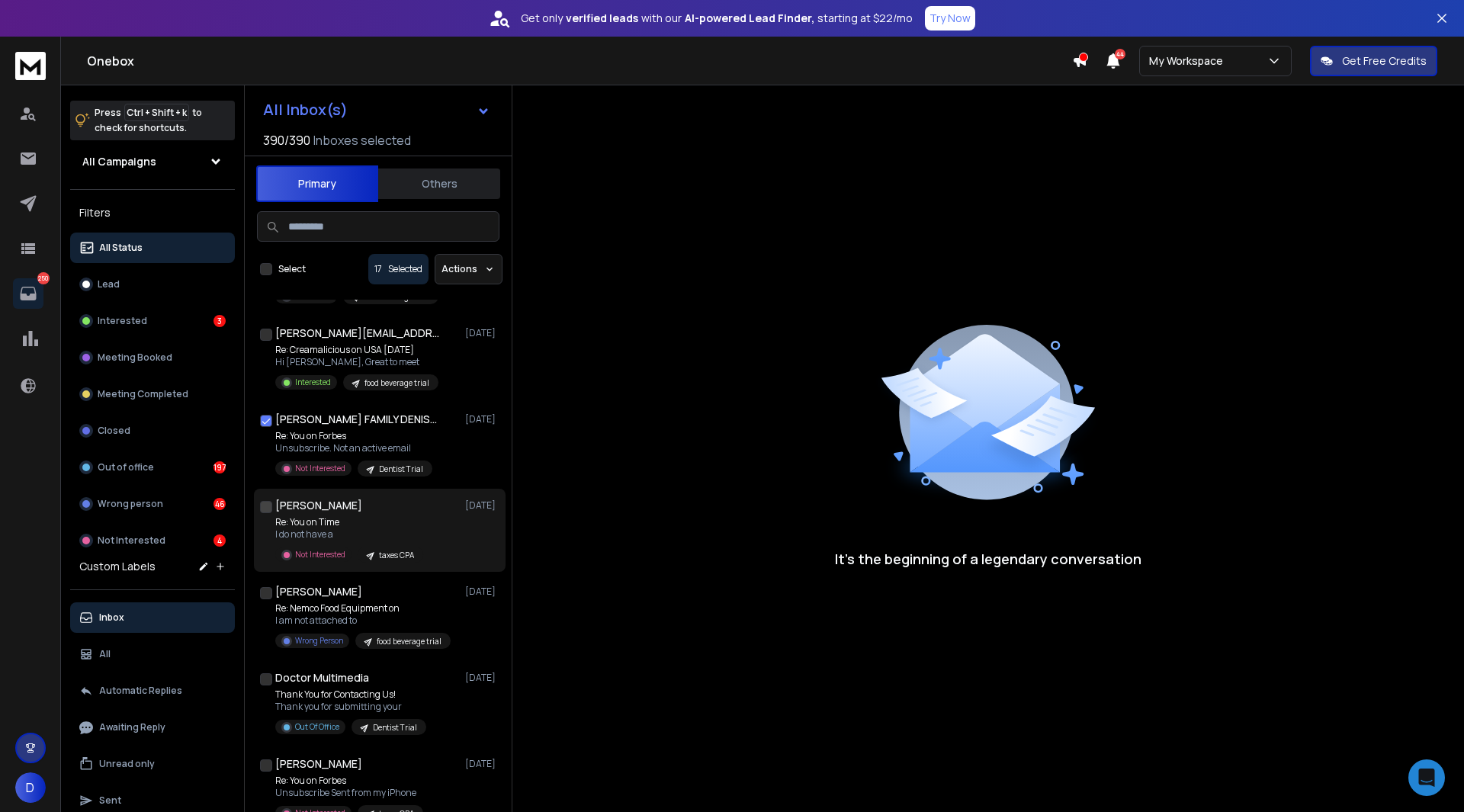
click at [266, 507] on button "button" at bounding box center [266, 507] width 12 height 12
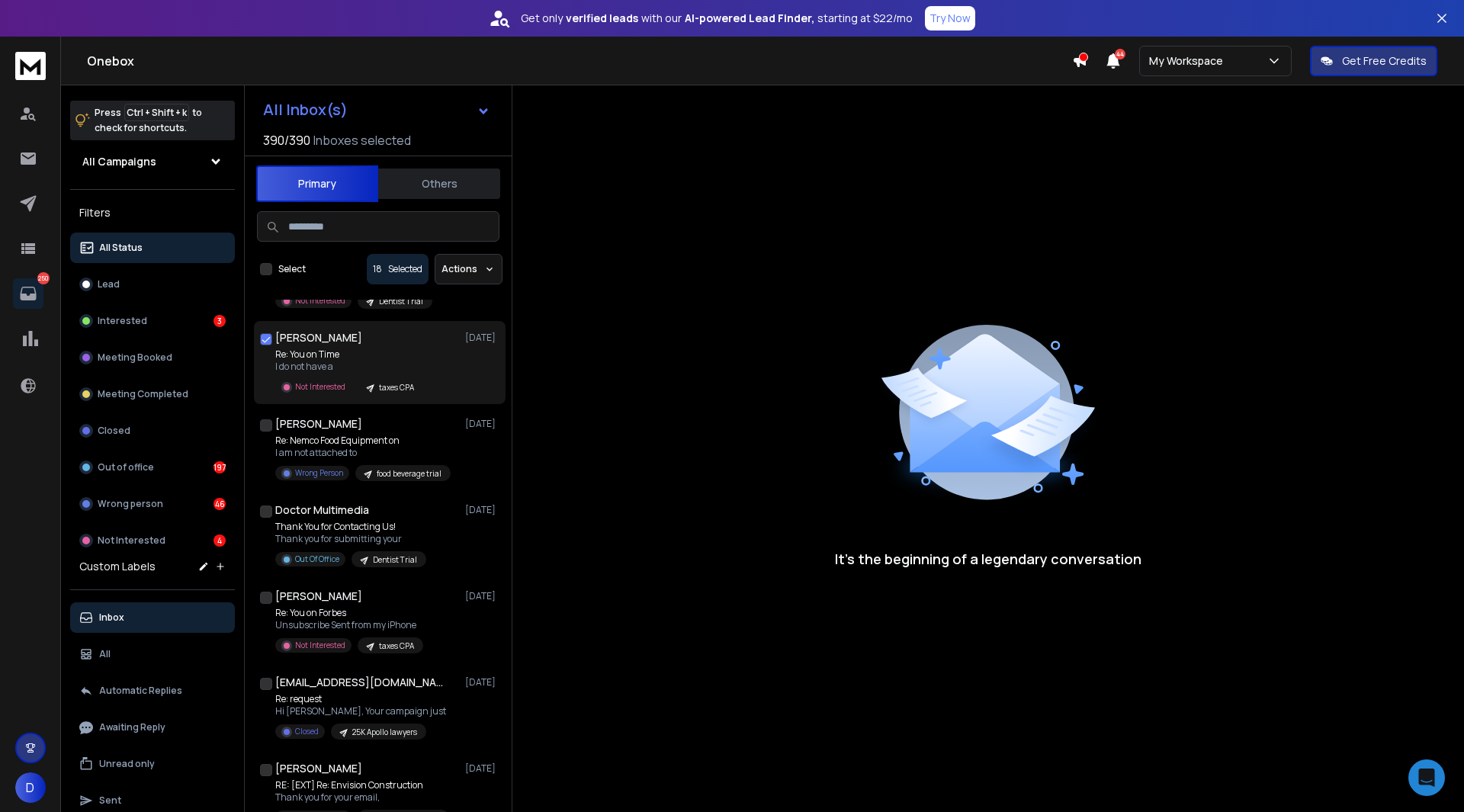
scroll to position [1968, 0]
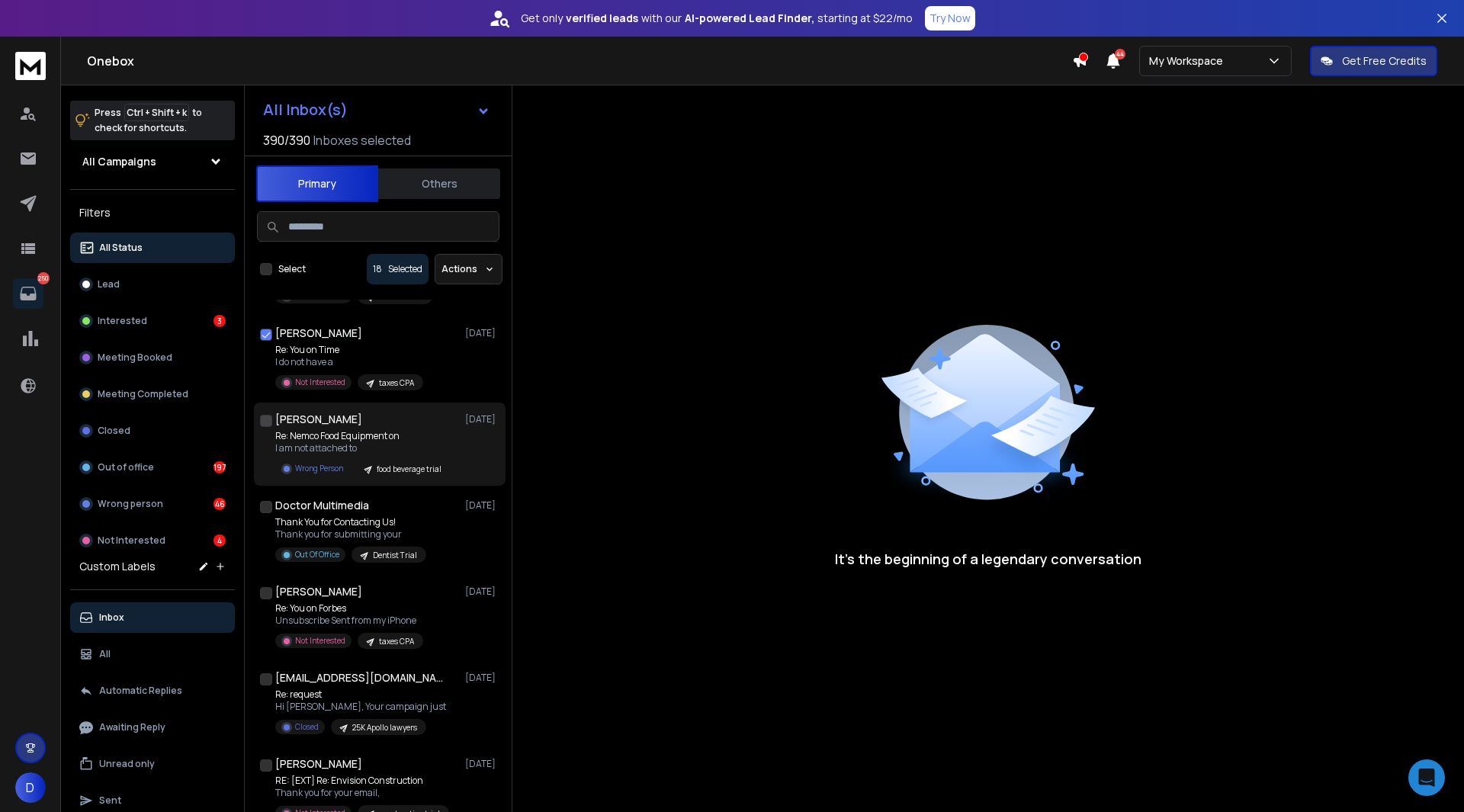
click at [266, 421] on button "button" at bounding box center [266, 421] width 12 height 12
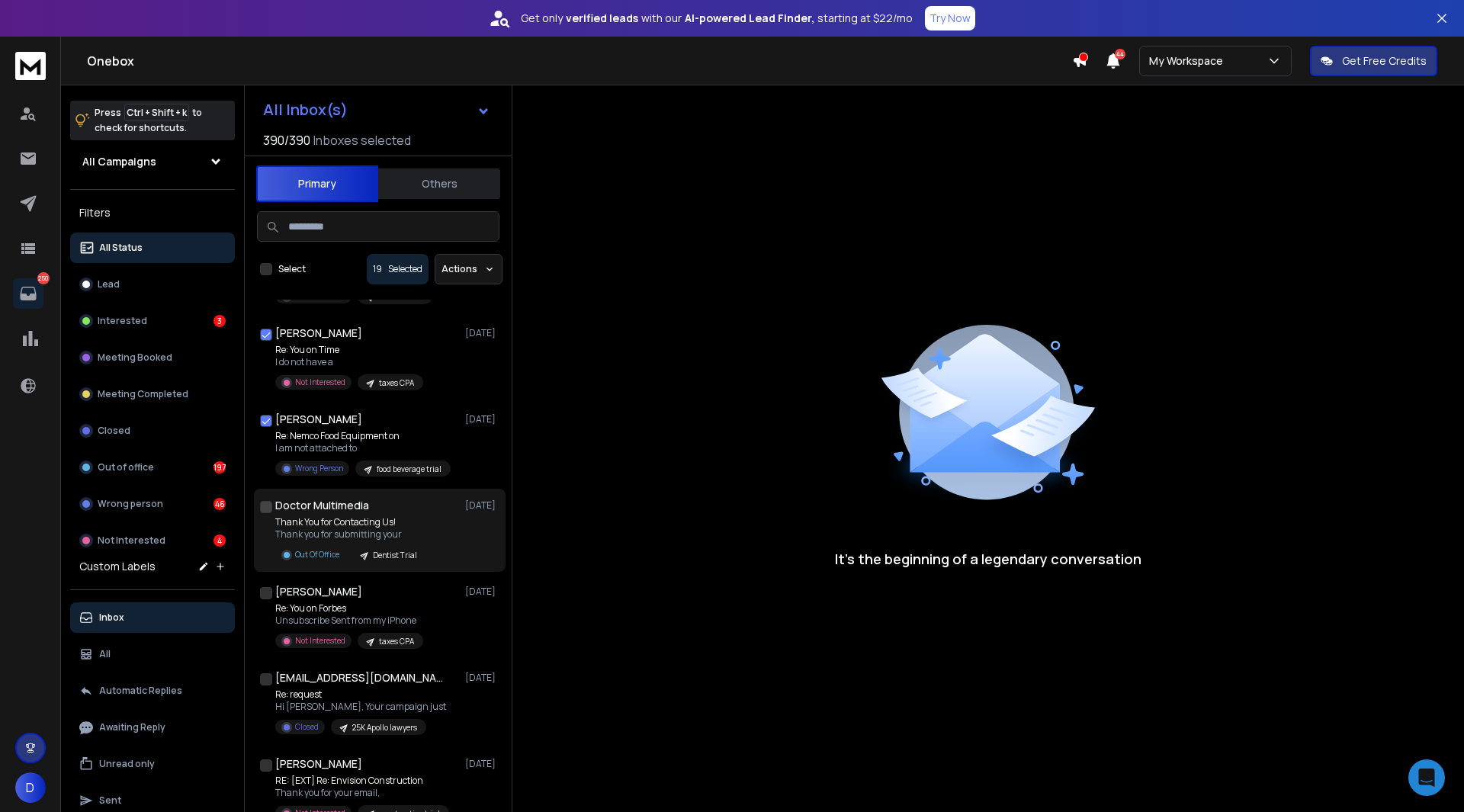
click at [267, 508] on button "button" at bounding box center [266, 507] width 12 height 12
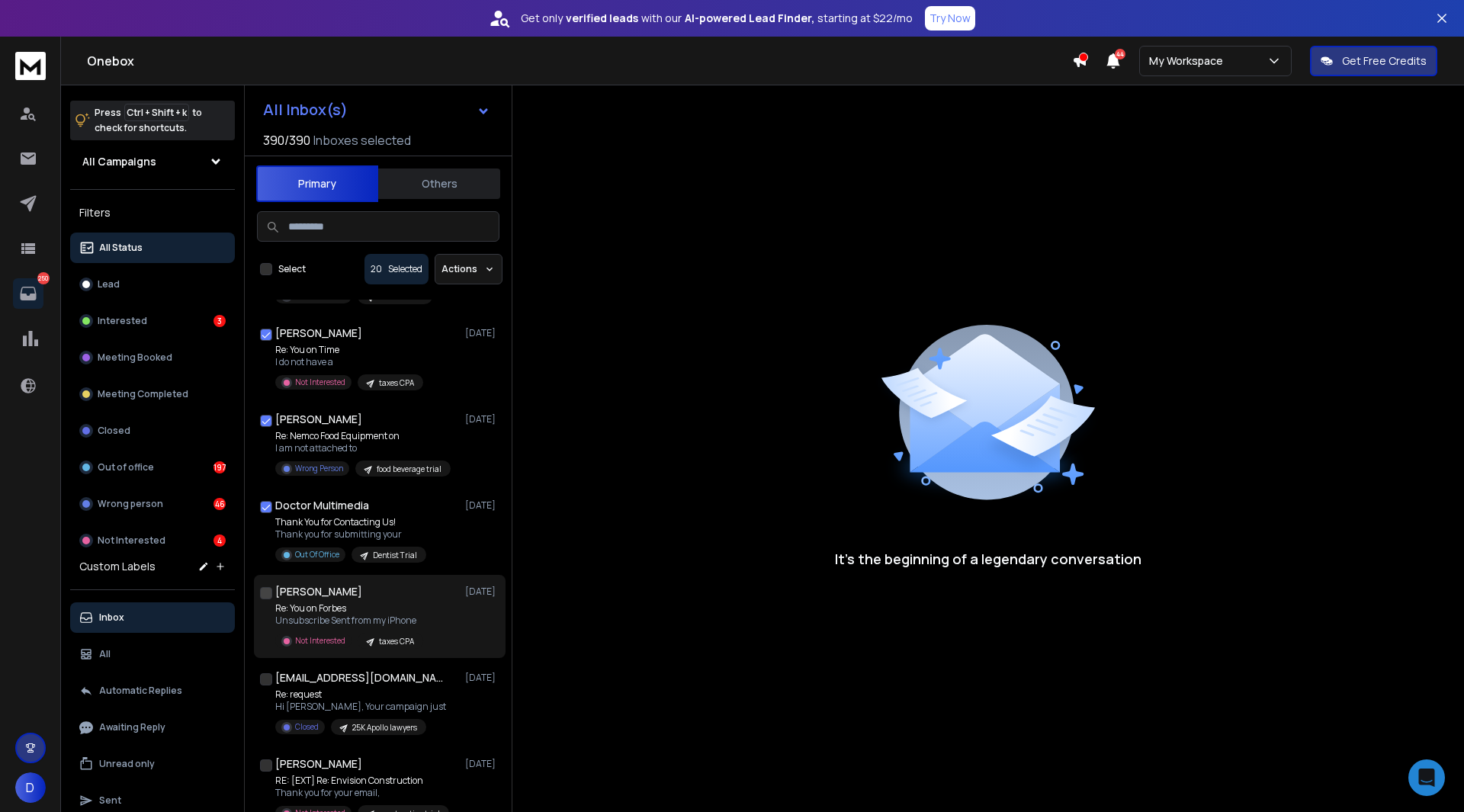
click at [267, 593] on button "button" at bounding box center [266, 593] width 12 height 12
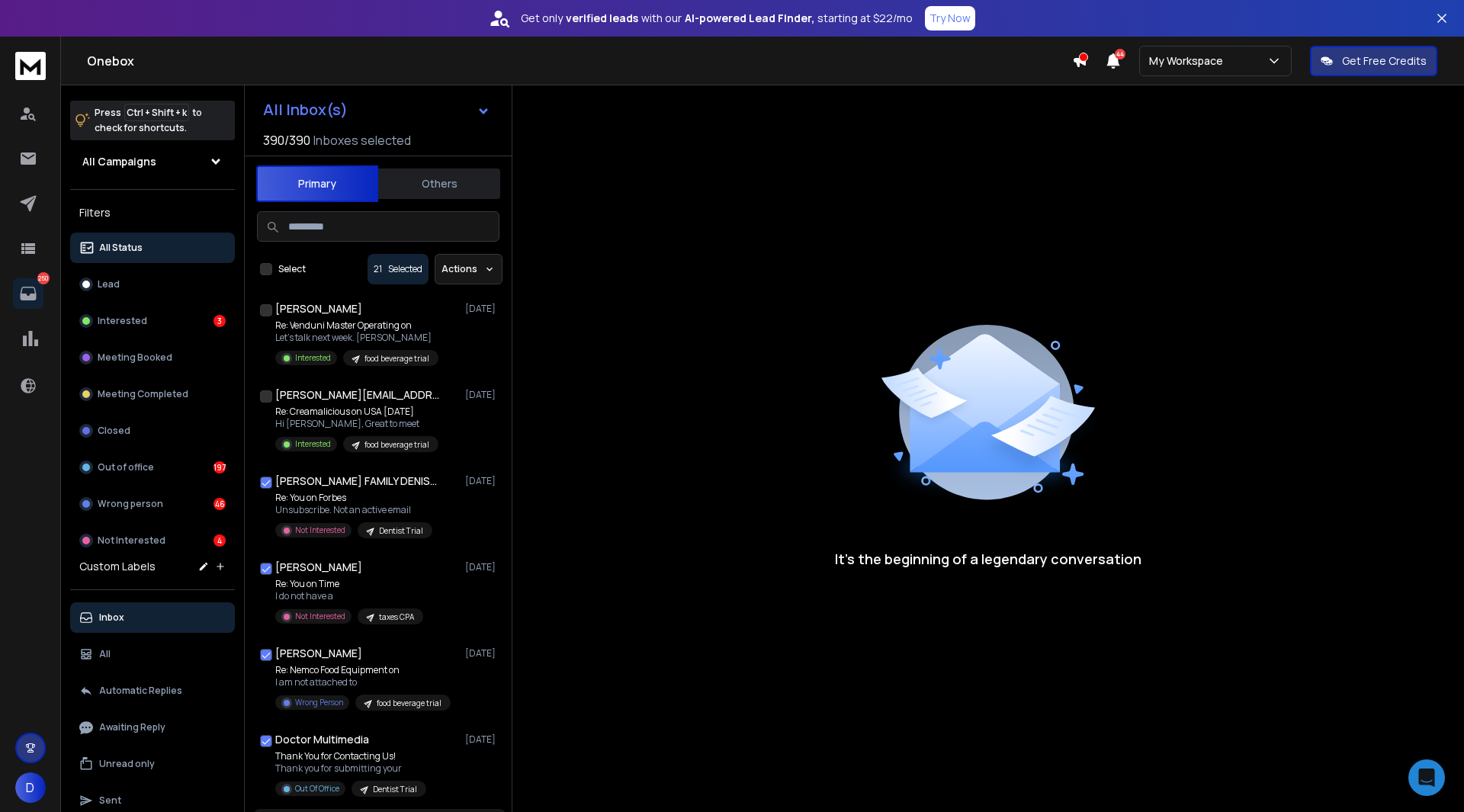
scroll to position [1731, 0]
click at [474, 274] on p "Actions" at bounding box center [459, 269] width 36 height 12
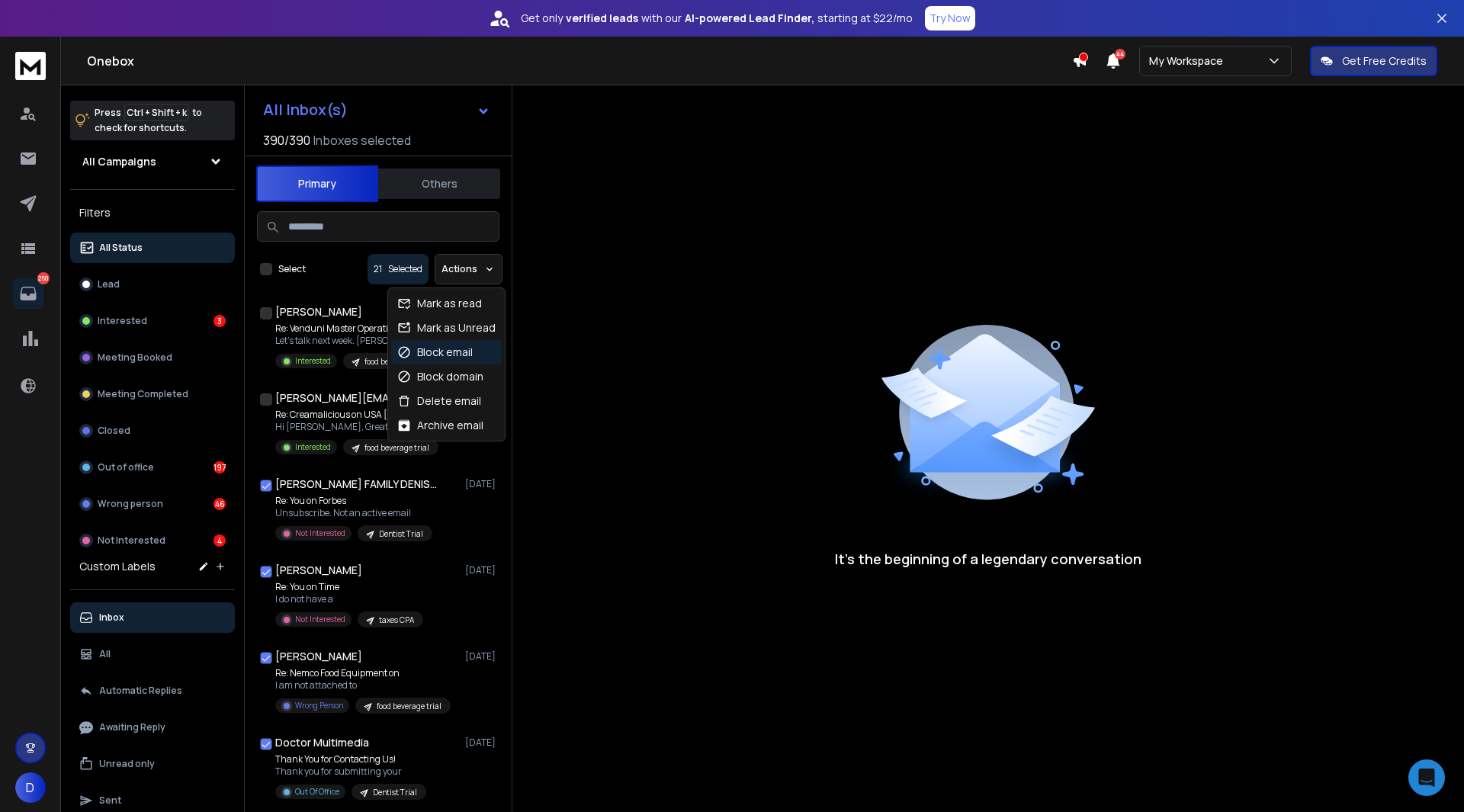
click at [453, 353] on div "Block email" at bounding box center [435, 352] width 75 height 16
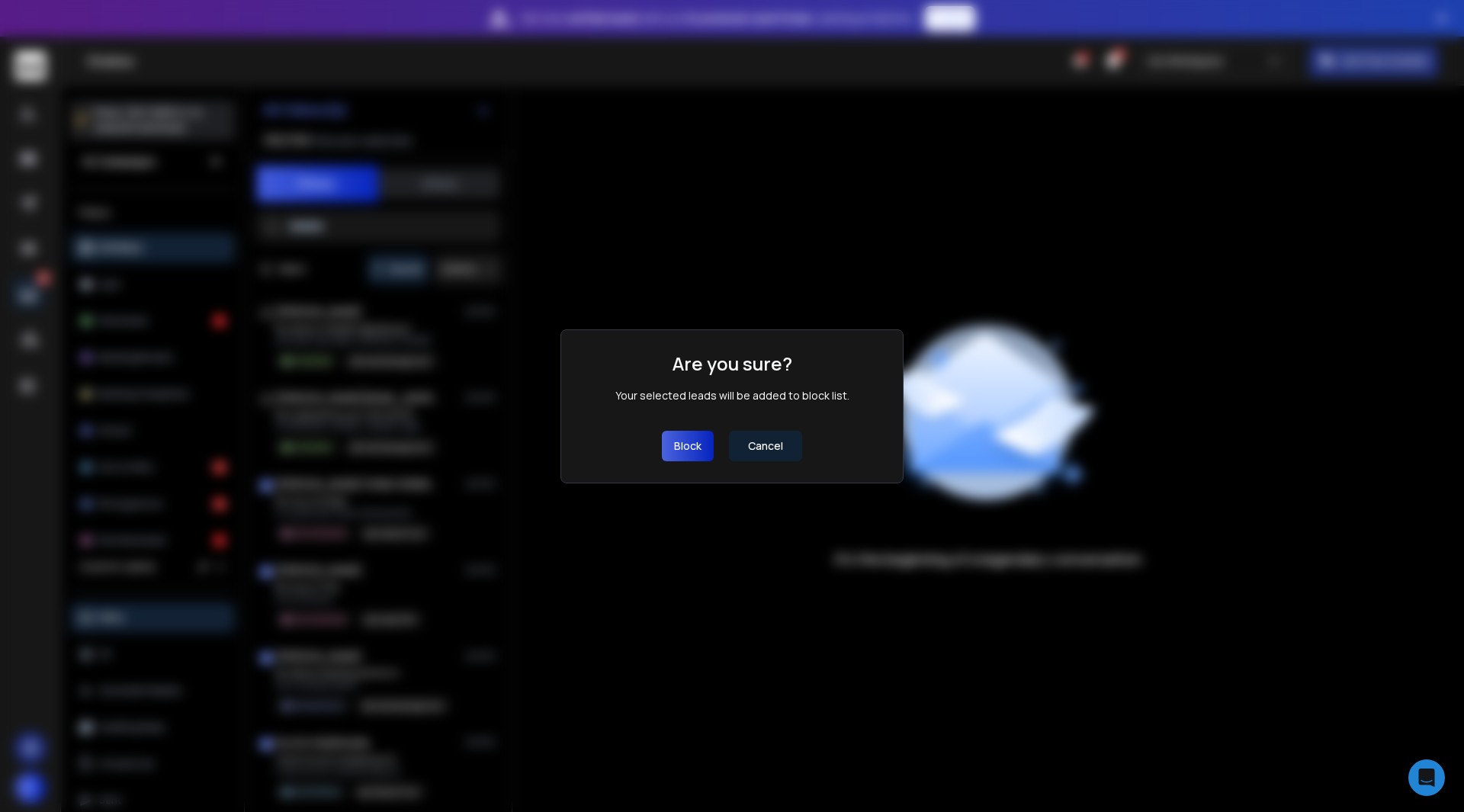
click at [668, 438] on button "Block" at bounding box center [688, 445] width 52 height 30
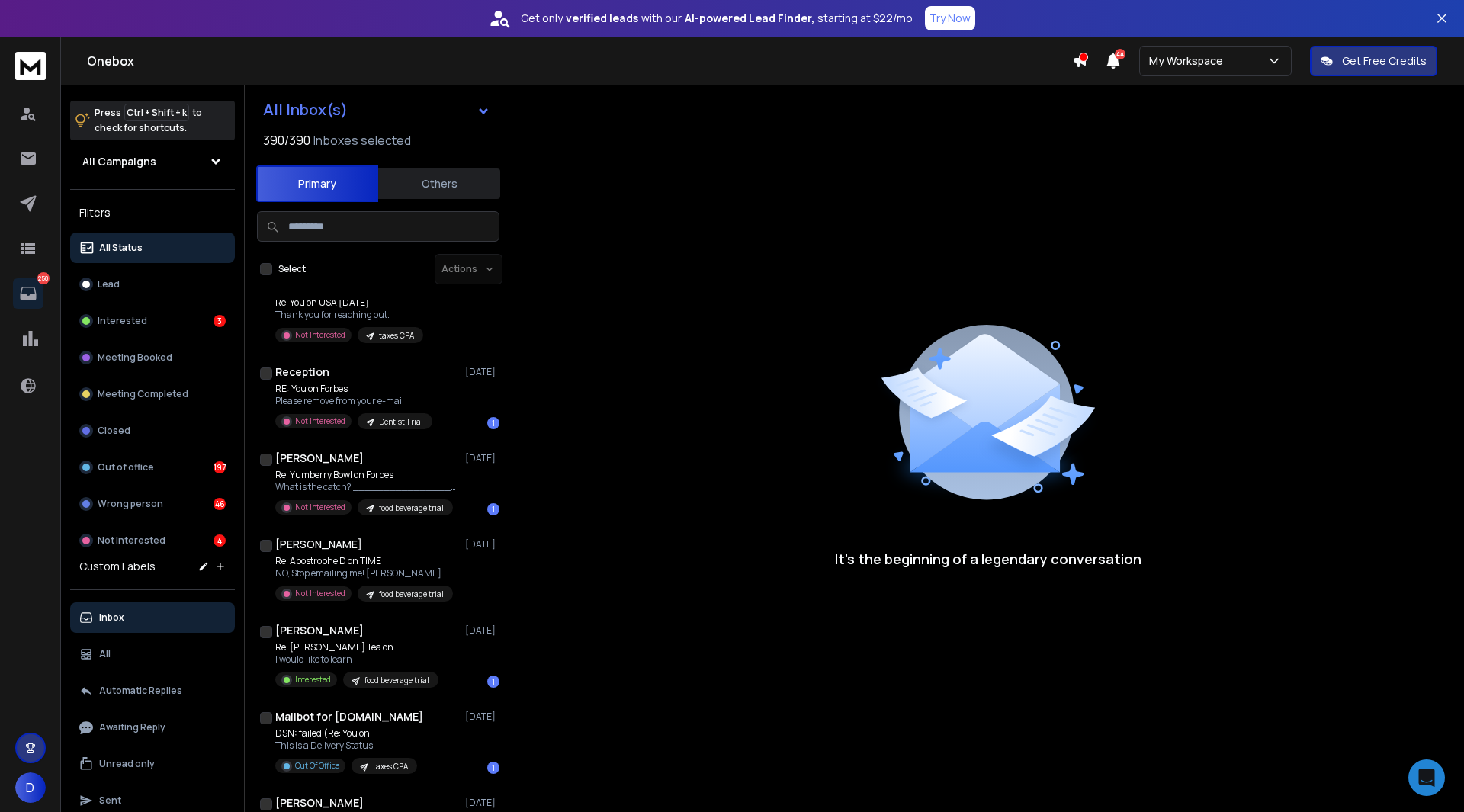
scroll to position [386, 0]
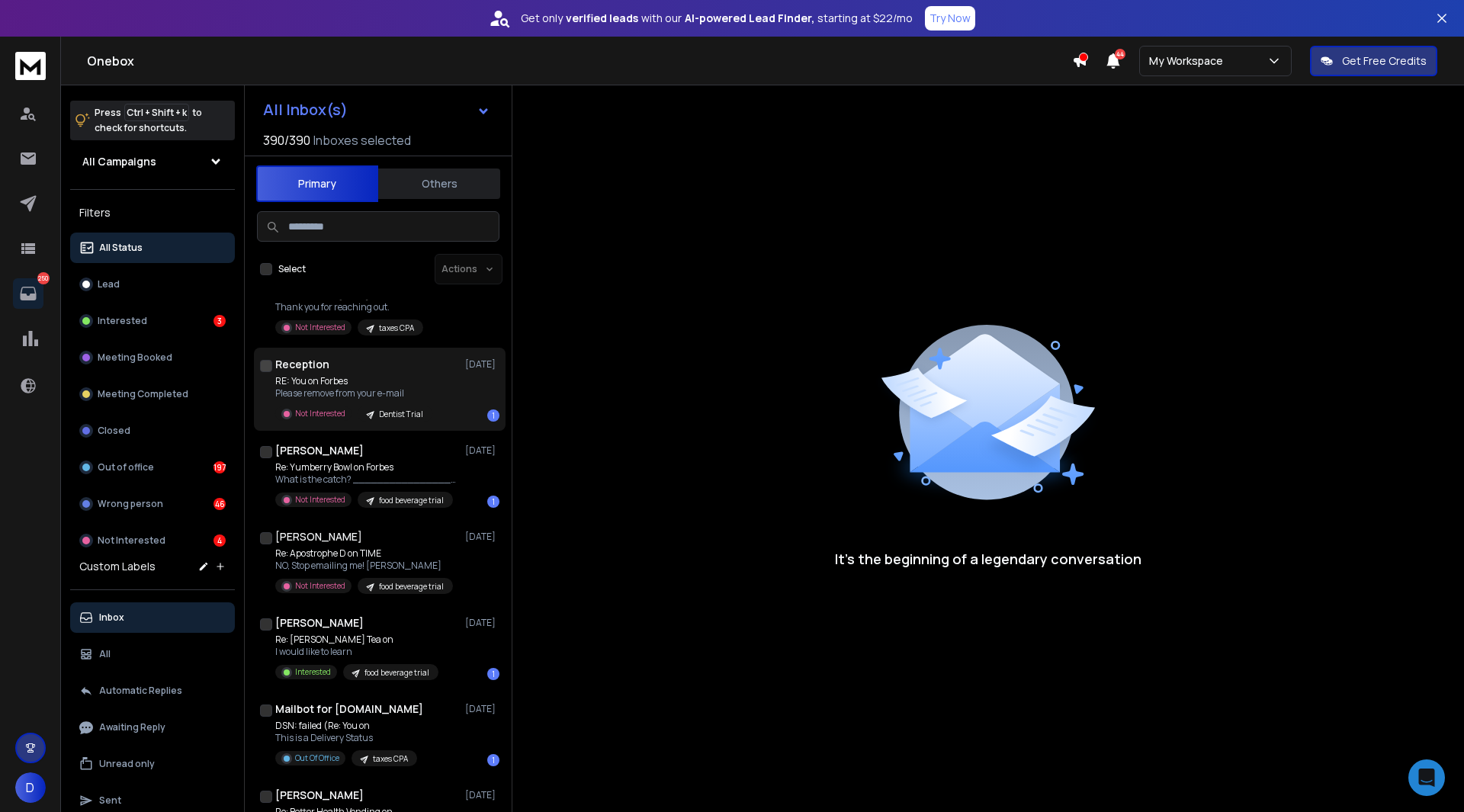
click at [380, 383] on p "RE: You on Forbes" at bounding box center [353, 381] width 157 height 12
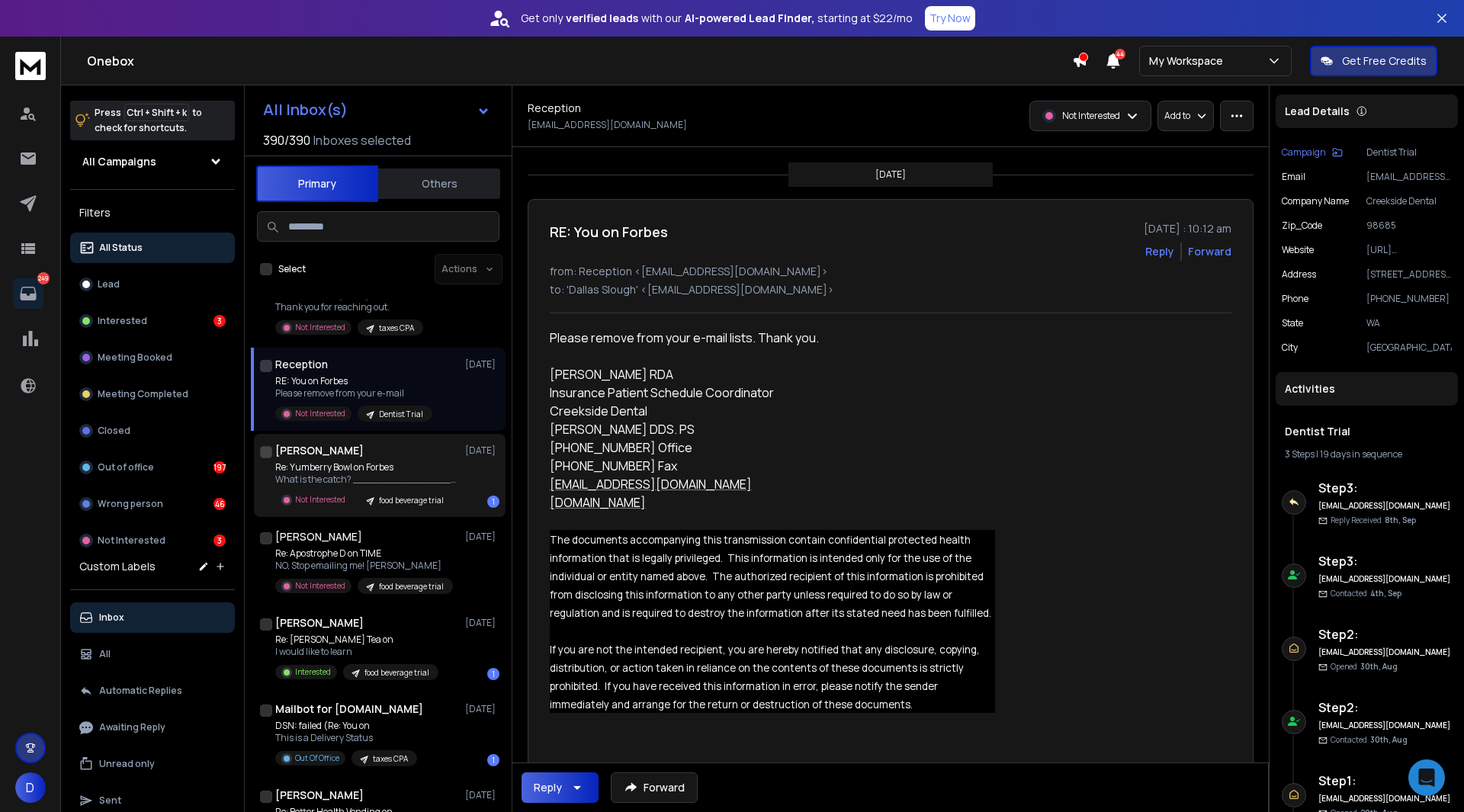
click at [353, 464] on p "Re: Yumberry Bowl on Forbes" at bounding box center [366, 468] width 183 height 12
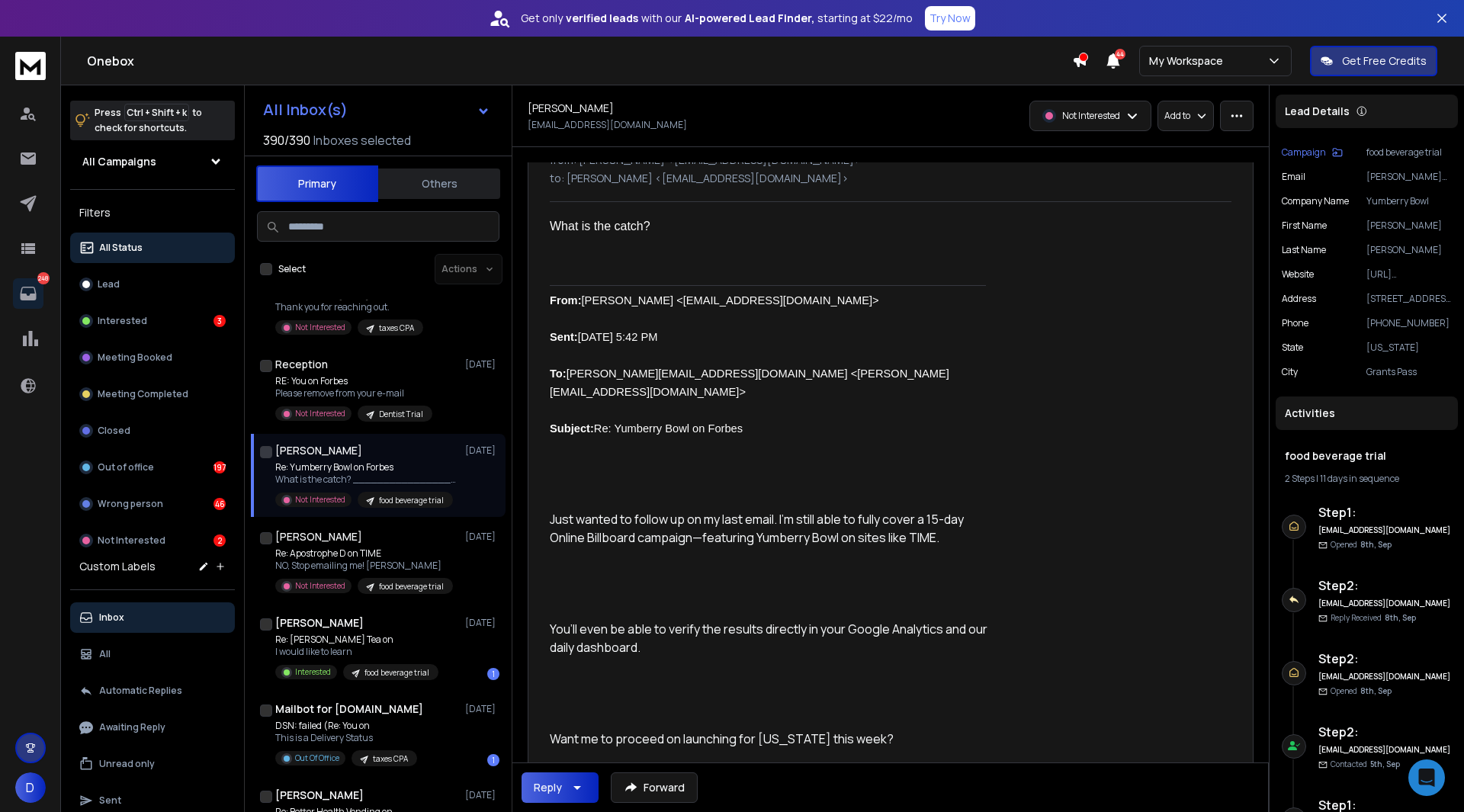
scroll to position [0, 0]
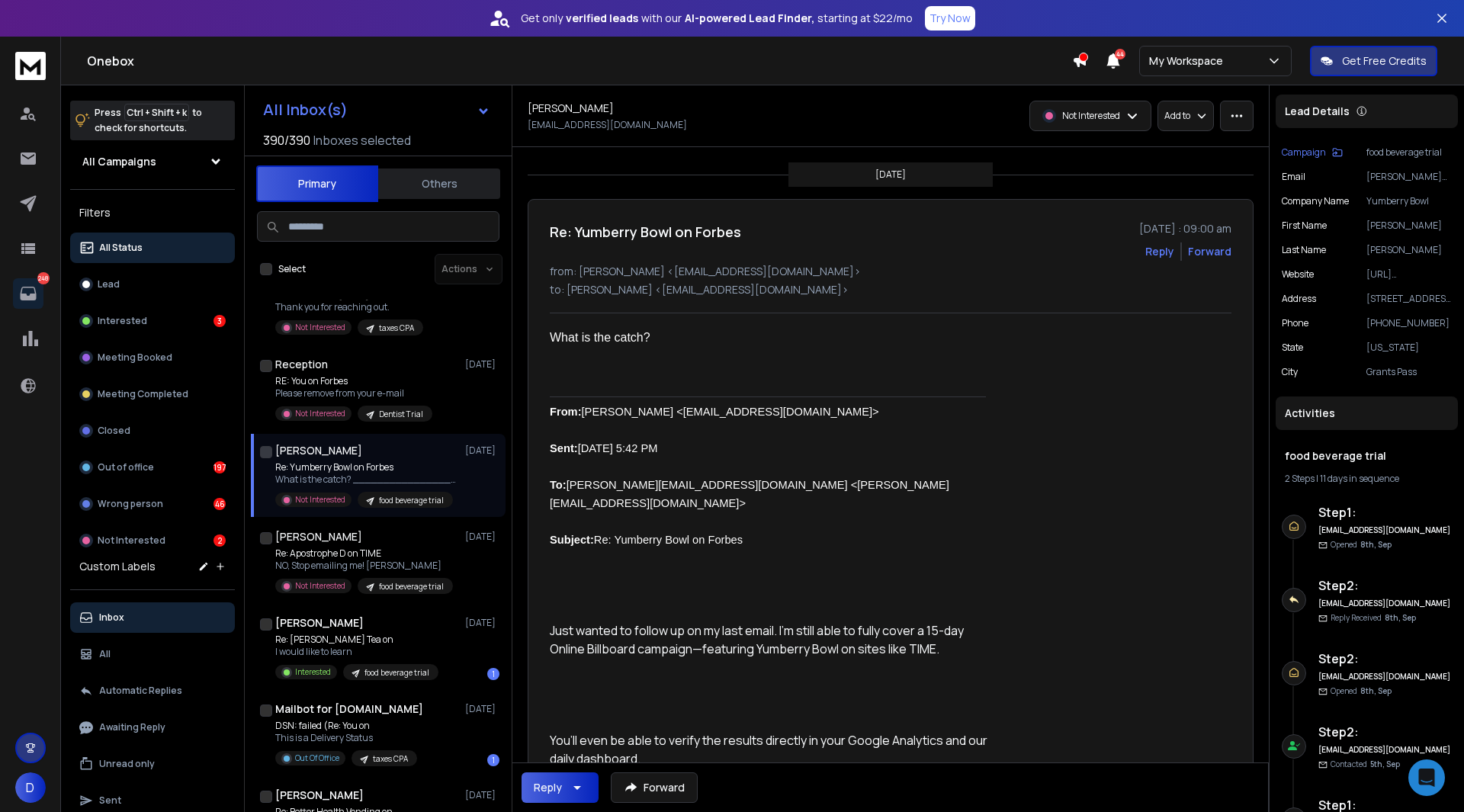
click at [1431, 272] on p "[URL][DOMAIN_NAME]" at bounding box center [1409, 274] width 85 height 12
click at [561, 783] on div "Reply" at bounding box center [548, 788] width 29 height 16
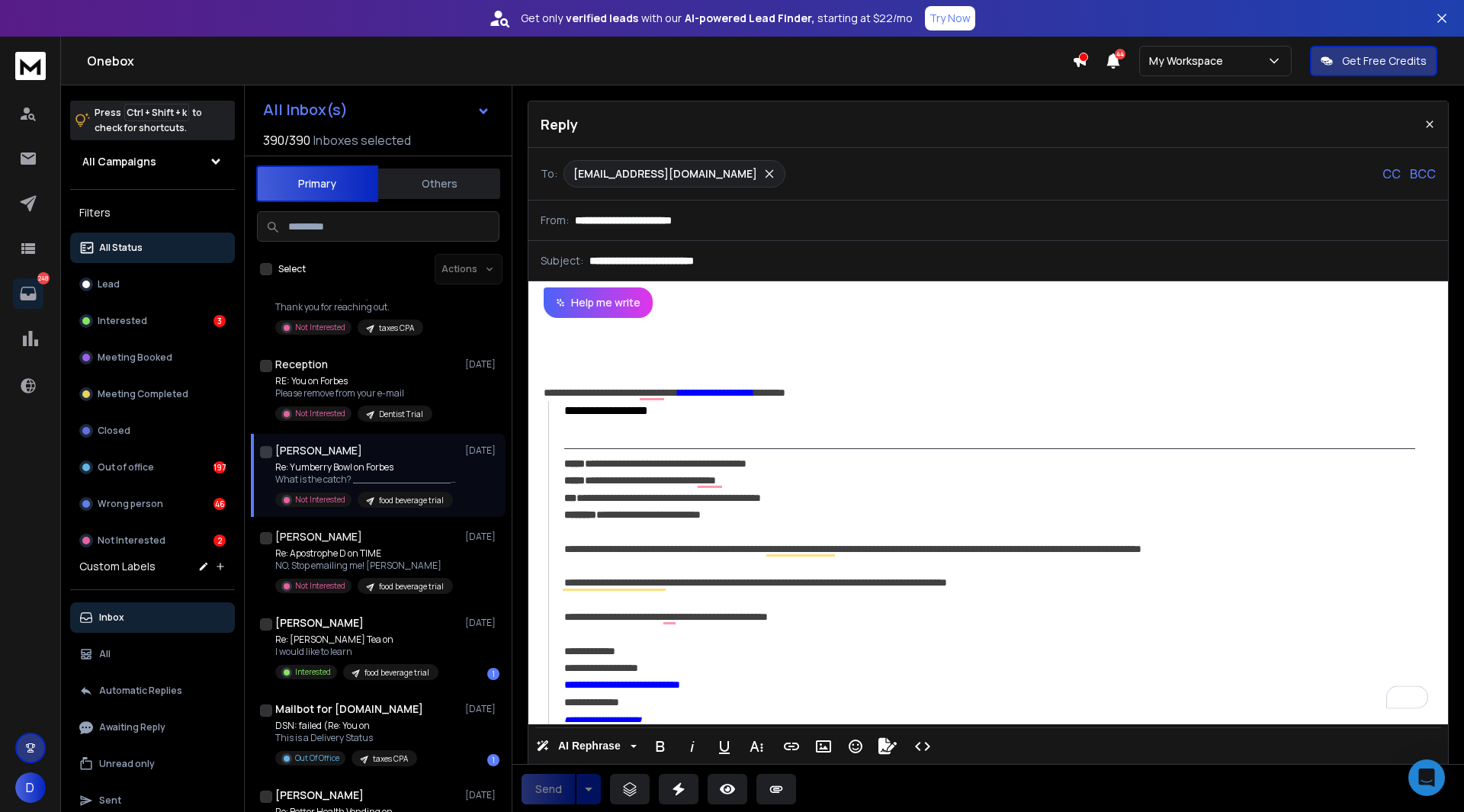
click at [574, 339] on div "To enrich screen reader interactions, please activate Accessibility in Grammarl…" at bounding box center [988, 341] width 890 height 16
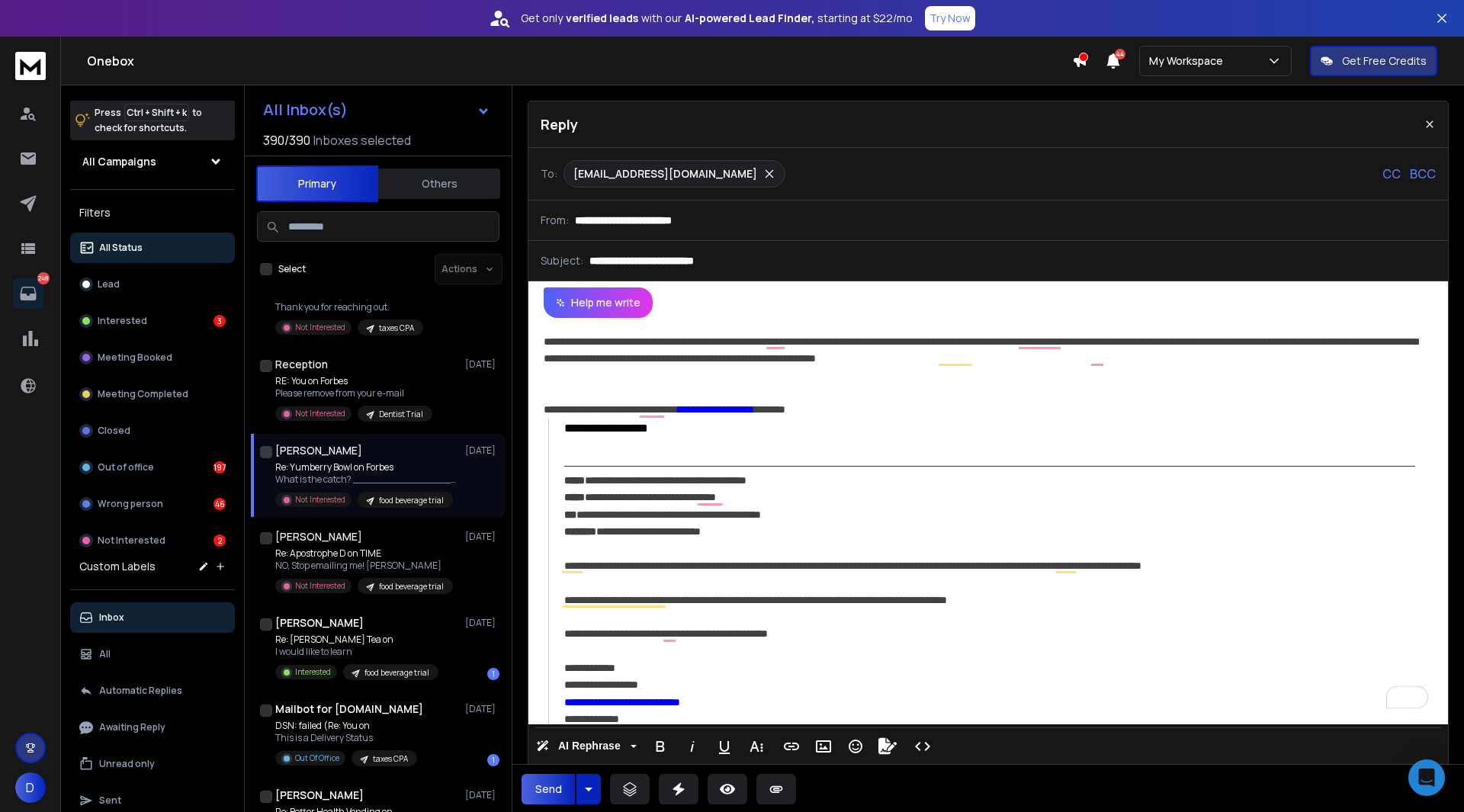
click at [815, 358] on div "**********" at bounding box center [985, 350] width 884 height 35
click at [1184, 360] on div "**********" at bounding box center [985, 350] width 884 height 35
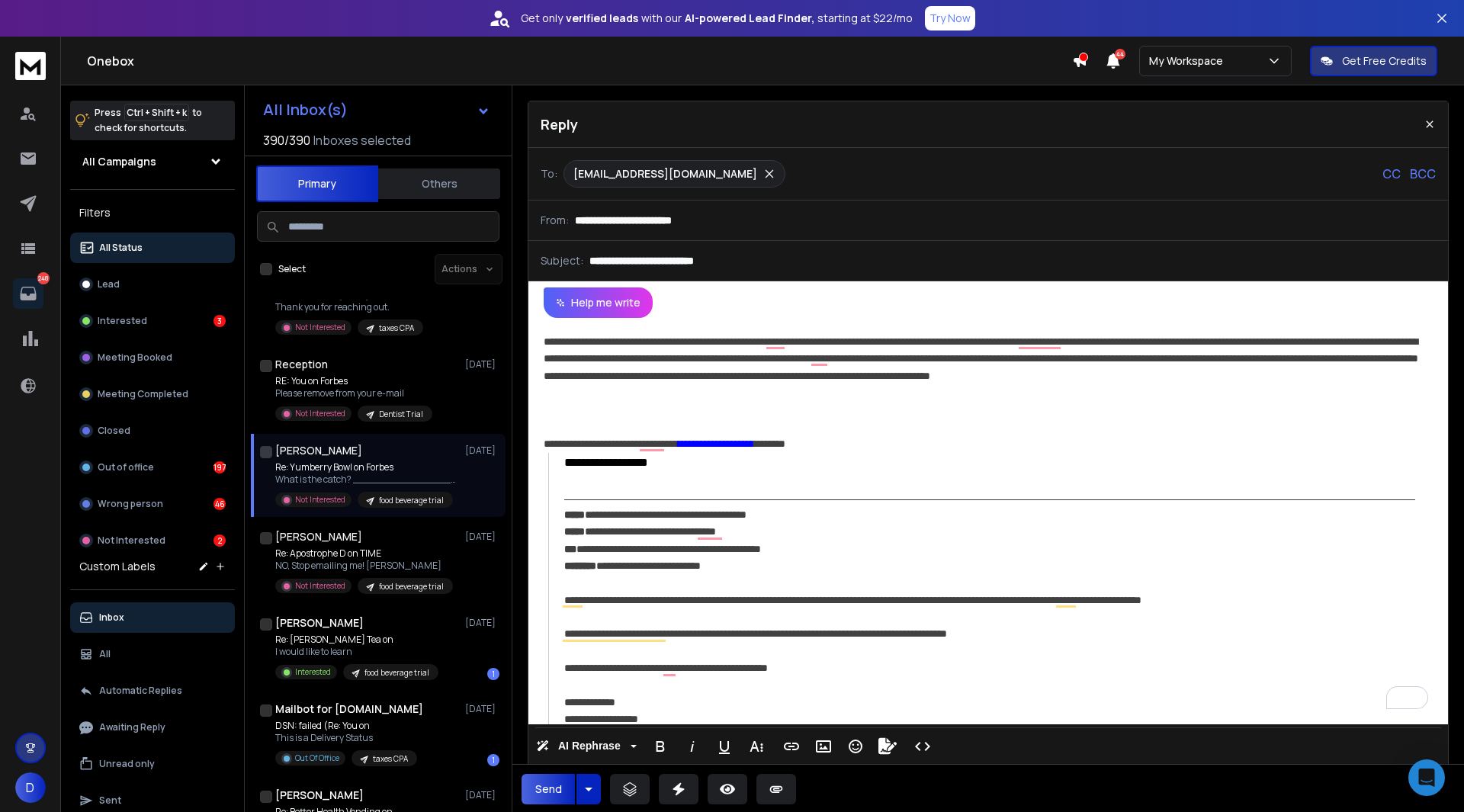
click at [698, 357] on div "**********" at bounding box center [985, 367] width 884 height 69
click at [707, 354] on div "**********" at bounding box center [985, 367] width 884 height 69
click at [612, 393] on div "**********" at bounding box center [985, 367] width 884 height 69
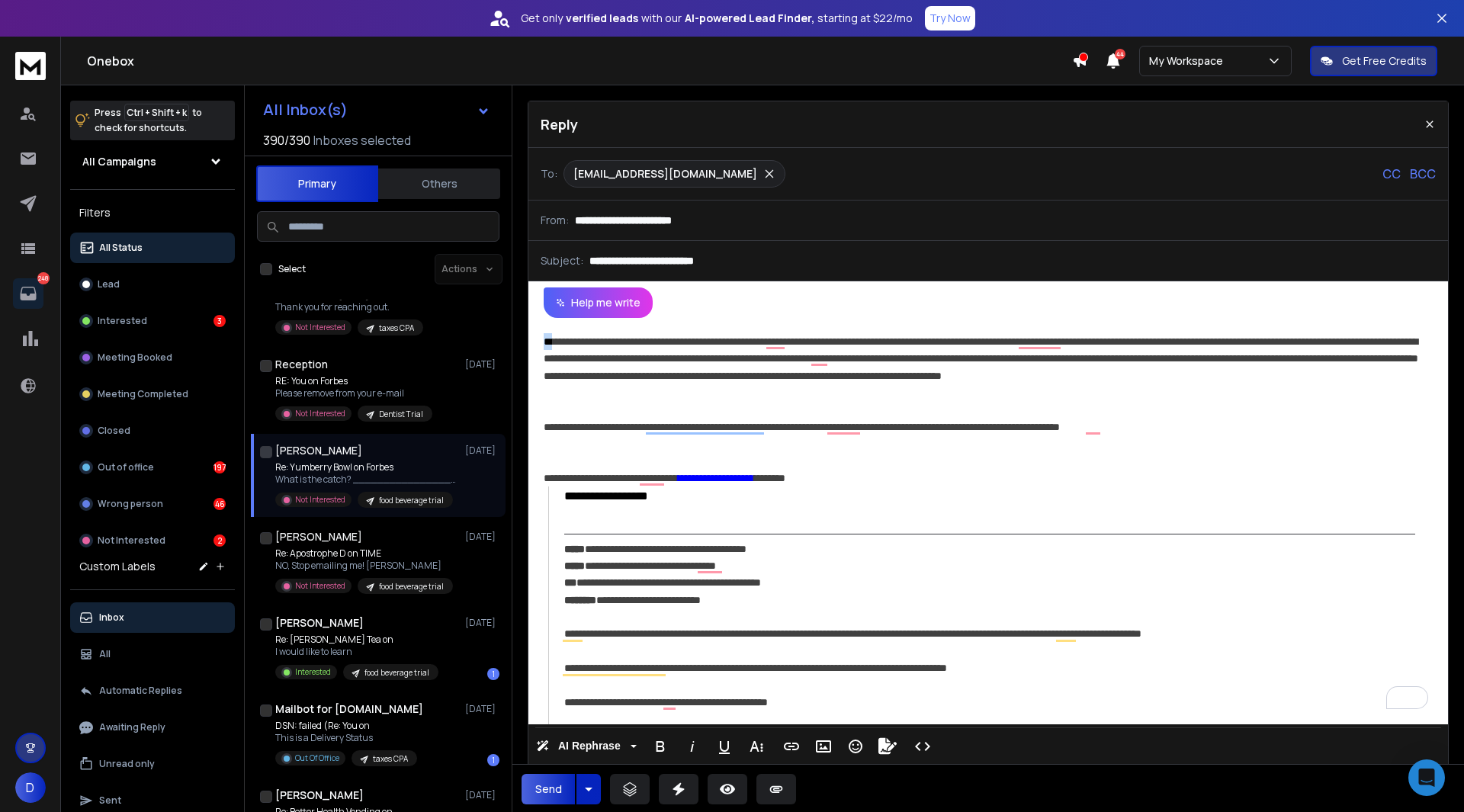
drag, startPoint x: 539, startPoint y: 341, endPoint x: 555, endPoint y: 345, distance: 16.5
click at [555, 345] on div "**********" at bounding box center [988, 521] width 920 height 406
click at [561, 344] on div "**********" at bounding box center [985, 367] width 884 height 69
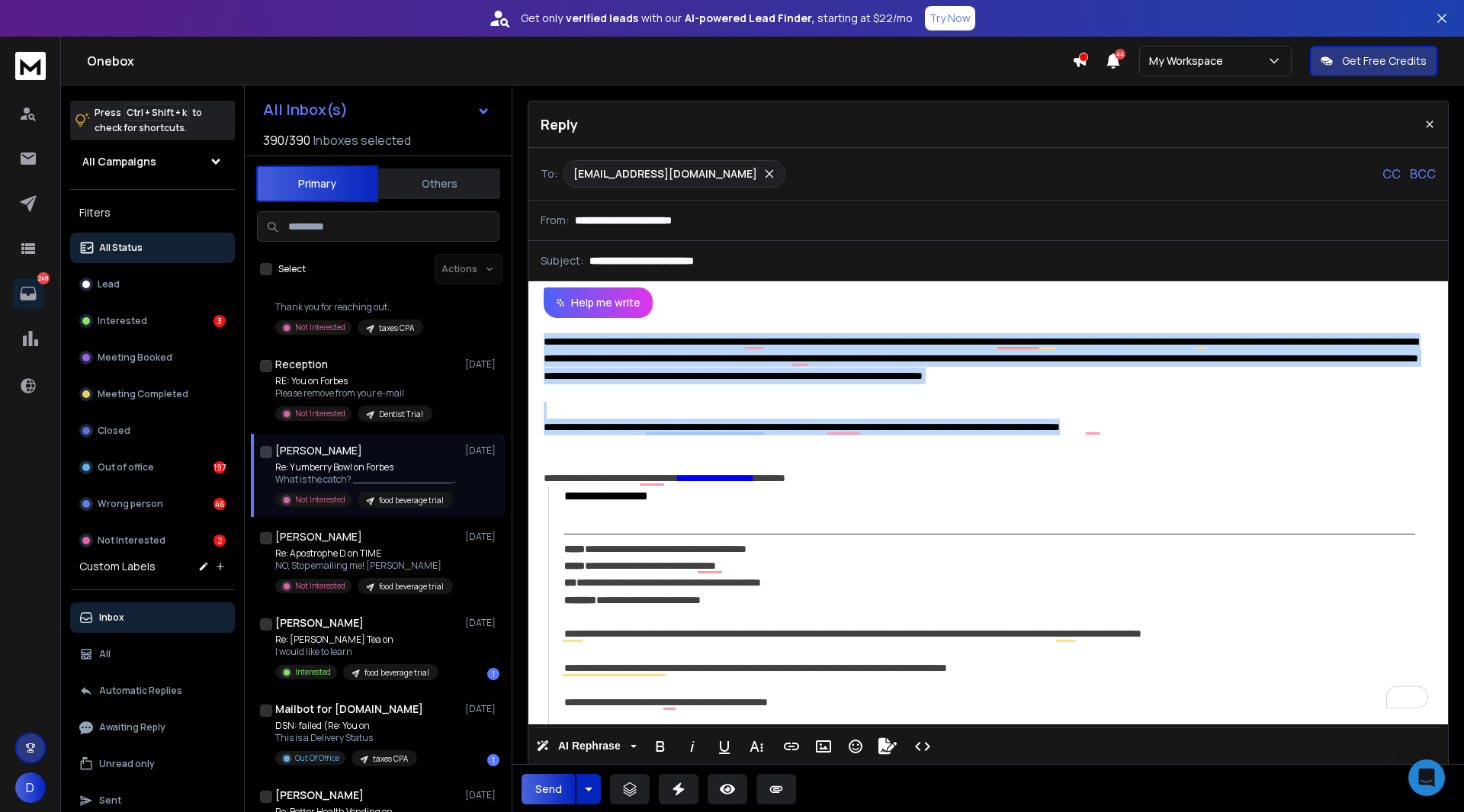
drag, startPoint x: 1243, startPoint y: 427, endPoint x: 538, endPoint y: 330, distance: 711.6
click at [538, 330] on div "**********" at bounding box center [988, 521] width 920 height 406
copy div "**********"
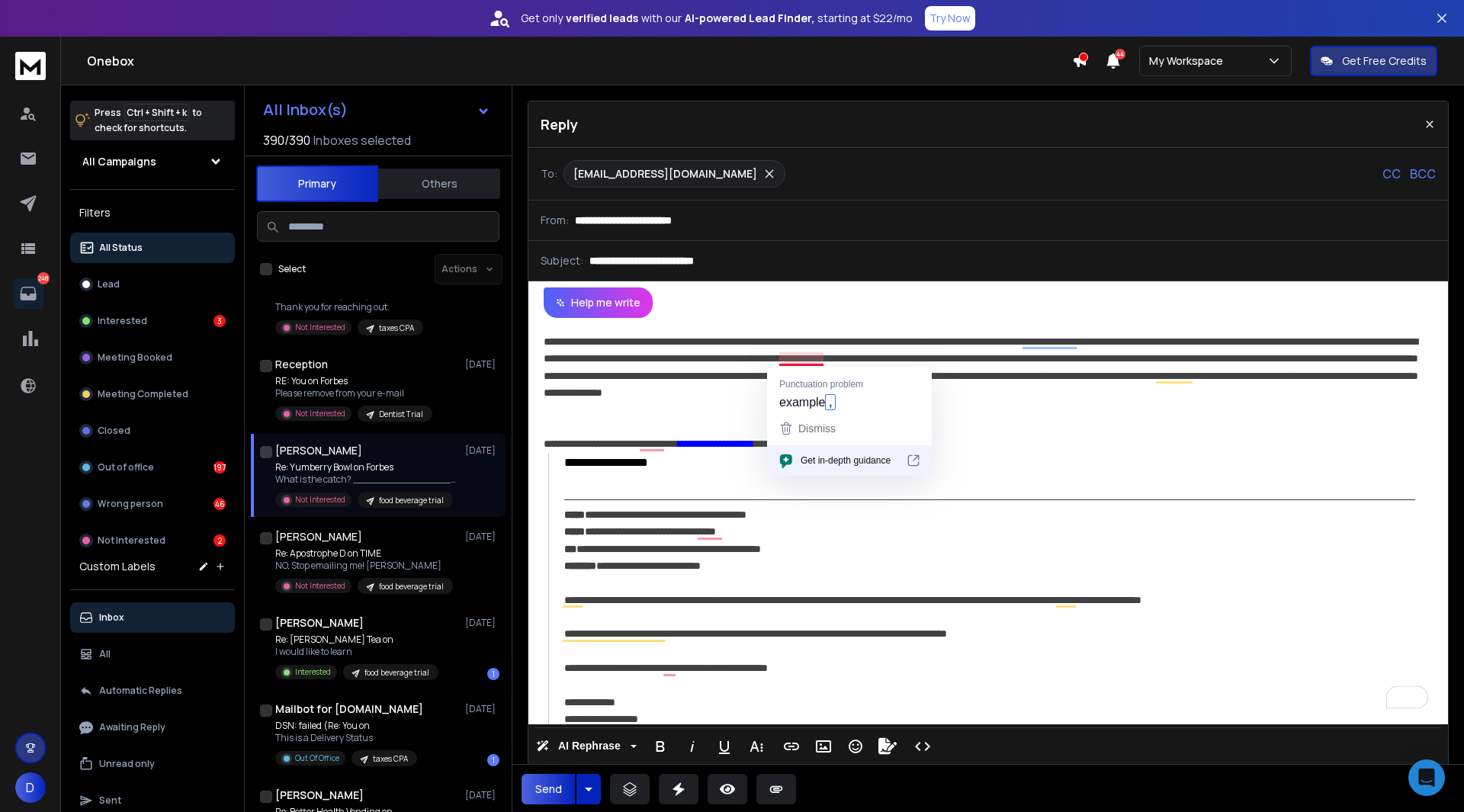
click at [732, 344] on div "**********" at bounding box center [985, 367] width 884 height 69
click at [673, 357] on div "**********" at bounding box center [985, 367] width 884 height 69
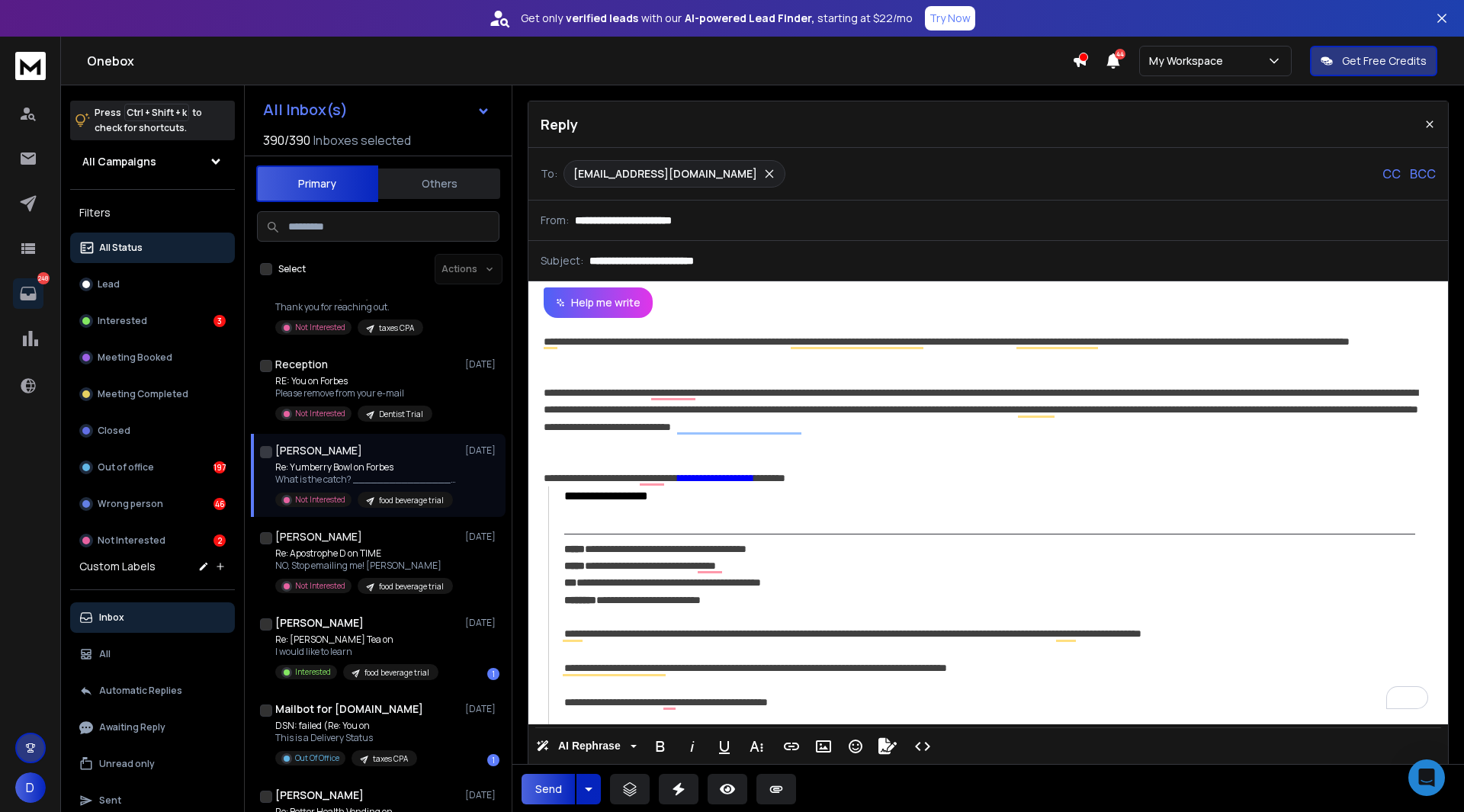
click at [975, 412] on div "**********" at bounding box center [985, 409] width 884 height 51
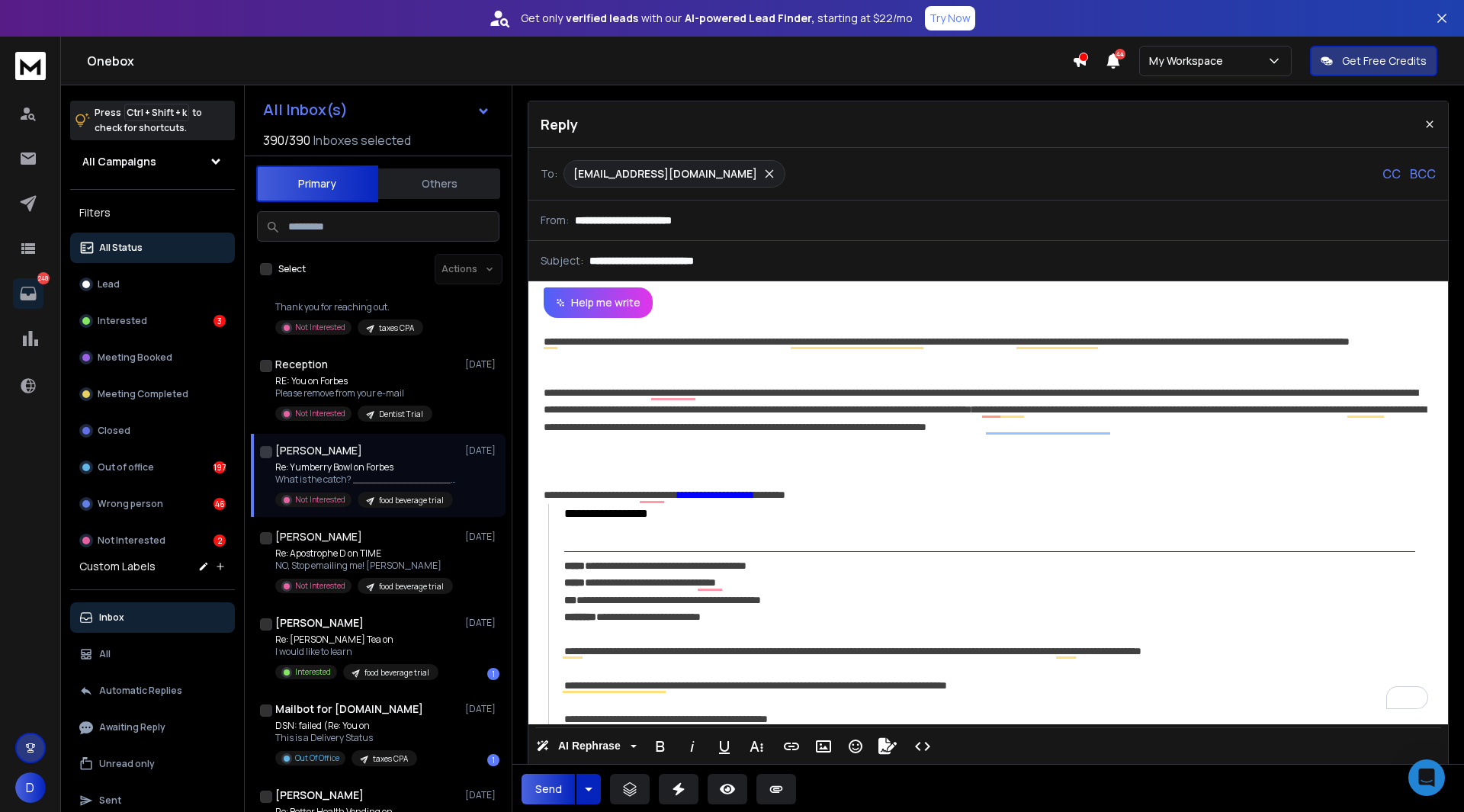
click at [851, 429] on div "**********" at bounding box center [985, 418] width 884 height 69
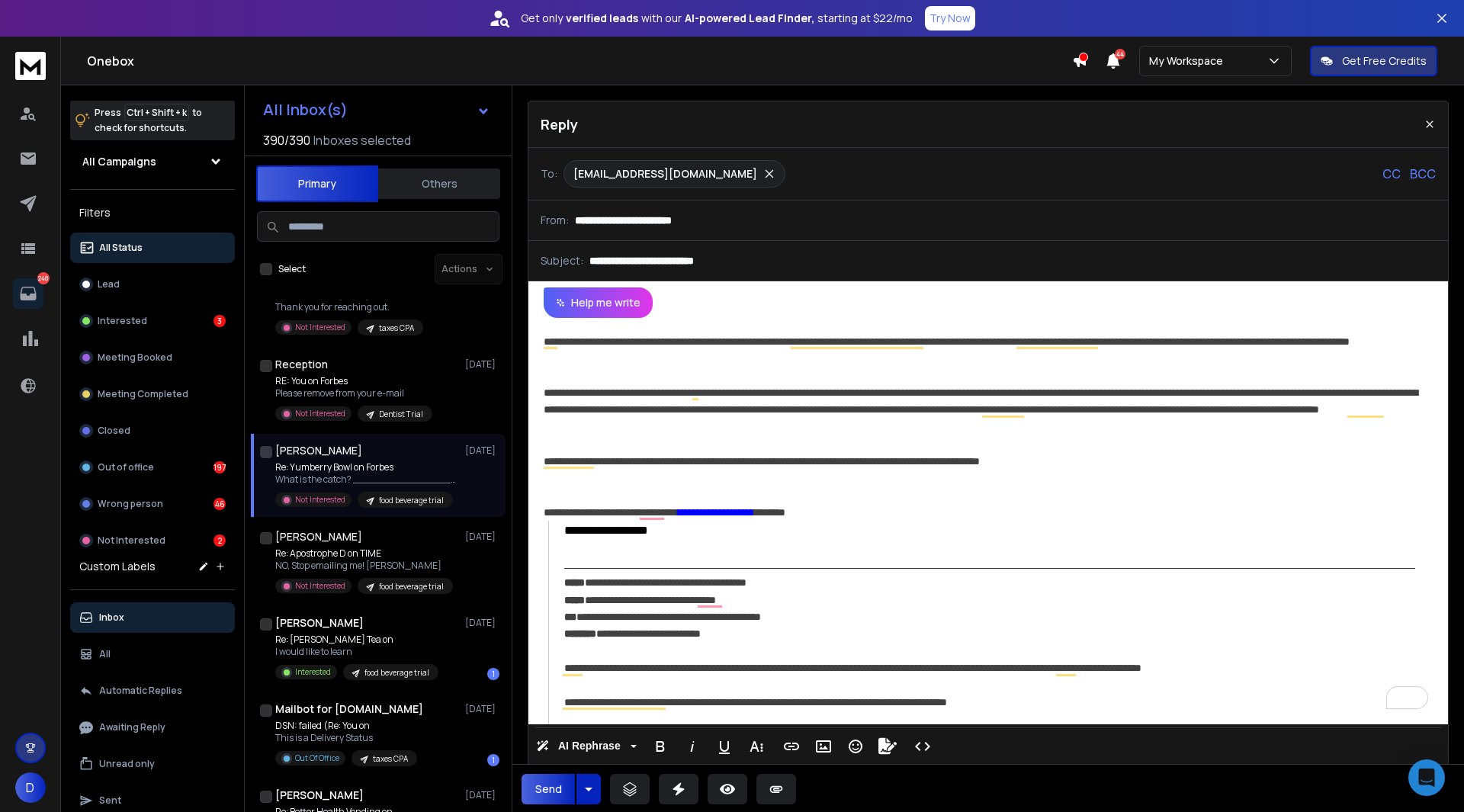
click at [865, 459] on div "**********" at bounding box center [985, 461] width 884 height 16
click at [885, 704] on div "**********" at bounding box center [996, 702] width 865 height 16
click at [862, 462] on div "**********" at bounding box center [985, 461] width 884 height 16
click at [564, 794] on button "Send" at bounding box center [548, 789] width 54 height 30
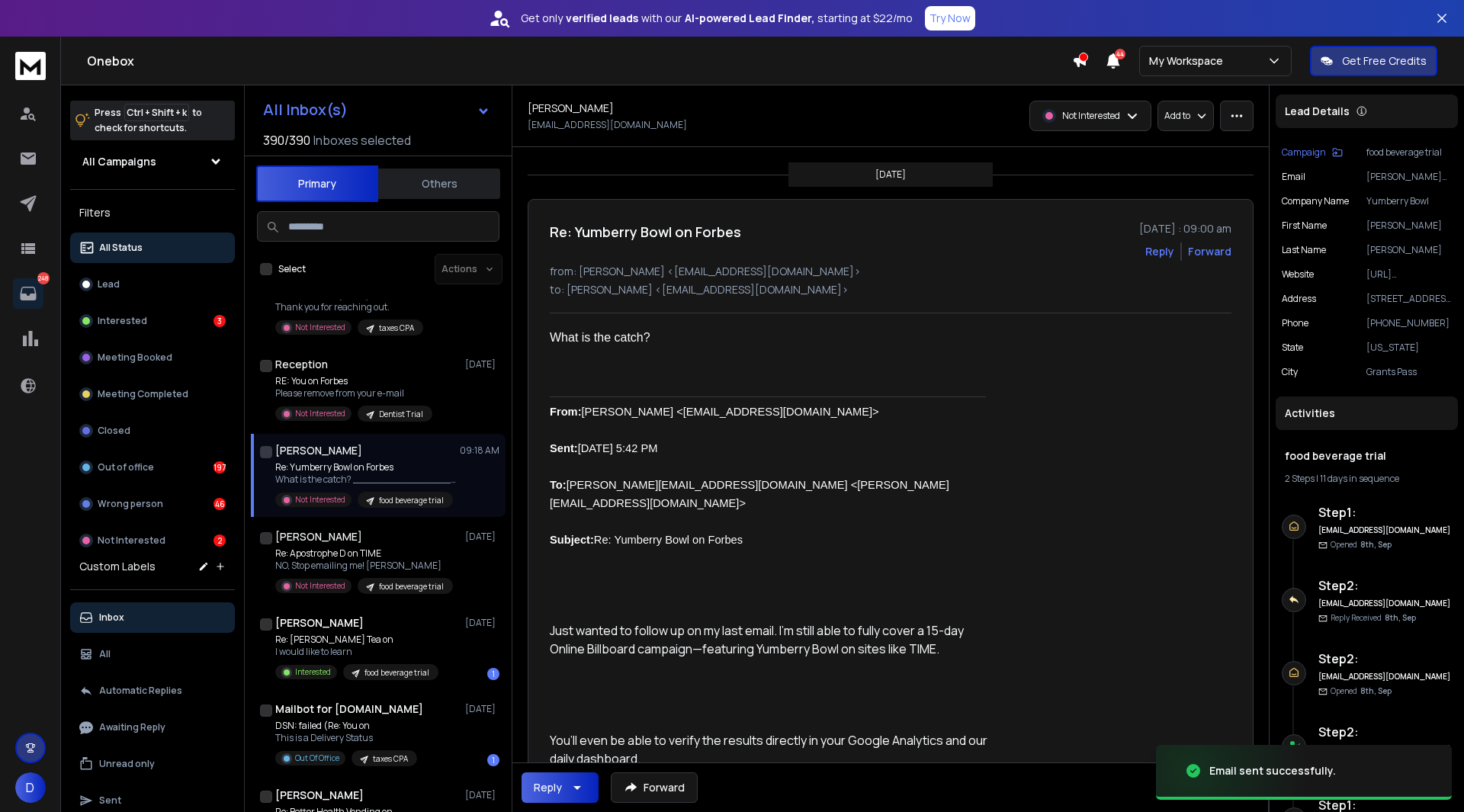
click at [1099, 124] on div "Not Interested" at bounding box center [1090, 115] width 121 height 29
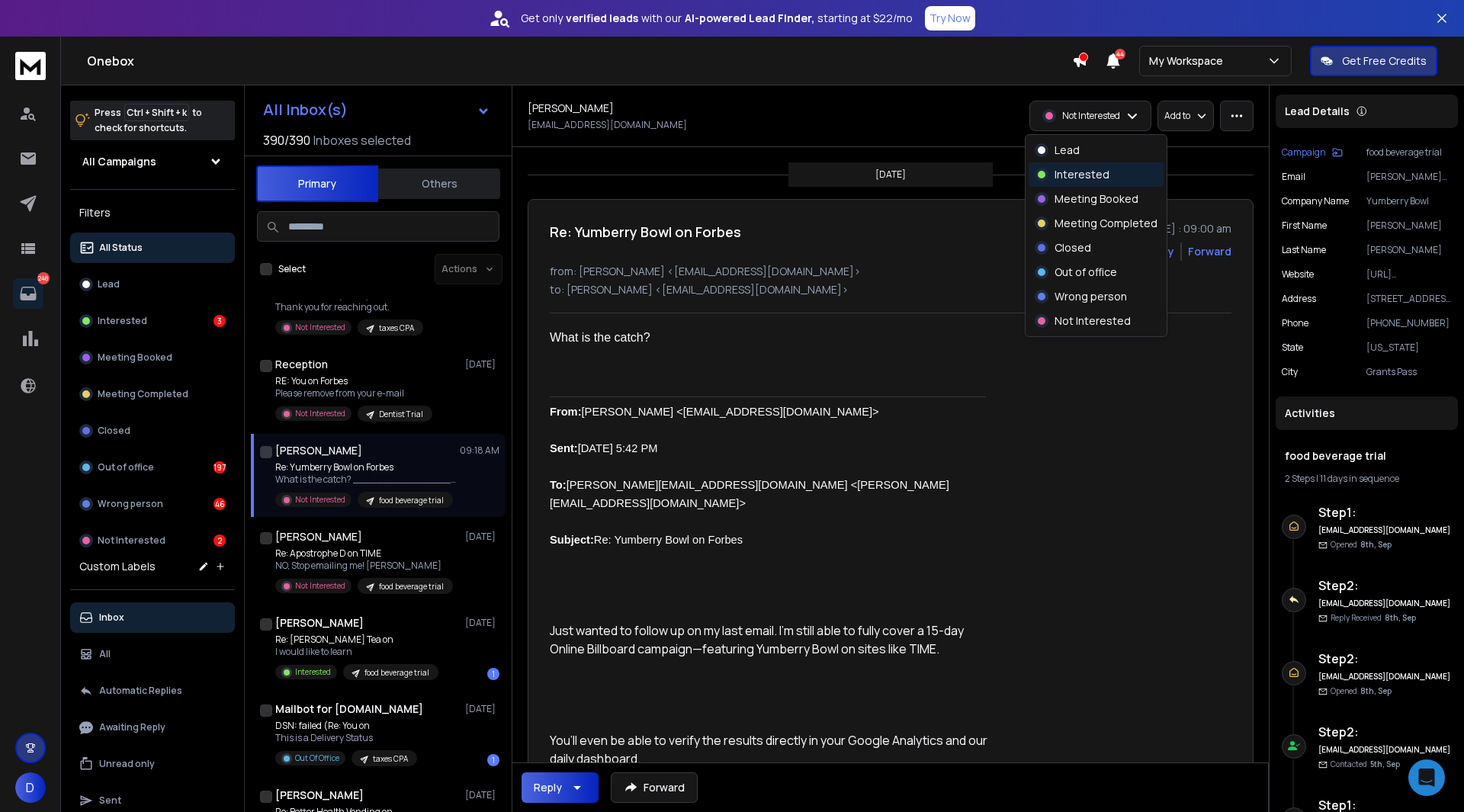
click at [1072, 170] on p "Interested" at bounding box center [1081, 174] width 55 height 16
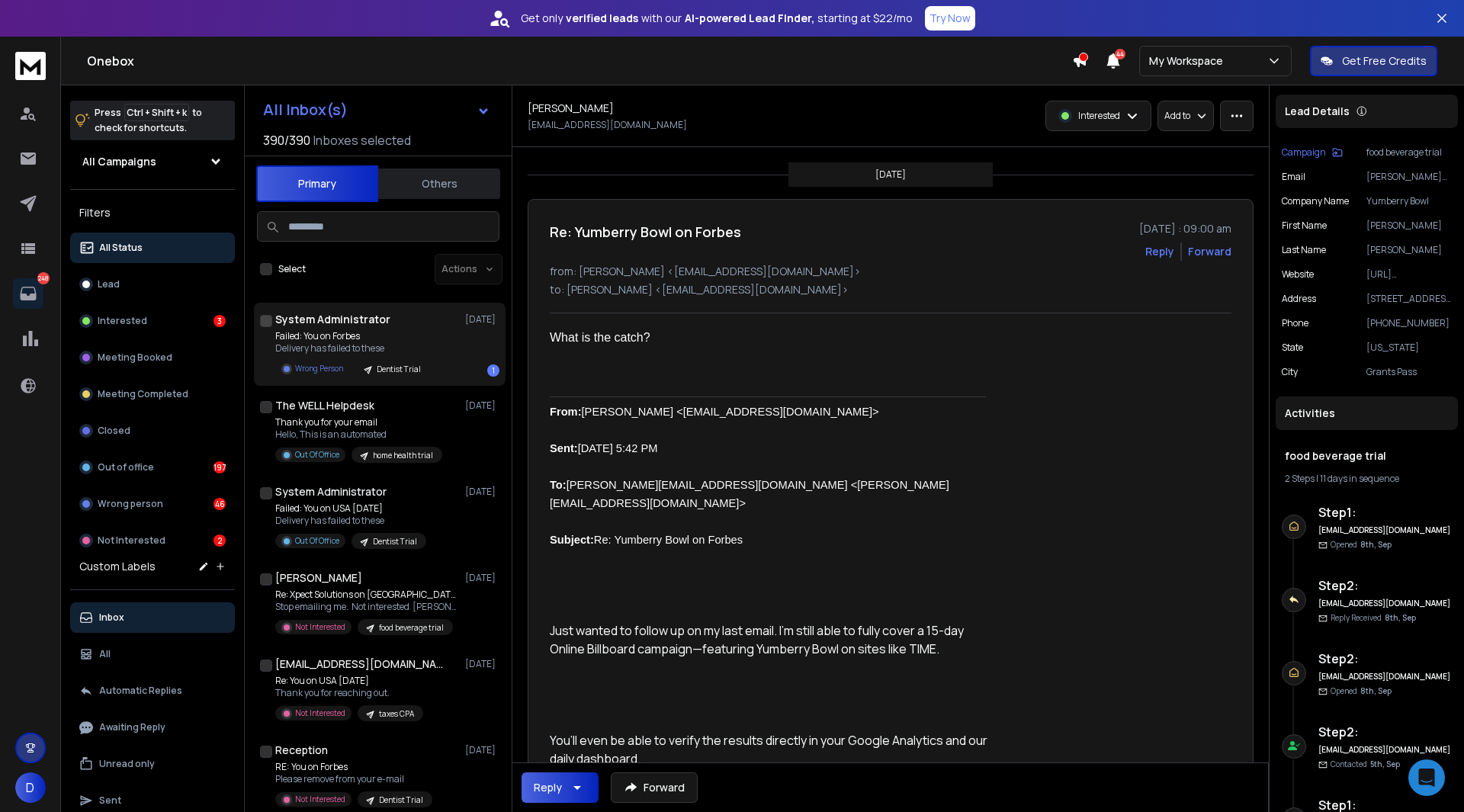
click at [433, 360] on div "Failed: You on Forbes Delivery has failed to these Wrong Person Dentist Trial 1" at bounding box center [387, 353] width 224 height 47
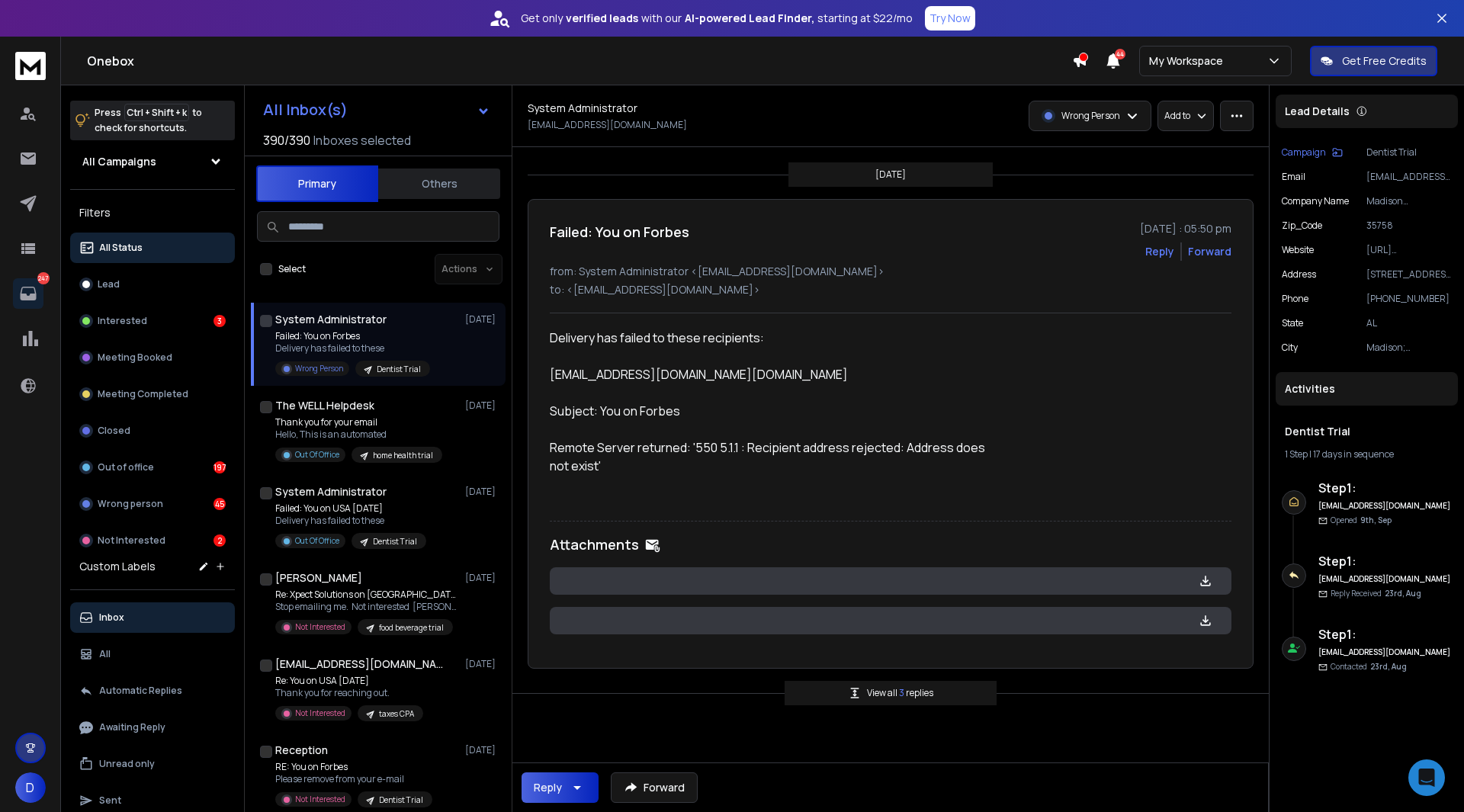
click at [1409, 250] on p "[URL][DOMAIN_NAME]" at bounding box center [1409, 250] width 85 height 12
